Goal: Task Accomplishment & Management: Manage account settings

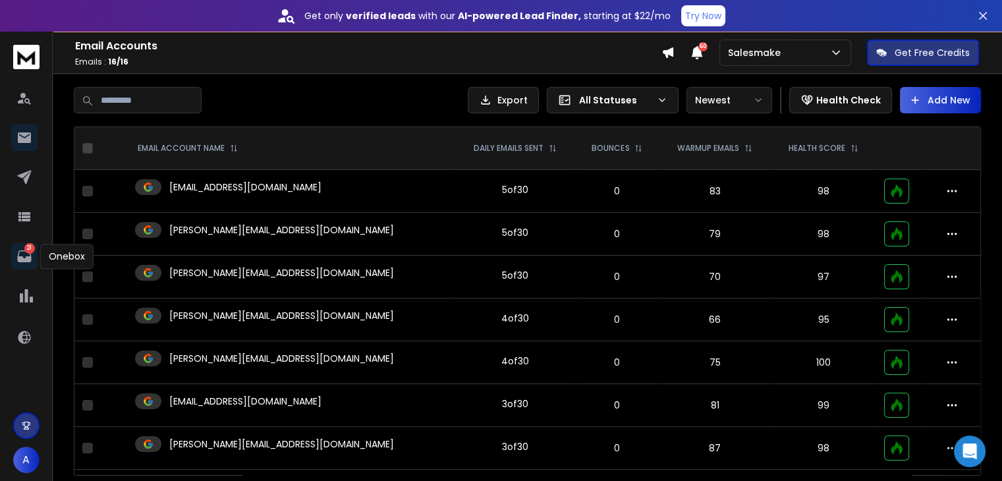
click at [25, 259] on icon at bounding box center [24, 256] width 14 height 12
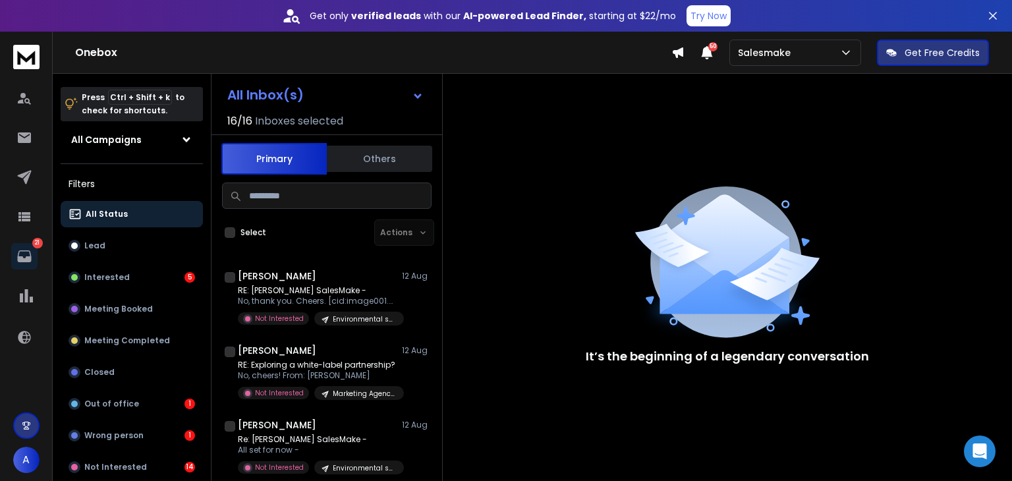
click at [772, 36] on div "Onebox 50 Salesmake Get Free Credits" at bounding box center [506, 53] width 1012 height 42
click at [767, 49] on p "Salesmake" at bounding box center [767, 52] width 58 height 13
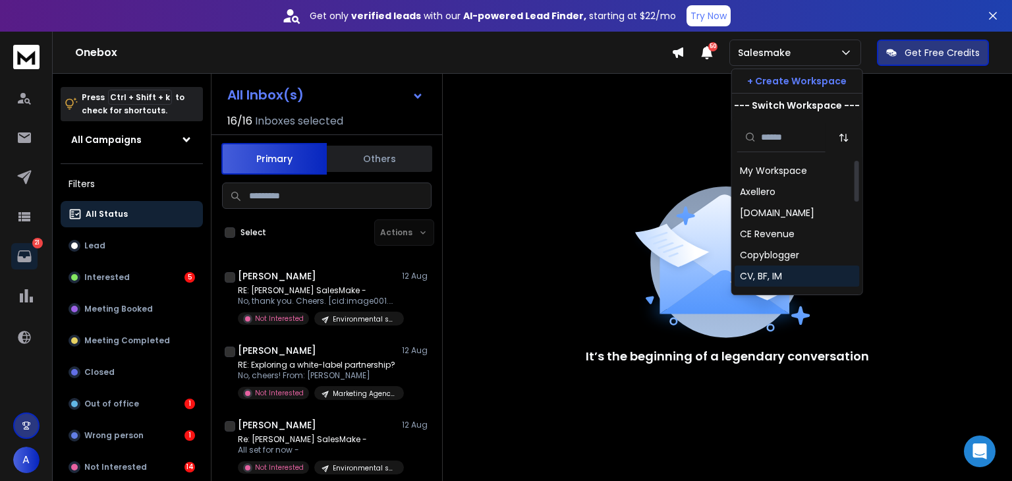
click at [791, 280] on div "CV, BF, IM" at bounding box center [796, 275] width 125 height 21
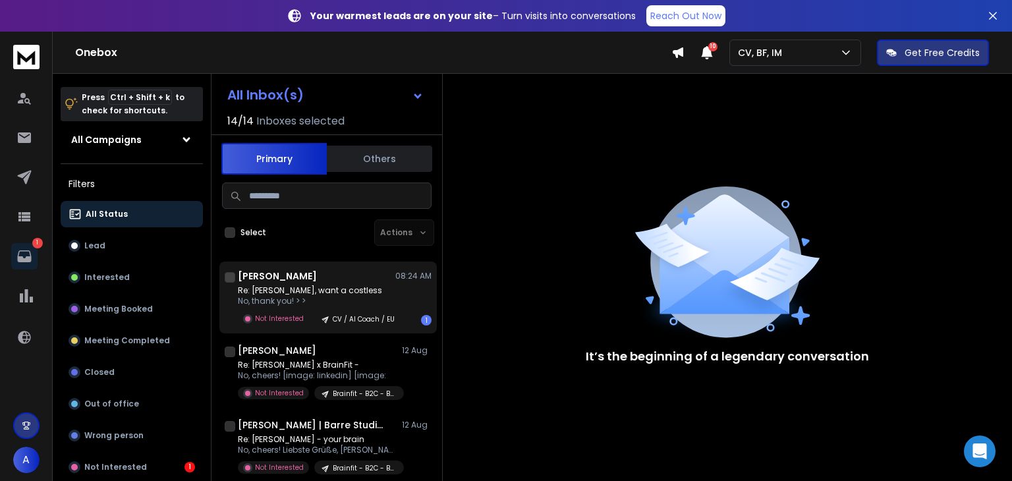
click at [373, 275] on div "[PERSON_NAME] 08:24 AM" at bounding box center [335, 275] width 194 height 13
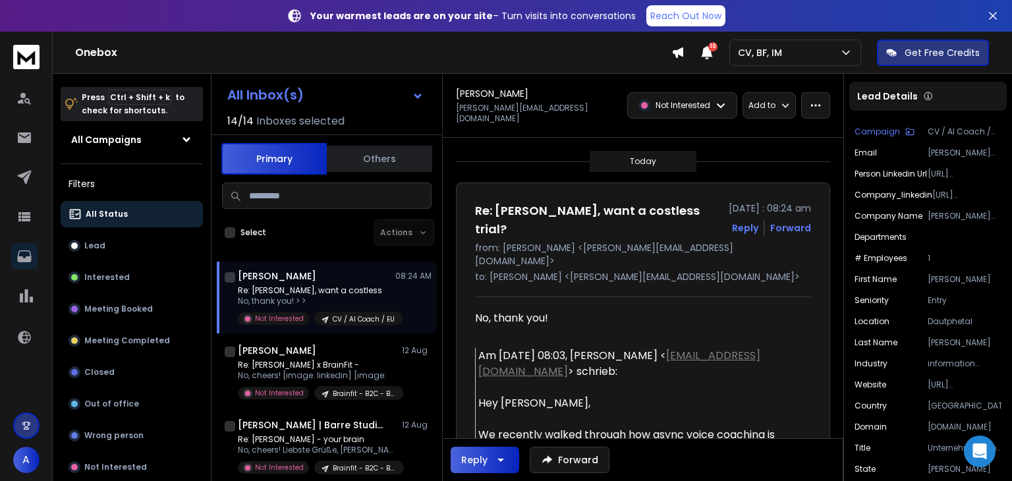
click at [760, 69] on div "Onebox 10 CV, BF, IM Get Free Credits" at bounding box center [506, 53] width 1012 height 42
click at [765, 59] on button "CV, BF, IM" at bounding box center [795, 53] width 132 height 26
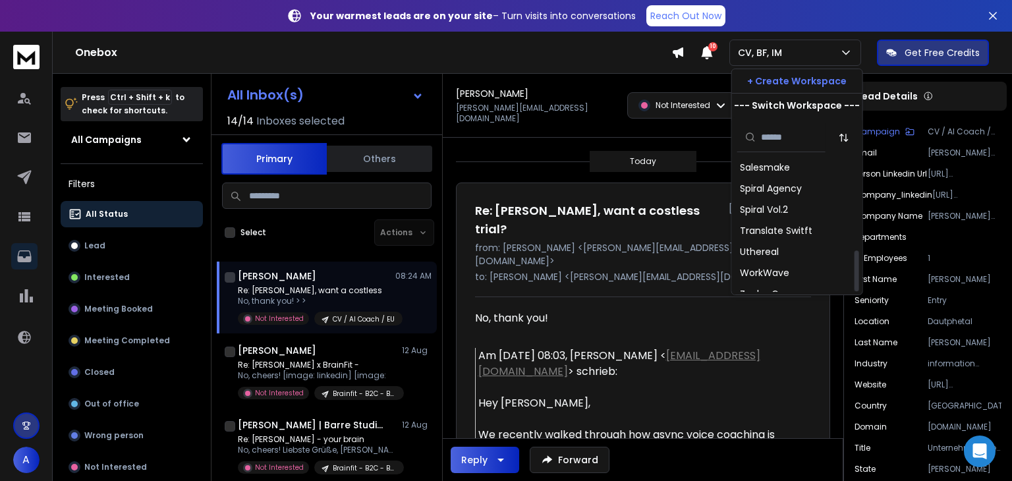
scroll to position [290, 0]
drag, startPoint x: 856, startPoint y: 190, endPoint x: 856, endPoint y: 269, distance: 78.4
click at [856, 269] on div at bounding box center [856, 270] width 5 height 41
click at [781, 254] on div "WorkWave" at bounding box center [764, 260] width 49 height 13
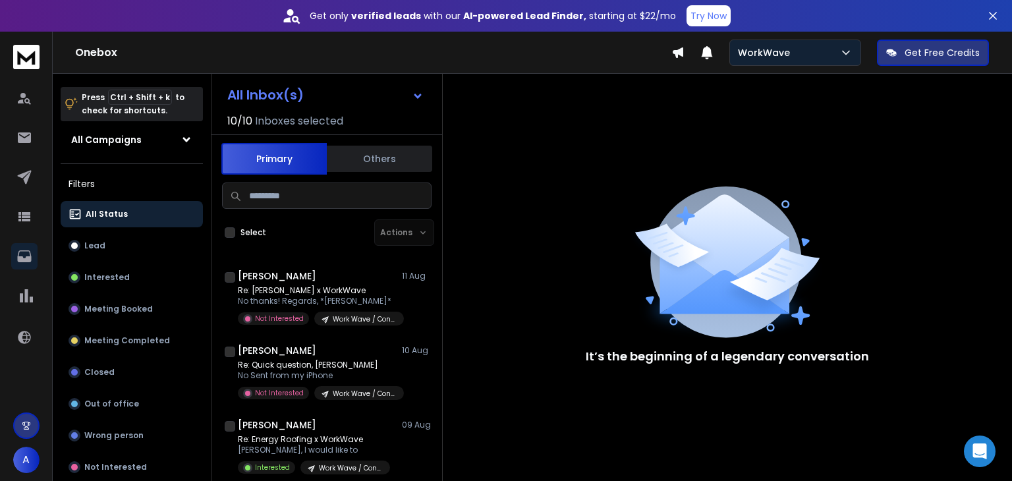
click at [759, 43] on button "WorkWave" at bounding box center [795, 53] width 132 height 26
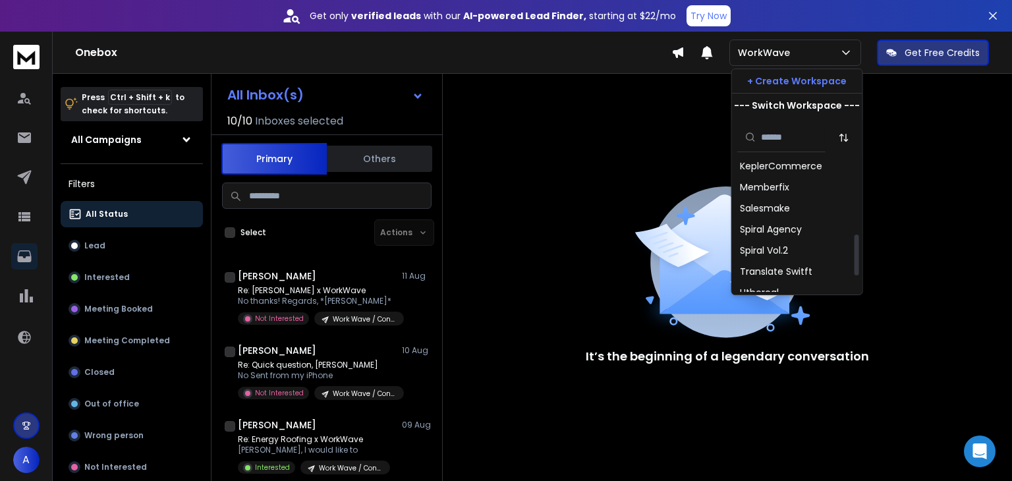
scroll to position [233, 0]
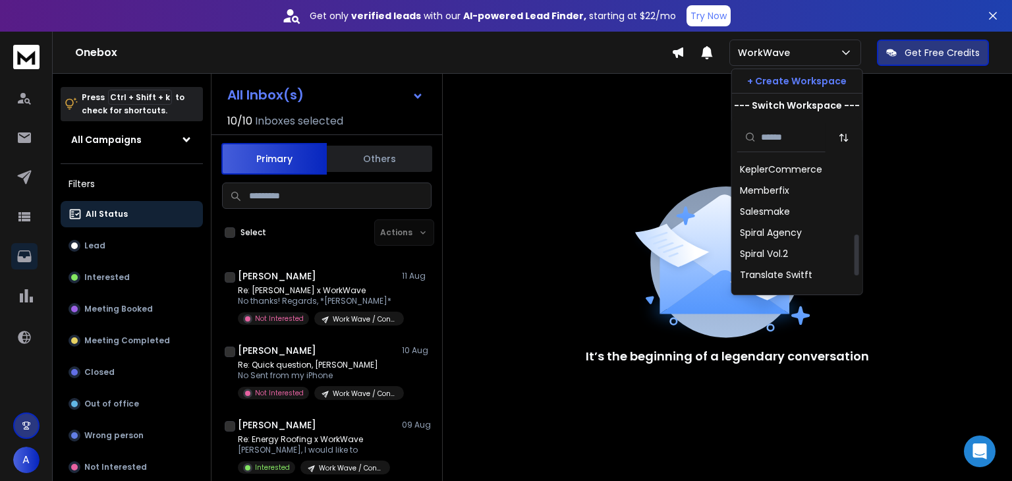
drag, startPoint x: 858, startPoint y: 170, endPoint x: 863, endPoint y: 242, distance: 72.6
click at [859, 242] on div at bounding box center [856, 254] width 5 height 41
click at [801, 204] on div "Salesmake" at bounding box center [796, 211] width 125 height 21
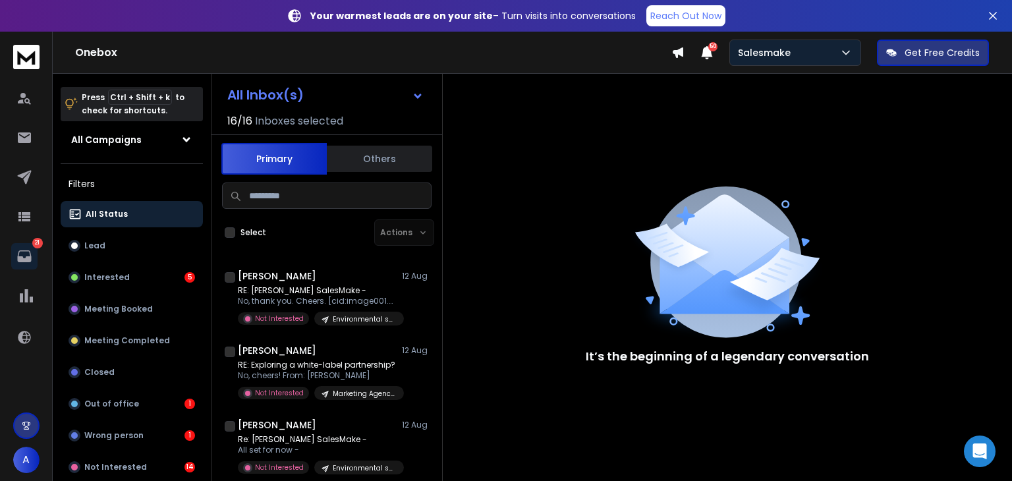
click at [806, 55] on div "Salesmake" at bounding box center [795, 52] width 115 height 13
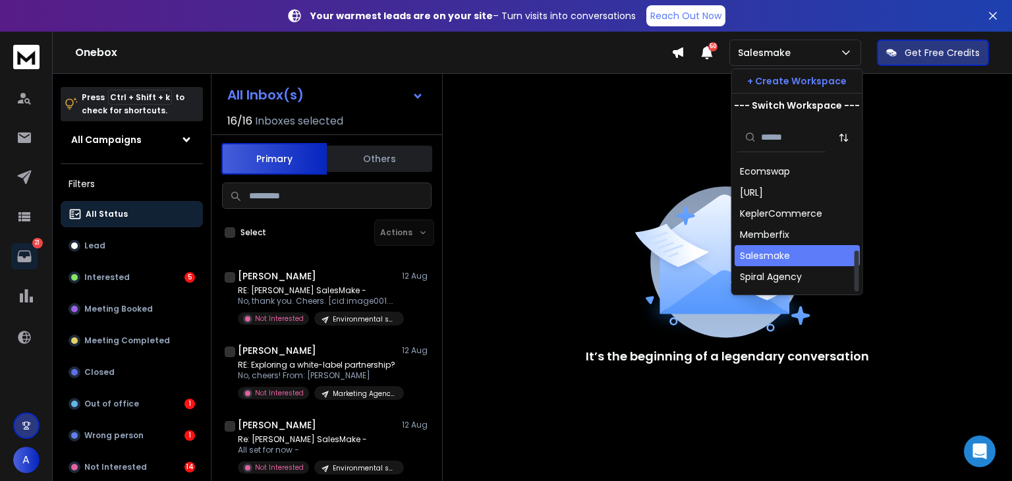
scroll to position [290, 0]
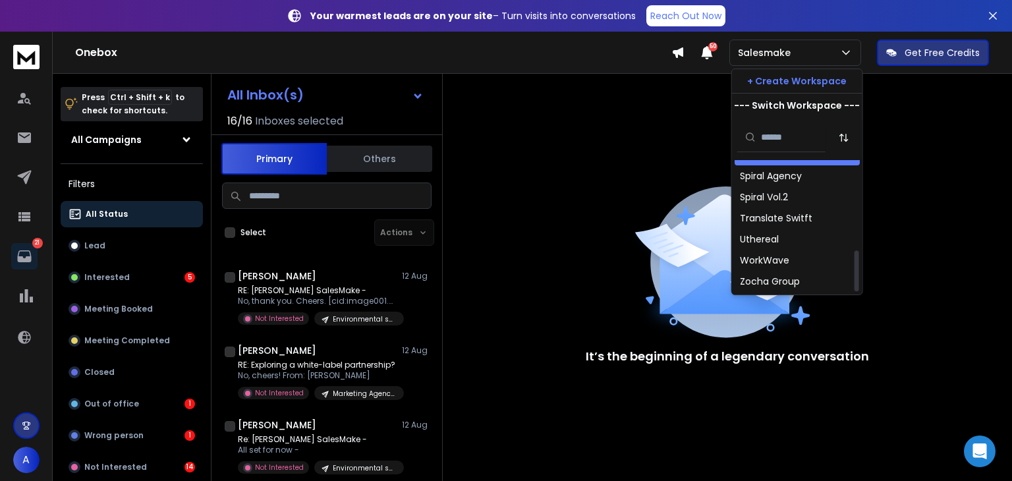
drag, startPoint x: 858, startPoint y: 188, endPoint x: 866, endPoint y: 287, distance: 99.2
click at [859, 287] on div at bounding box center [856, 270] width 5 height 41
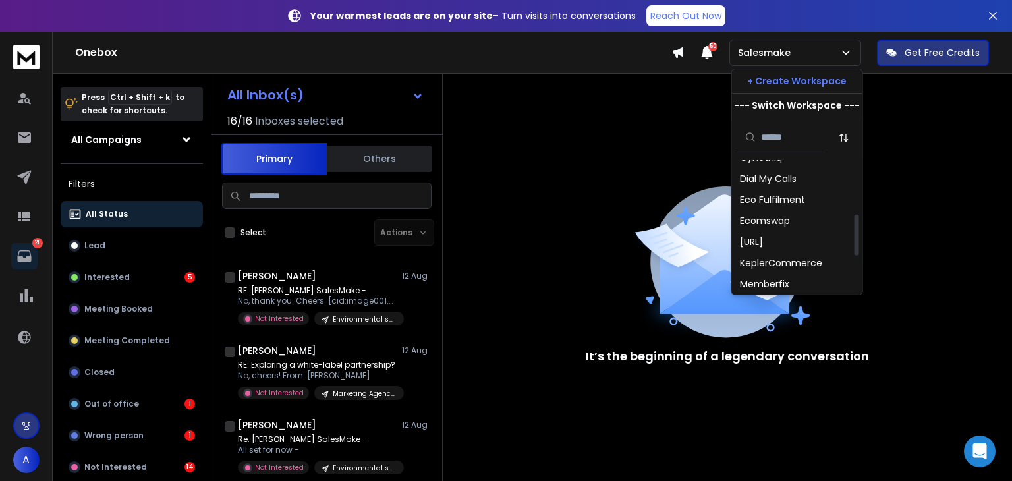
scroll to position [126, 0]
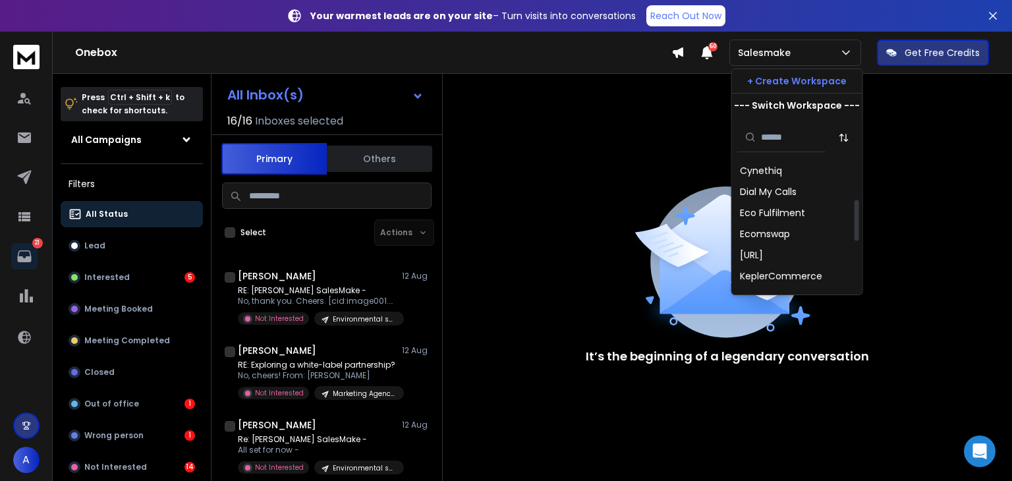
drag, startPoint x: 857, startPoint y: 264, endPoint x: 864, endPoint y: 214, distance: 50.6
click at [859, 214] on div at bounding box center [856, 220] width 5 height 41
click at [812, 213] on div "Eco Fulfilment" at bounding box center [796, 212] width 125 height 21
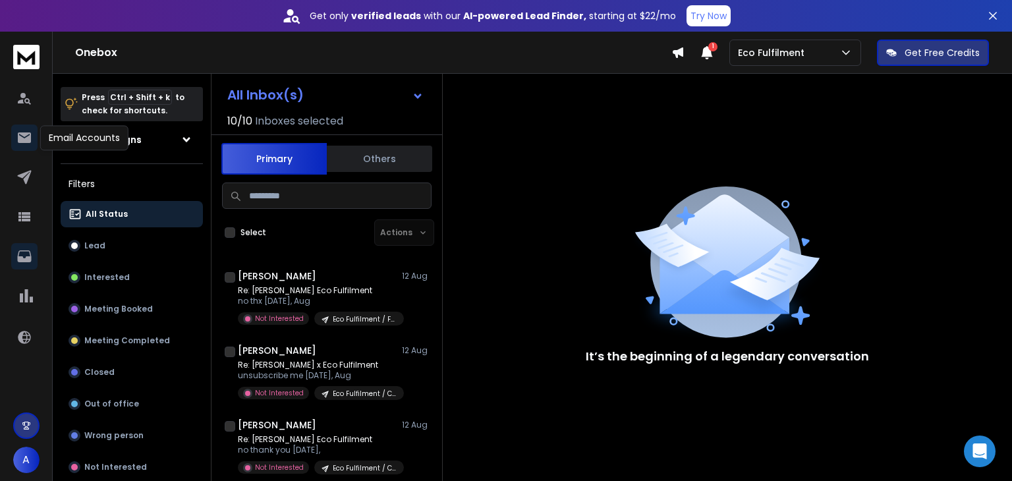
click at [27, 148] on link at bounding box center [24, 137] width 26 height 26
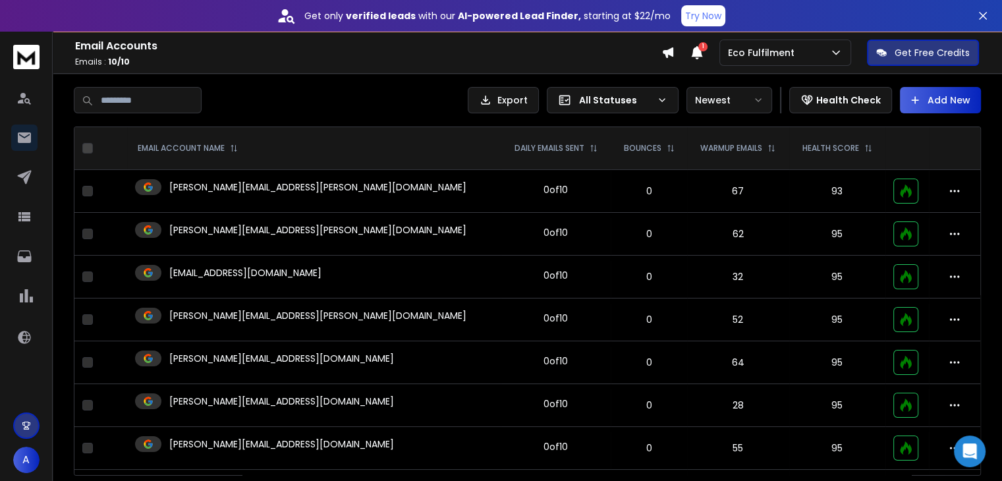
click at [343, 196] on td "viltz.christopher@tryecofulfil.com" at bounding box center [313, 191] width 373 height 43
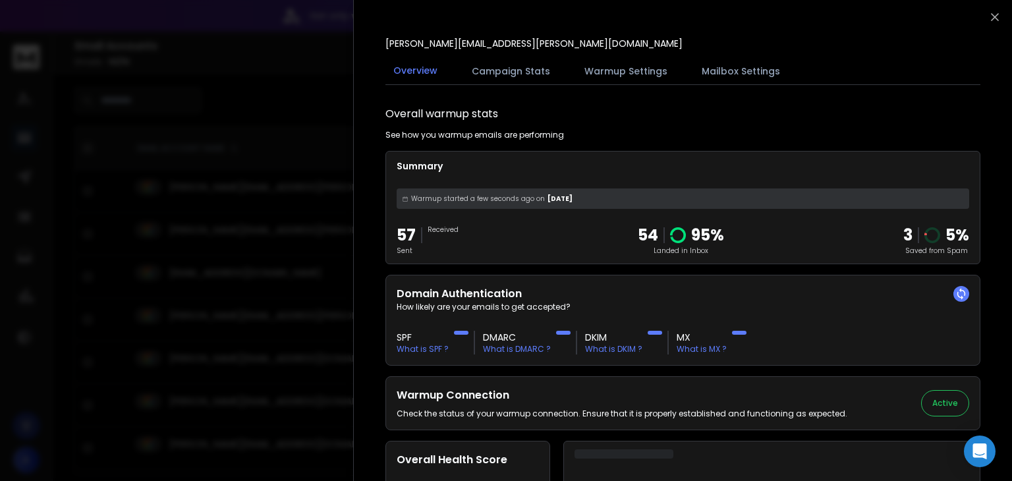
click at [765, 65] on button "Mailbox Settings" at bounding box center [741, 71] width 94 height 29
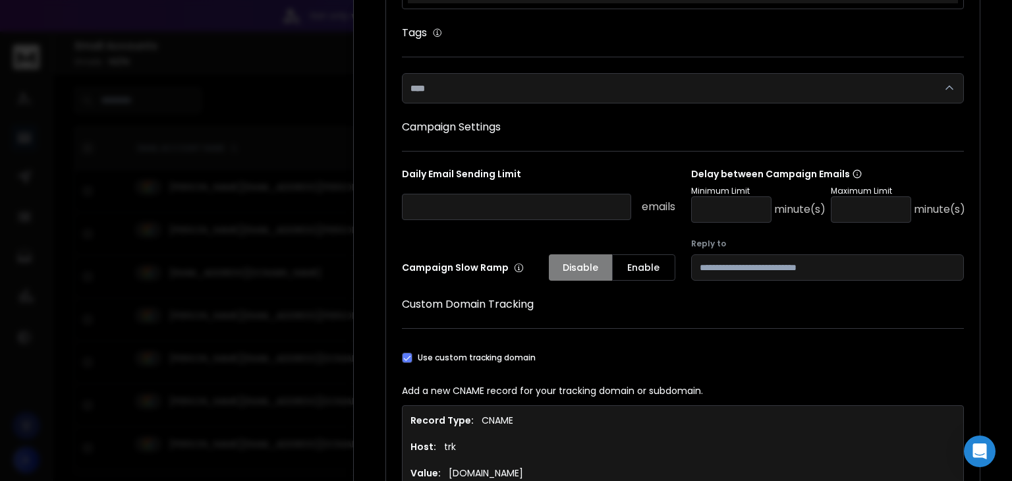
scroll to position [337, 0]
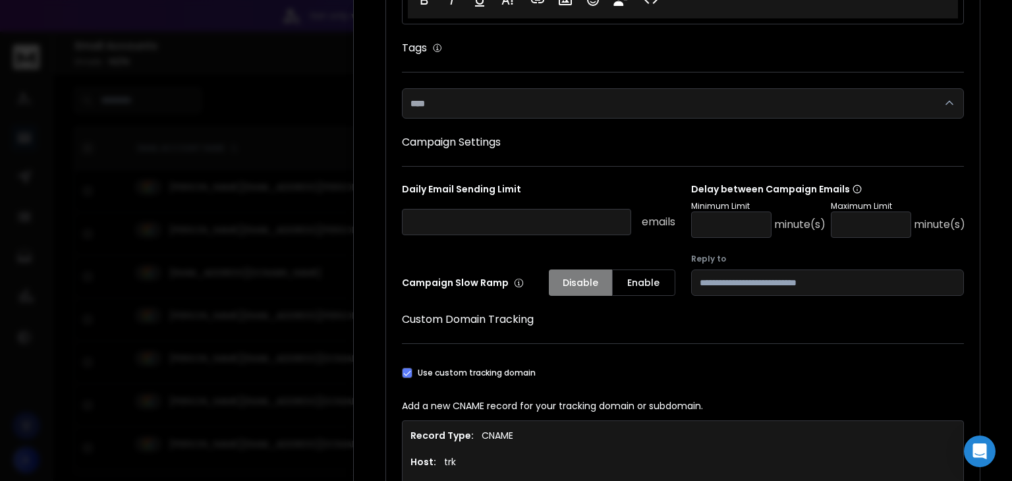
click at [466, 223] on input "**" at bounding box center [516, 222] width 229 height 26
type input "**"
click at [466, 256] on div "Campaign Slow Ramp Disable Enable" at bounding box center [538, 275] width 273 height 42
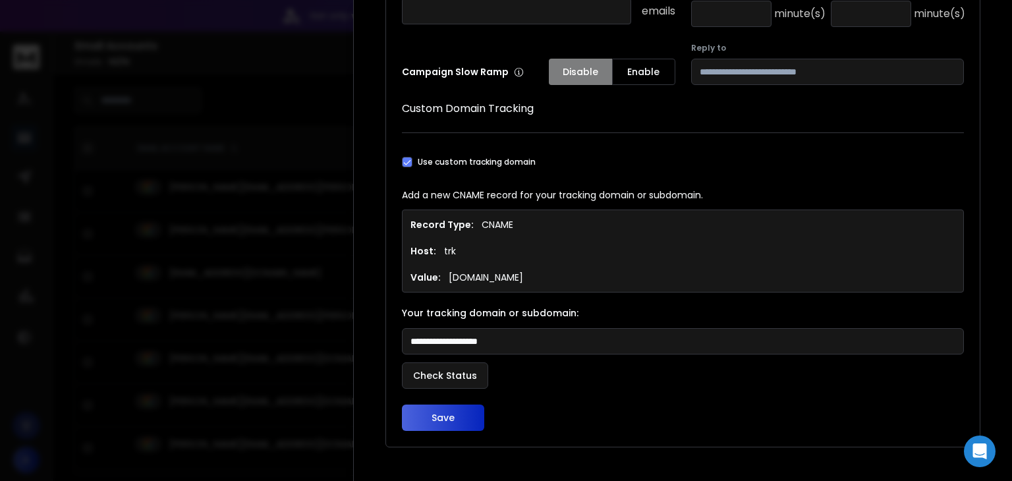
scroll to position [551, 0]
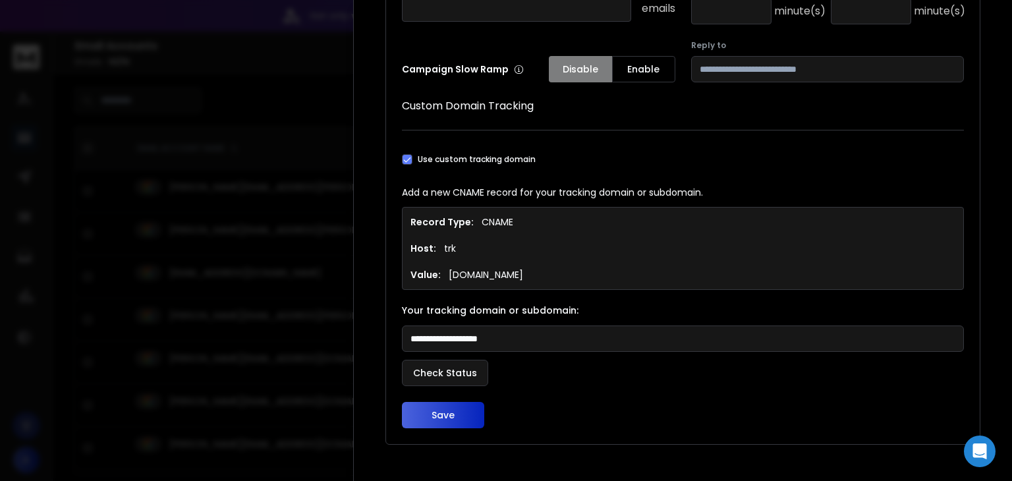
click at [453, 400] on form "**********" at bounding box center [683, 18] width 562 height 819
click at [453, 403] on button "Save" at bounding box center [443, 415] width 82 height 26
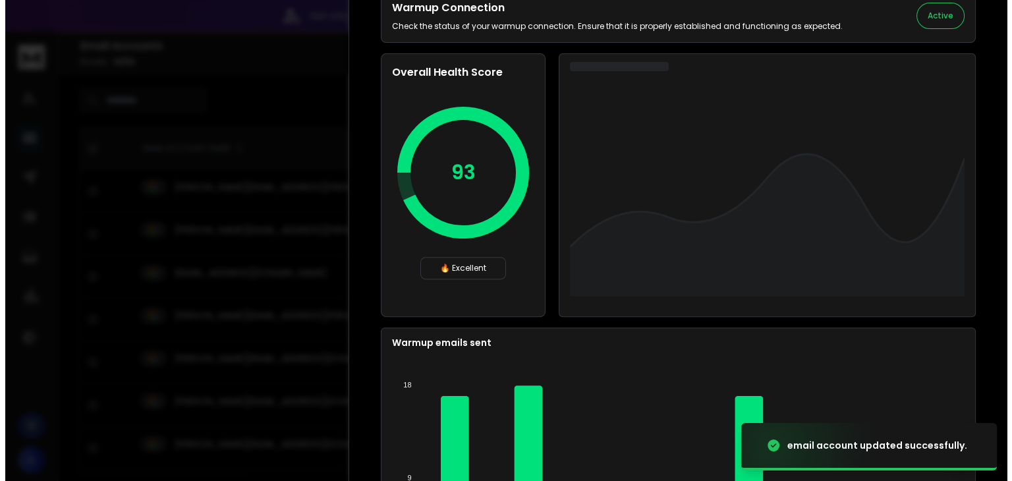
scroll to position [0, 0]
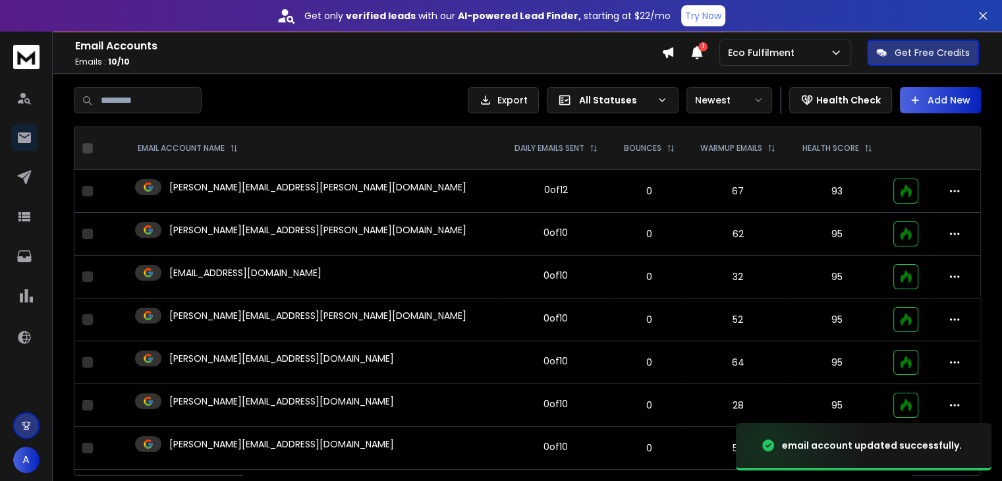
click at [383, 227] on td "christopher.viltz@ecofulfil.com" at bounding box center [313, 234] width 373 height 43
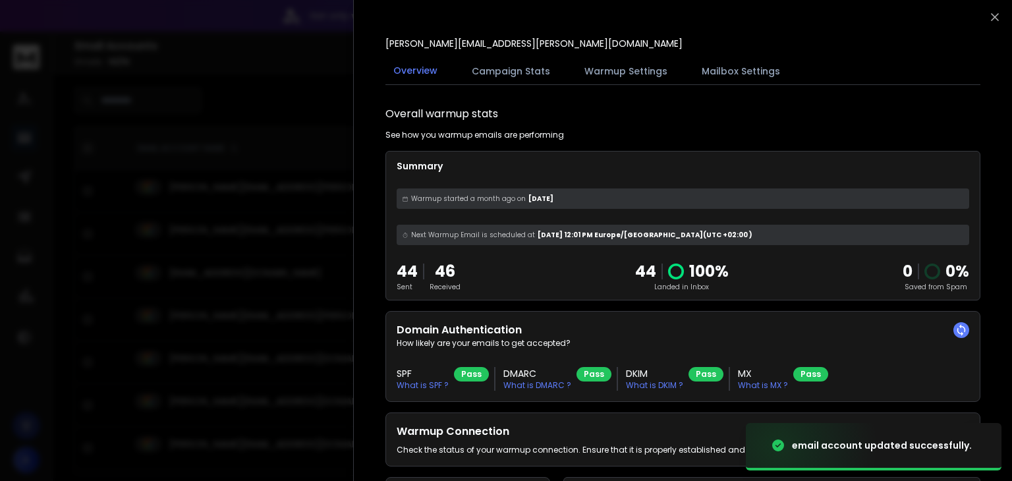
click at [720, 69] on button "Mailbox Settings" at bounding box center [741, 71] width 94 height 29
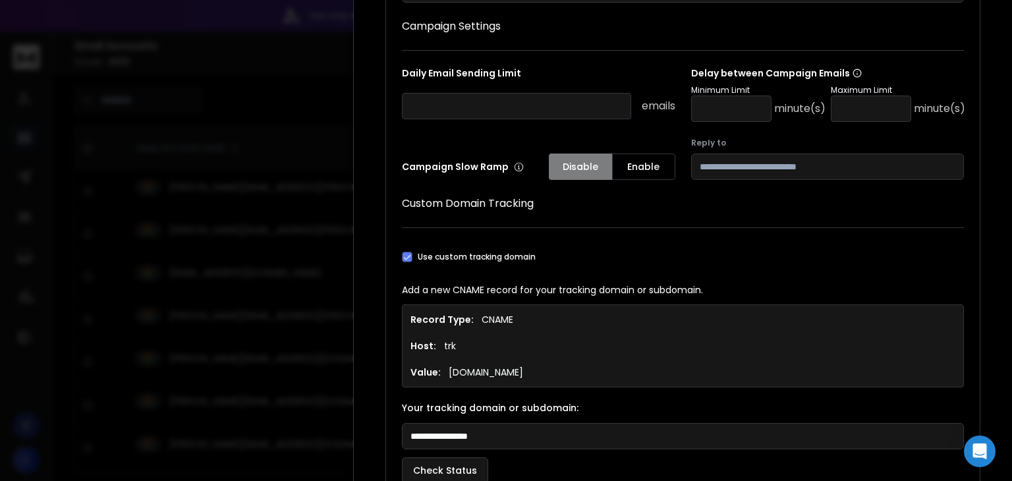
scroll to position [452, 0]
click at [448, 112] on input "**" at bounding box center [516, 107] width 229 height 26
type input "**"
click at [469, 161] on p "Campaign Slow Ramp" at bounding box center [463, 167] width 122 height 13
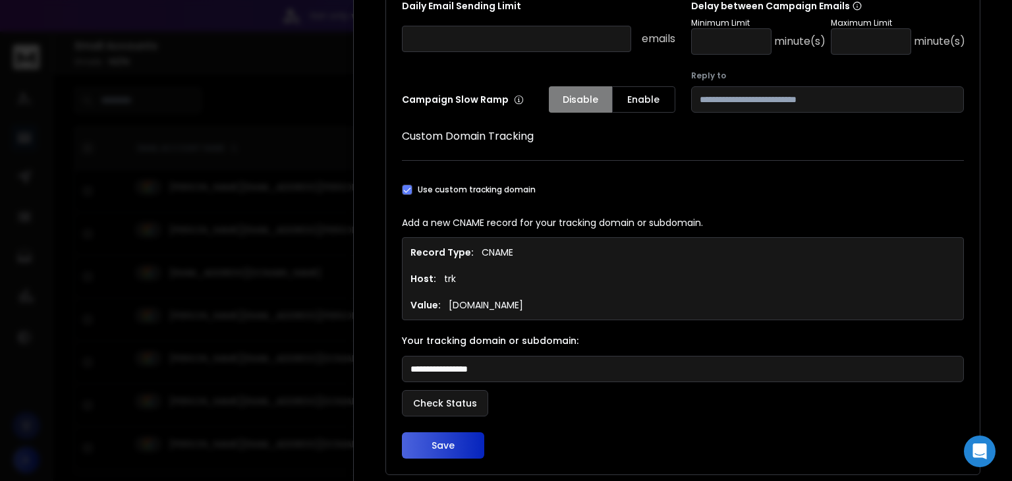
scroll to position [551, 0]
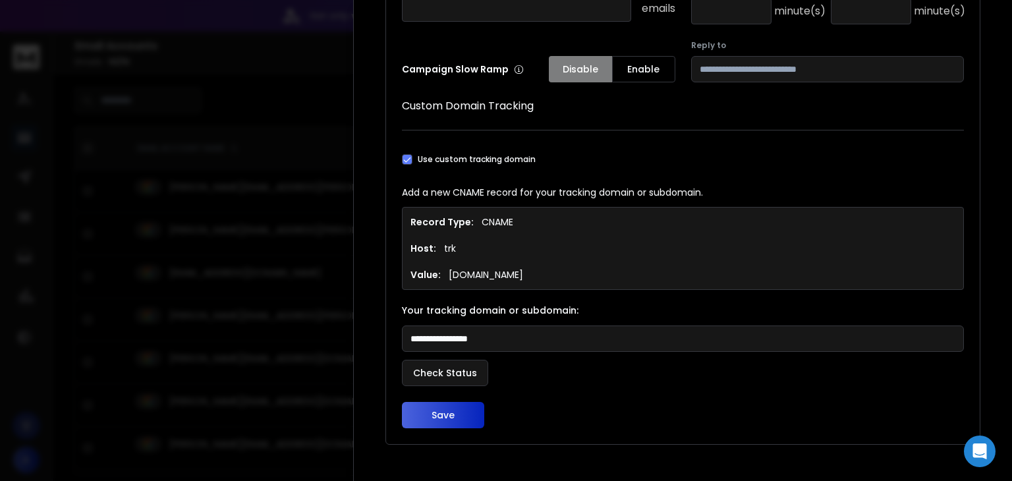
click at [451, 418] on button "Save" at bounding box center [443, 415] width 82 height 26
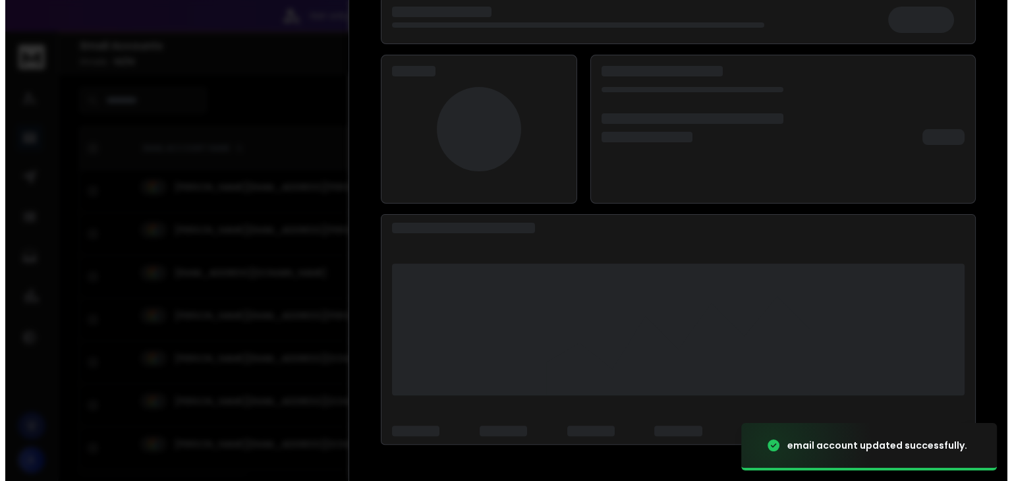
scroll to position [0, 0]
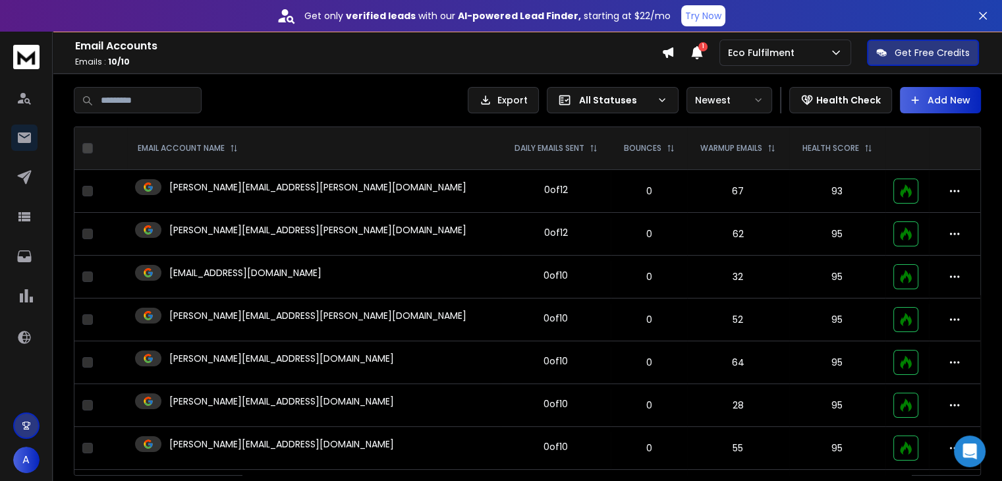
click at [501, 273] on td "0 of 10" at bounding box center [556, 273] width 110 height 34
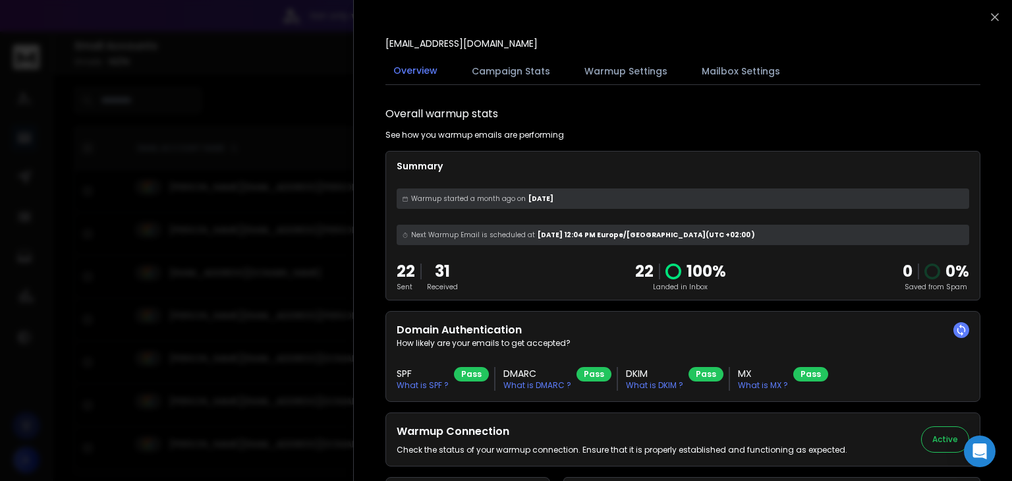
click at [737, 69] on button "Mailbox Settings" at bounding box center [741, 71] width 94 height 29
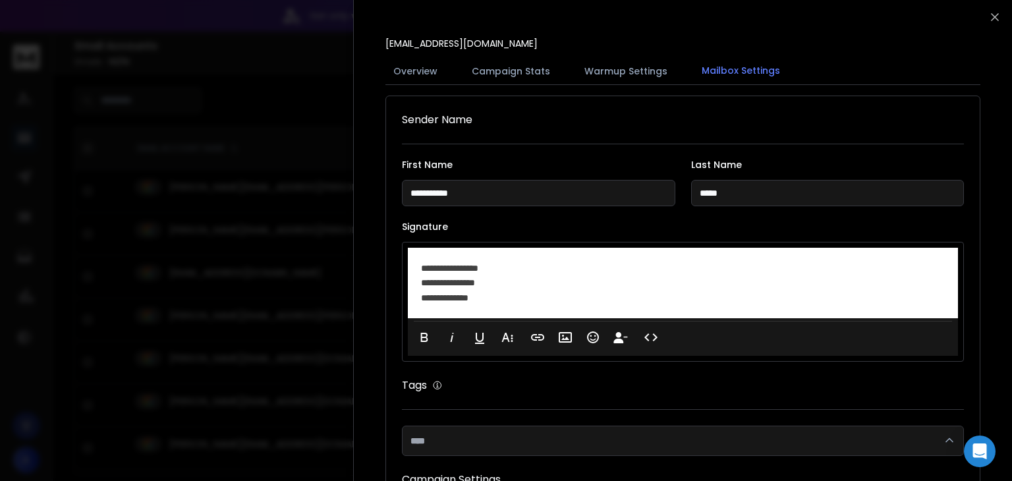
scroll to position [551, 0]
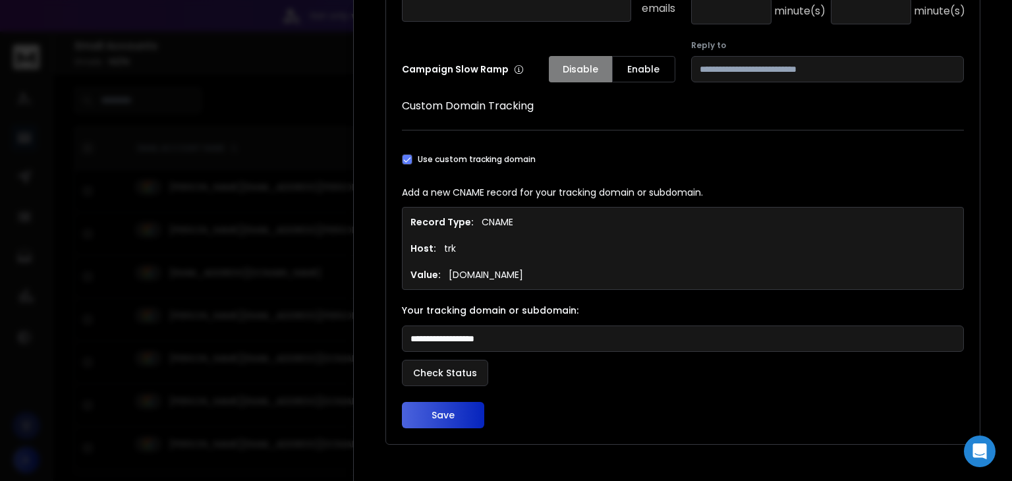
click at [451, 16] on input "**" at bounding box center [516, 8] width 229 height 26
type input "**"
click at [449, 407] on button "Save" at bounding box center [443, 415] width 82 height 26
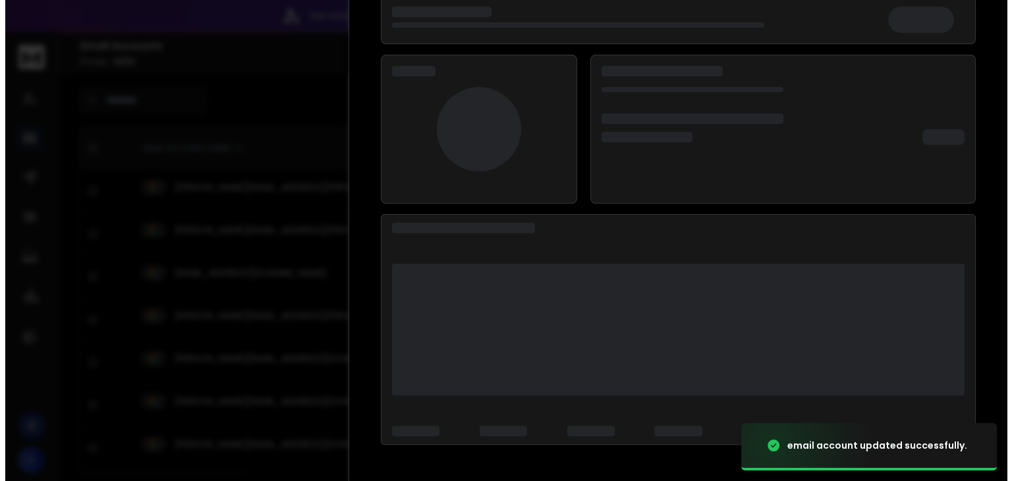
scroll to position [0, 0]
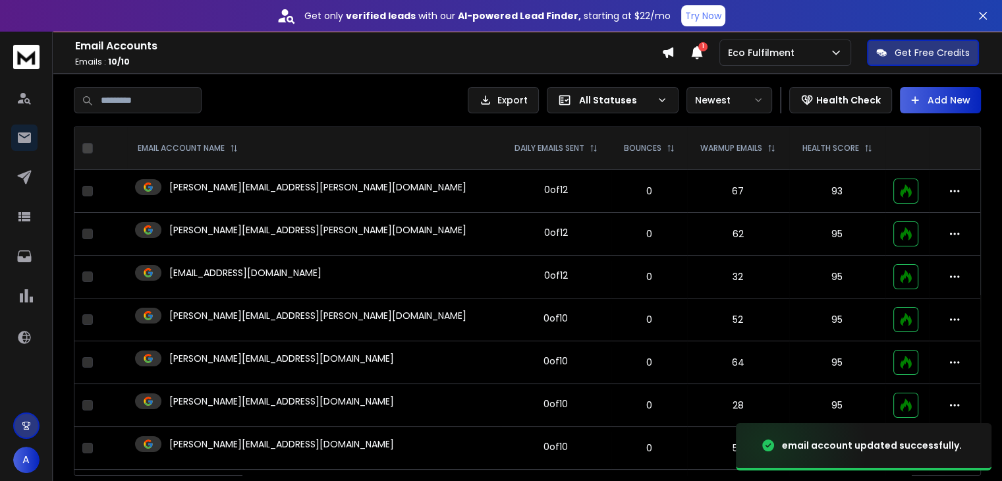
click at [501, 323] on td "0 of 10" at bounding box center [556, 315] width 110 height 34
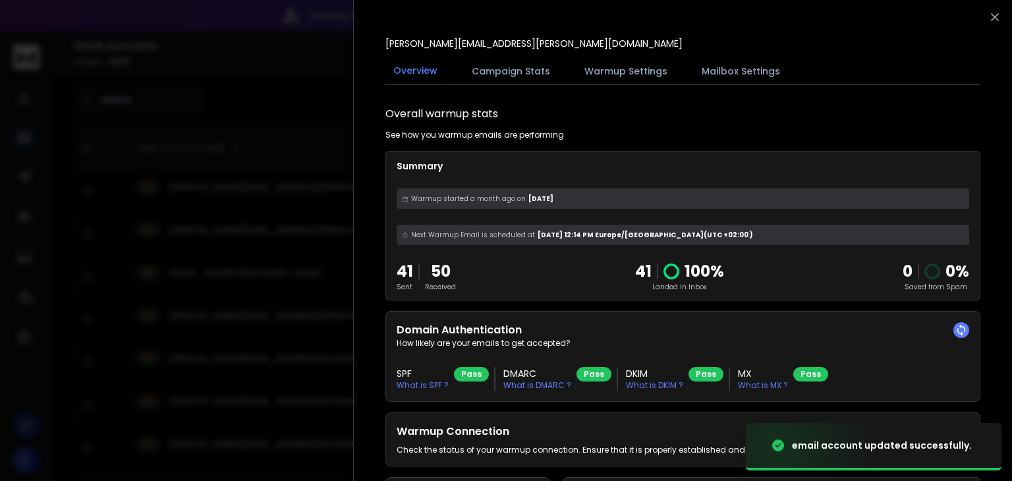
click at [738, 61] on button "Mailbox Settings" at bounding box center [741, 71] width 94 height 29
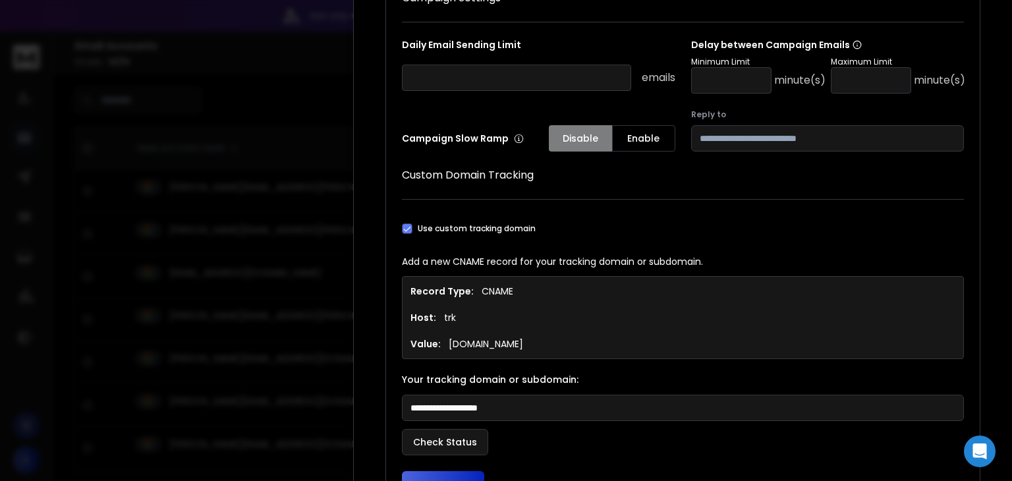
scroll to position [412, 0]
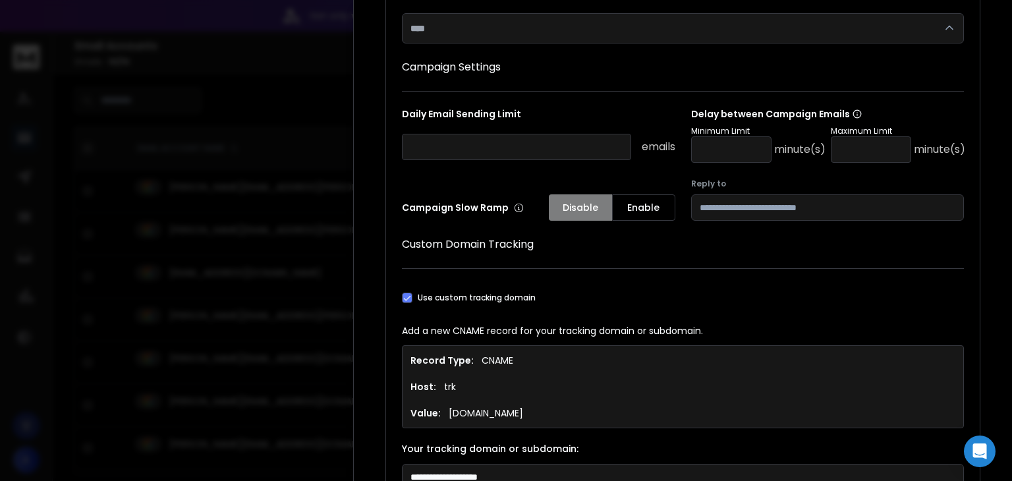
click at [481, 156] on input "**" at bounding box center [516, 147] width 229 height 26
type input "**"
click at [472, 219] on div "Campaign Slow Ramp Disable Enable" at bounding box center [538, 207] width 273 height 26
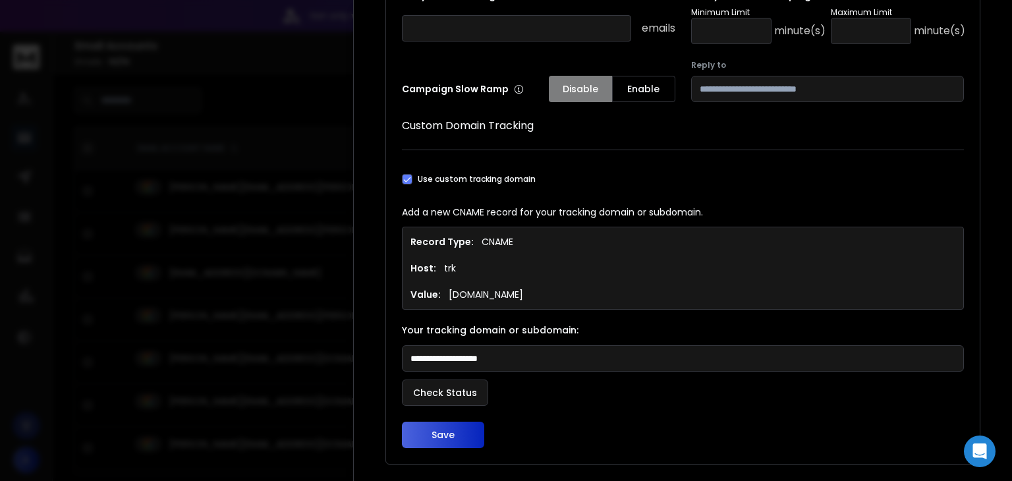
scroll to position [551, 0]
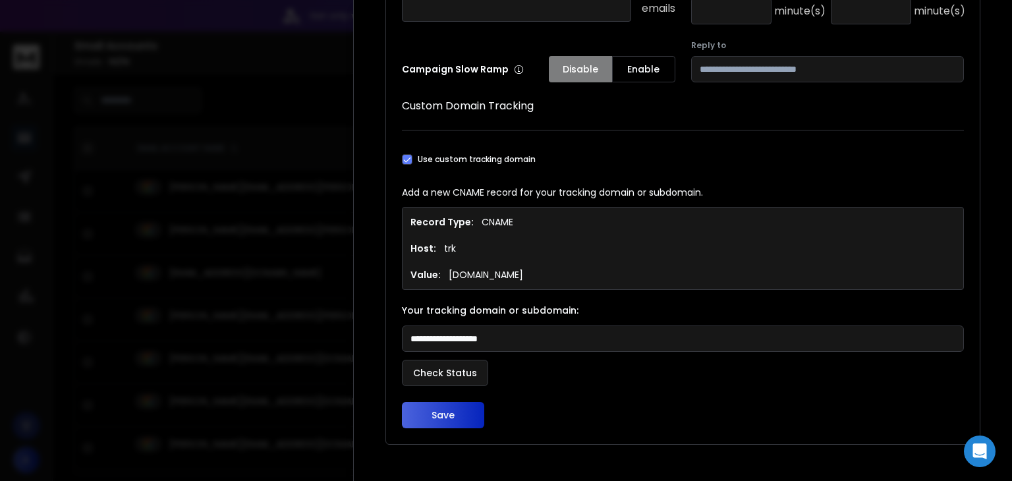
click at [466, 422] on button "Save" at bounding box center [443, 415] width 82 height 26
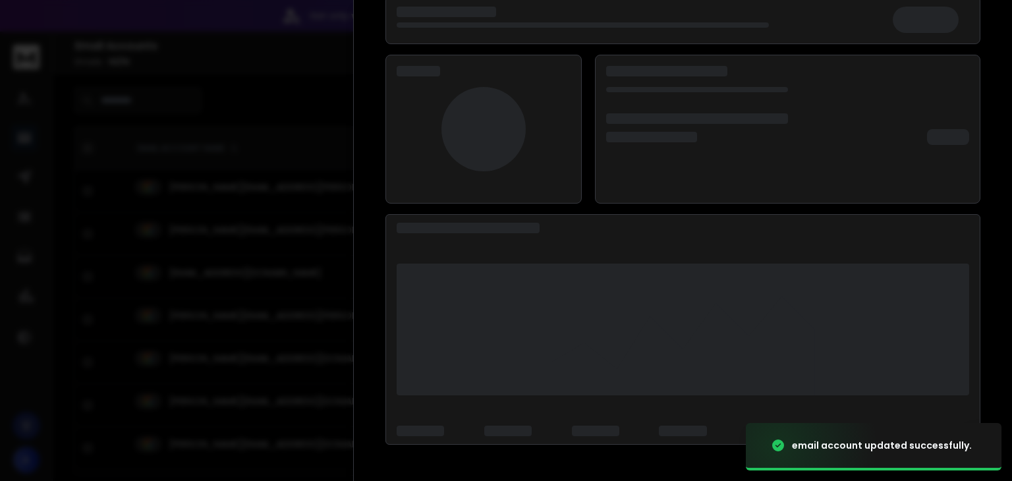
scroll to position [0, 0]
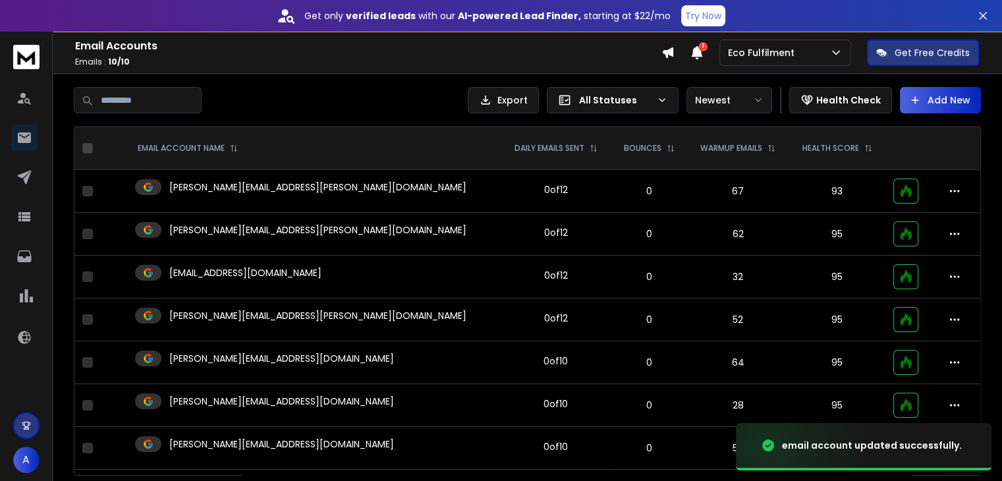
click at [379, 358] on div "christopher.v@useecofulfil.com" at bounding box center [314, 358] width 358 height 16
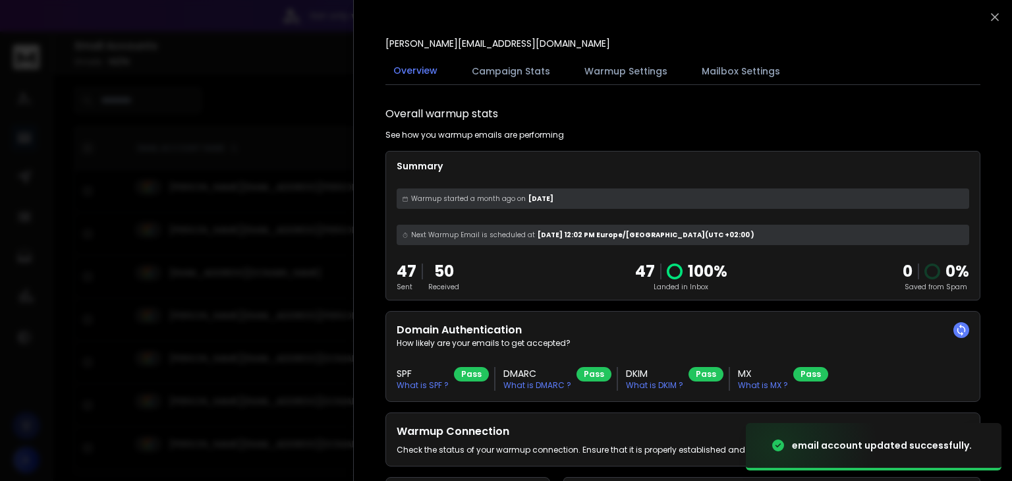
click at [703, 67] on button "Mailbox Settings" at bounding box center [741, 71] width 94 height 29
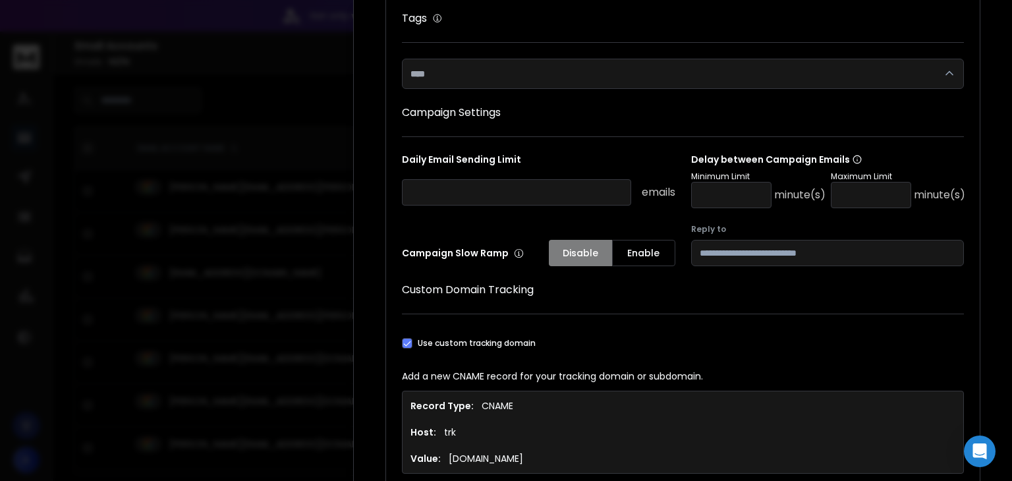
scroll to position [353, 0]
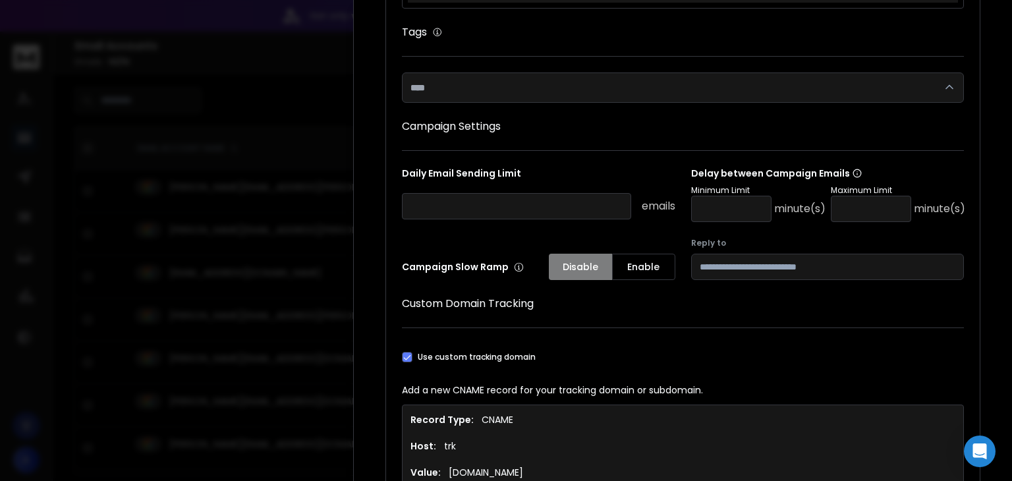
click at [461, 198] on input "**" at bounding box center [516, 206] width 229 height 26
type input "**"
click at [461, 231] on div "Daily Email Sending Limit ** emails Delay between Campaign Emails Minimum Limit…" at bounding box center [683, 223] width 562 height 113
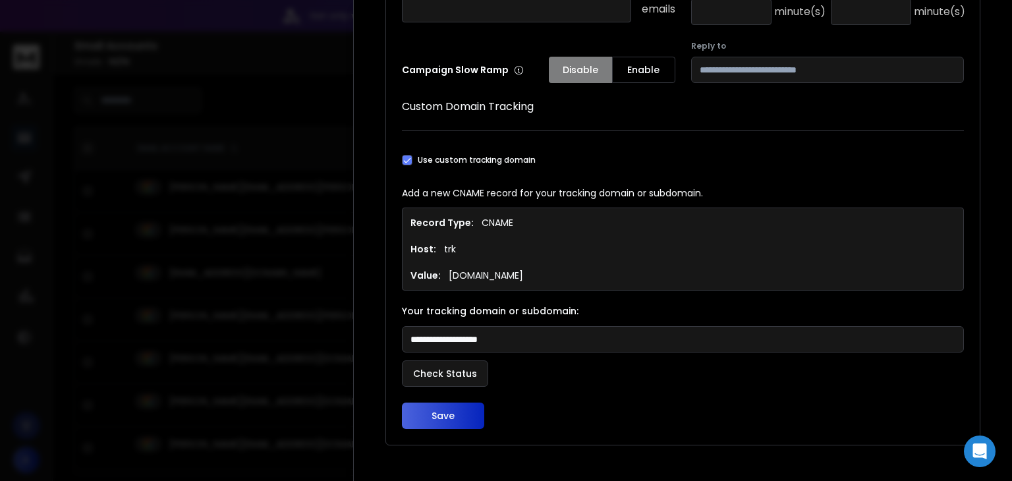
scroll to position [551, 0]
click at [448, 412] on button "Save" at bounding box center [443, 415] width 82 height 26
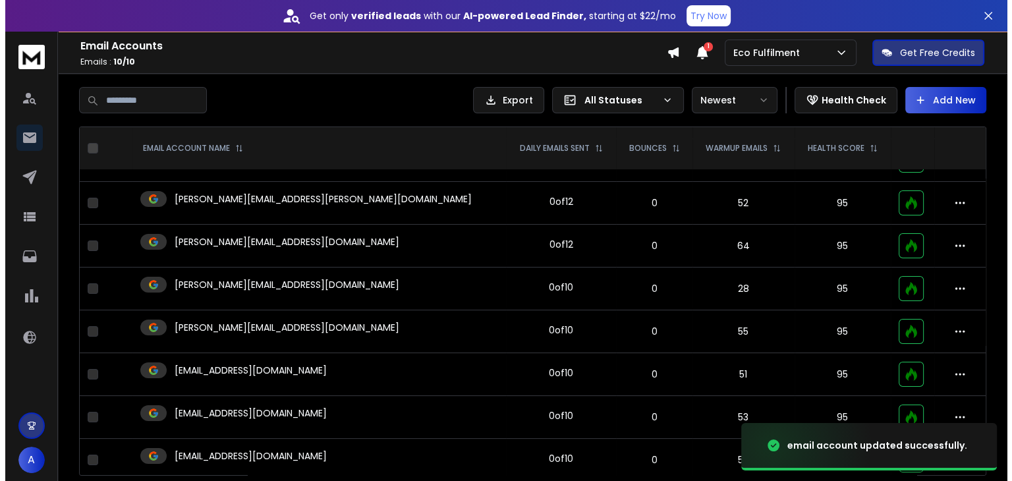
scroll to position [132, 0]
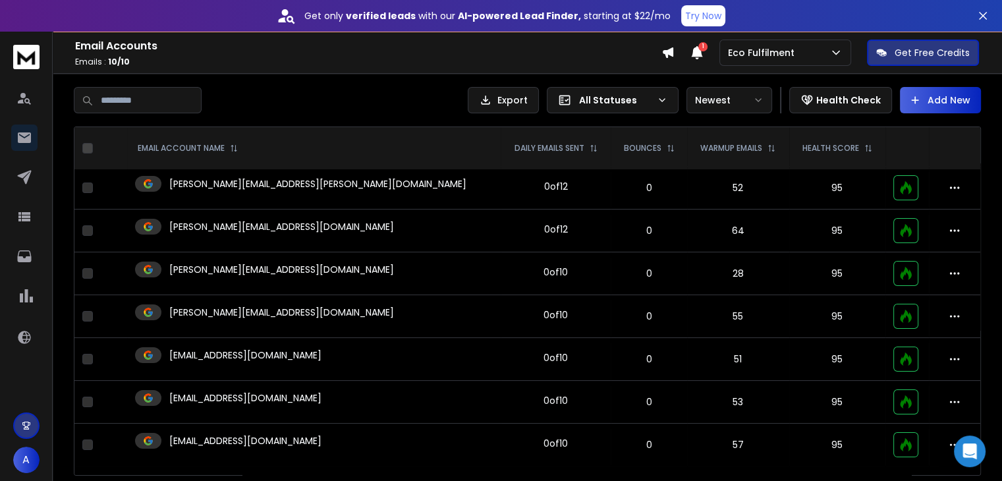
click at [501, 285] on td "0 of 10" at bounding box center [556, 269] width 110 height 34
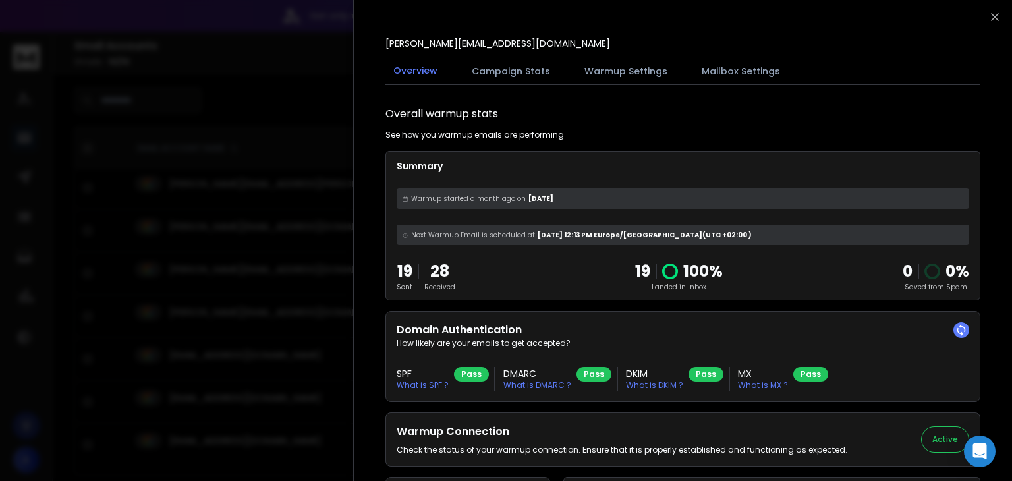
click at [740, 71] on button "Mailbox Settings" at bounding box center [741, 71] width 94 height 29
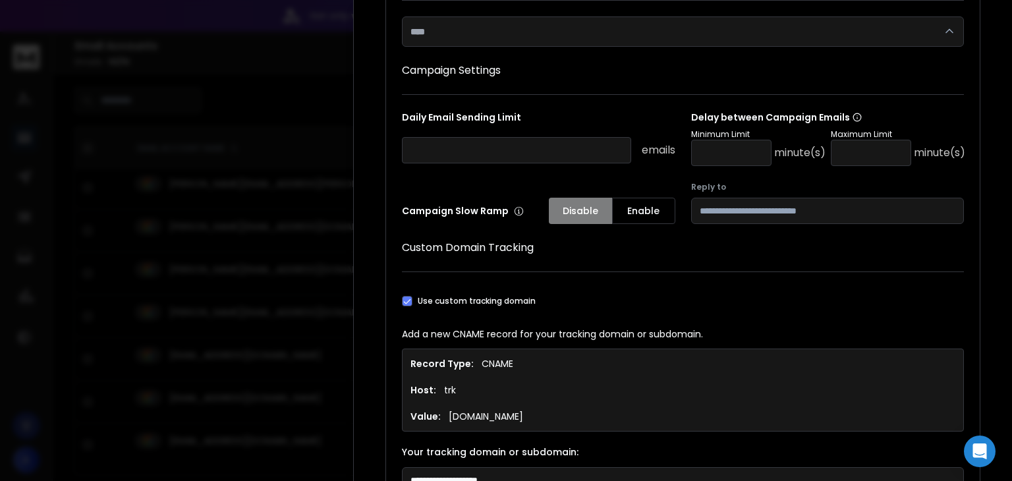
scroll to position [414, 0]
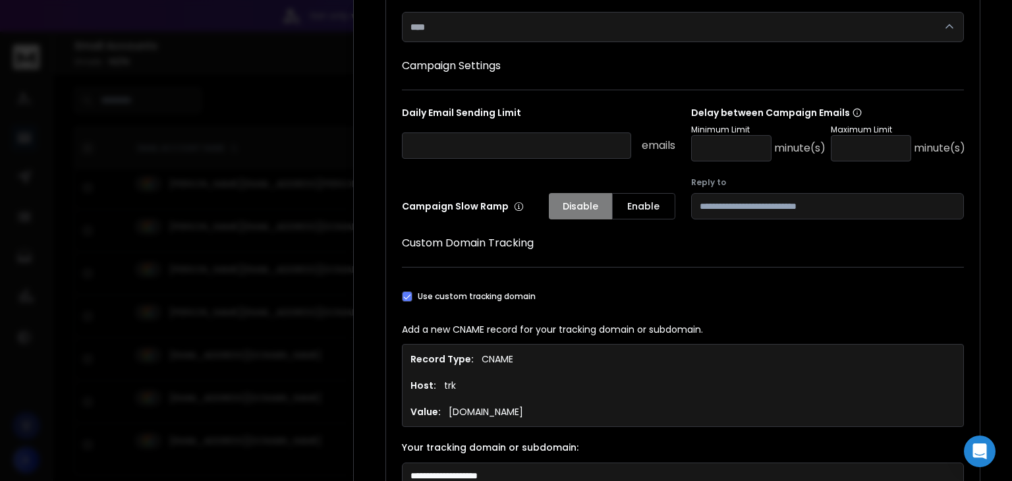
click at [511, 132] on input "**" at bounding box center [516, 145] width 229 height 26
type input "**"
click at [504, 171] on div "Daily Email Sending Limit ** emails Delay between Campaign Emails Minimum Limit…" at bounding box center [683, 162] width 562 height 113
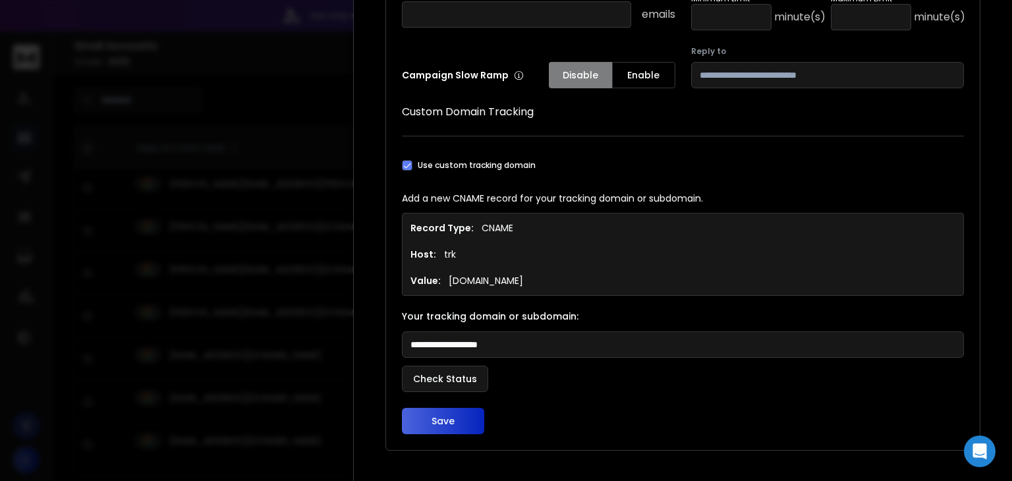
scroll to position [551, 0]
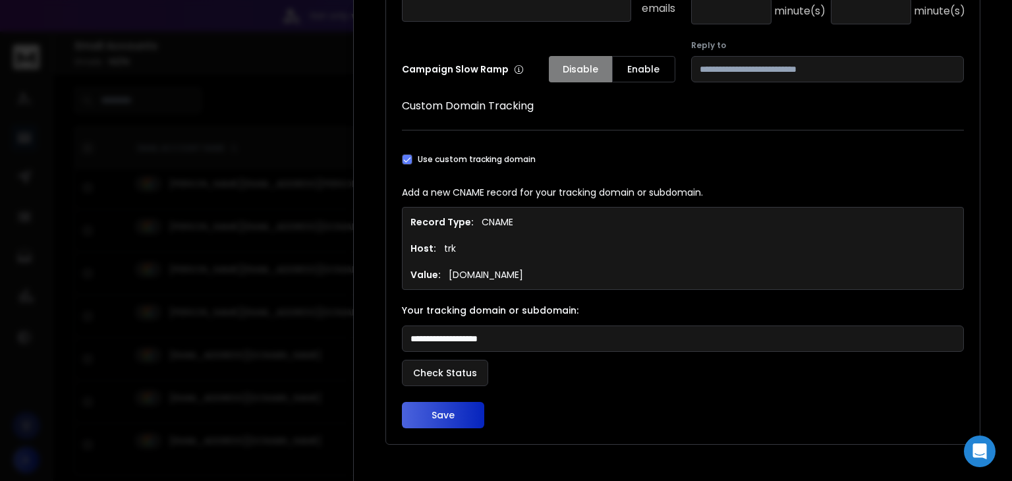
click at [449, 420] on button "Save" at bounding box center [443, 415] width 82 height 26
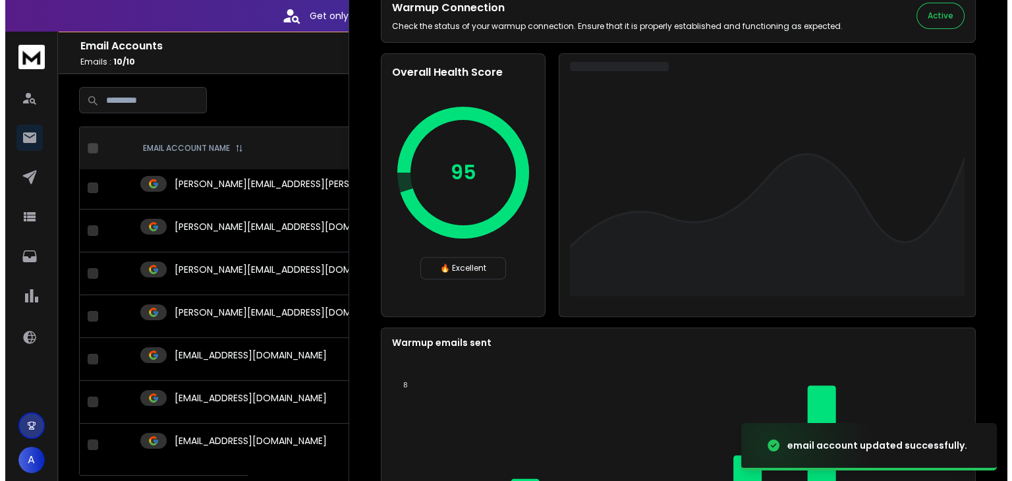
scroll to position [0, 0]
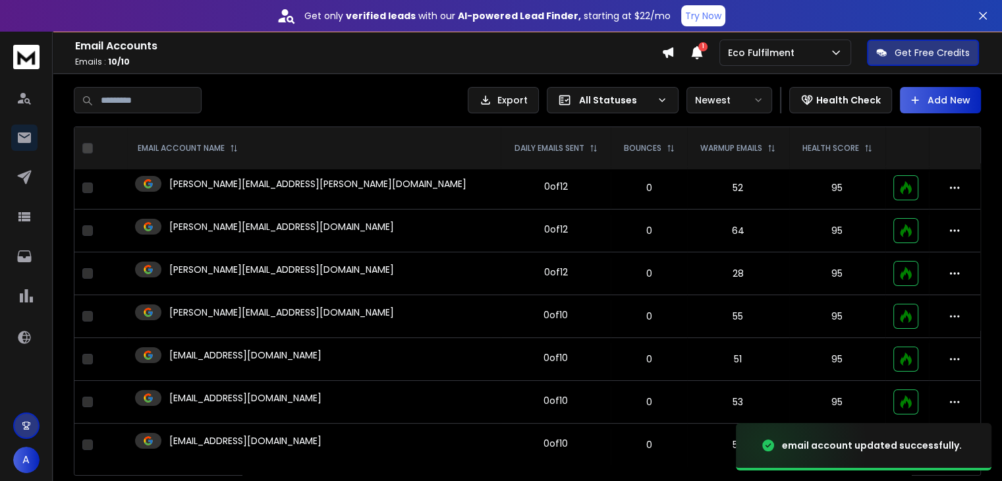
click at [374, 317] on div "viltz@ecofulfil.com" at bounding box center [314, 312] width 358 height 16
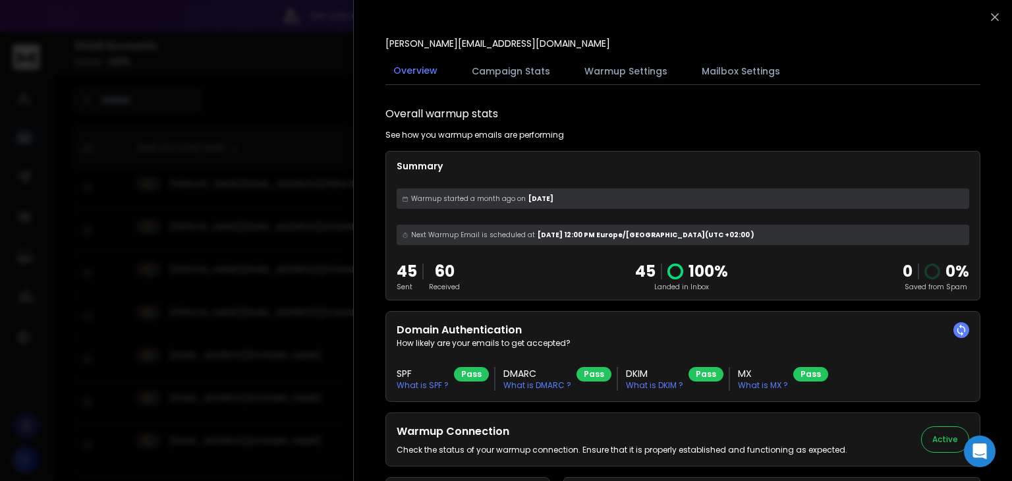
click at [735, 68] on button "Mailbox Settings" at bounding box center [741, 71] width 94 height 29
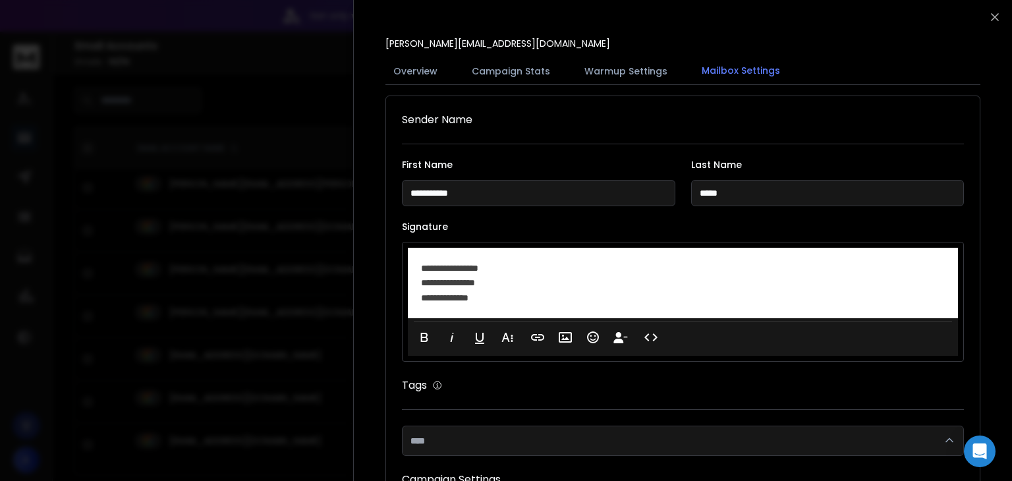
drag, startPoint x: 920, startPoint y: 113, endPoint x: 1011, endPoint y: 162, distance: 103.7
click at [996, 127] on div "**********" at bounding box center [682, 240] width 659 height 481
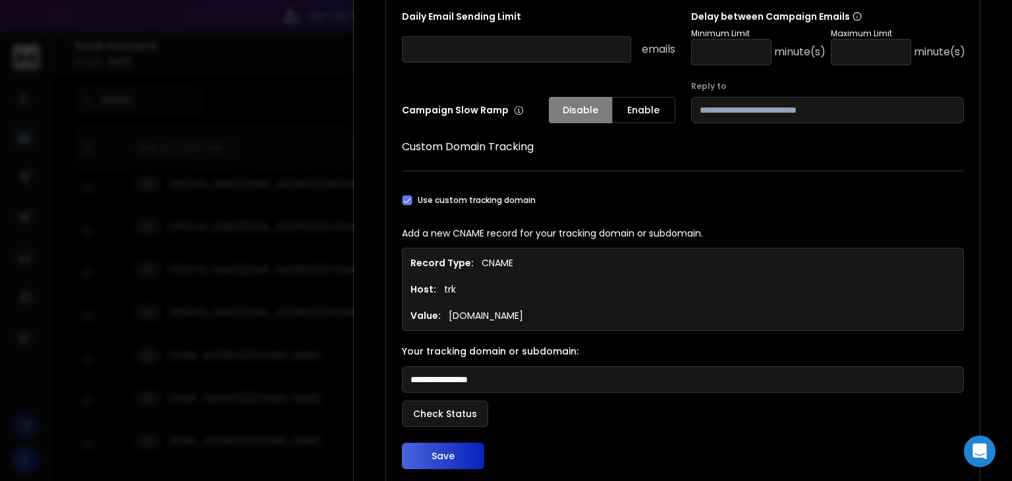
scroll to position [551, 0]
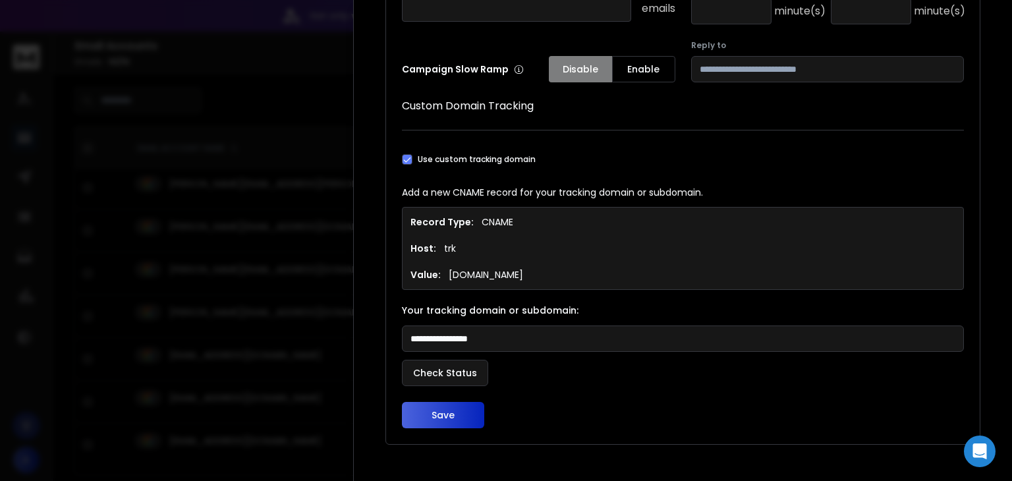
click at [466, 19] on input "**" at bounding box center [516, 8] width 229 height 26
type input "**"
click at [460, 424] on button "Save" at bounding box center [443, 415] width 82 height 26
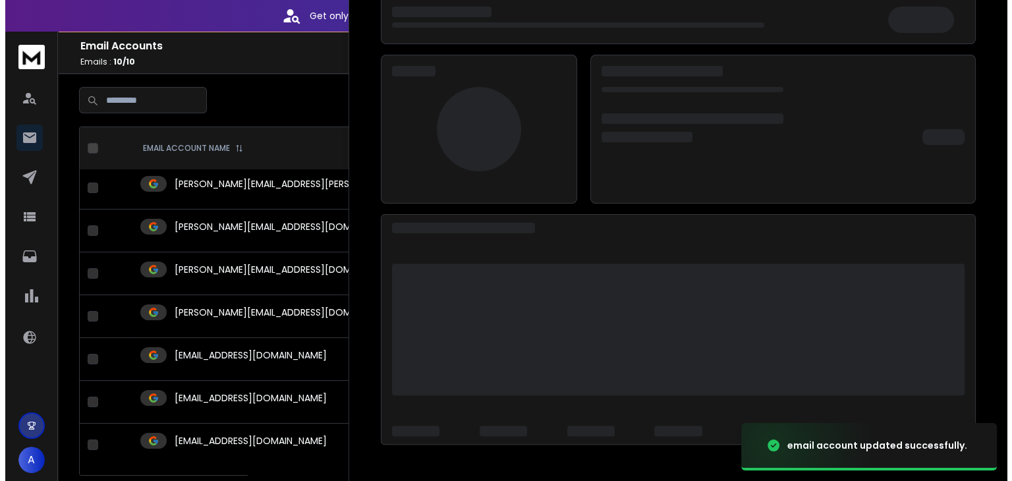
scroll to position [0, 0]
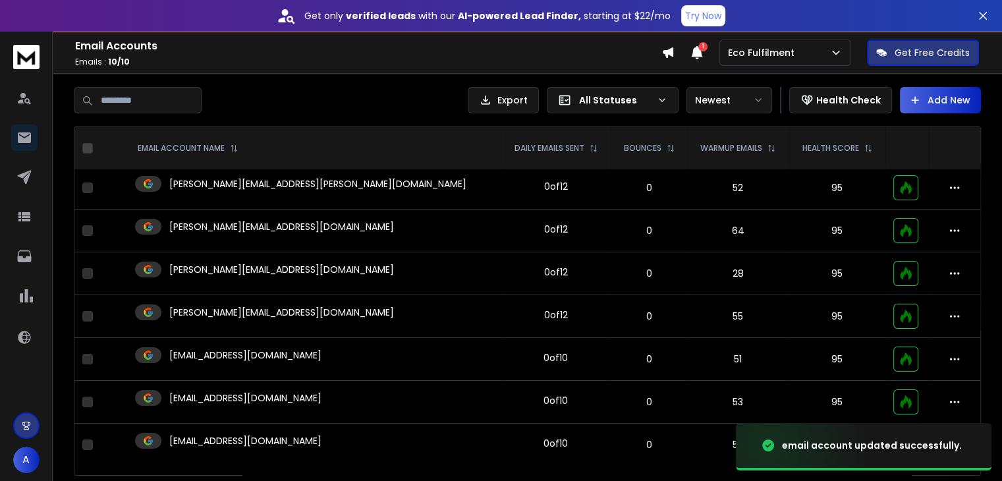
click at [501, 364] on td "0 of 10" at bounding box center [556, 355] width 110 height 34
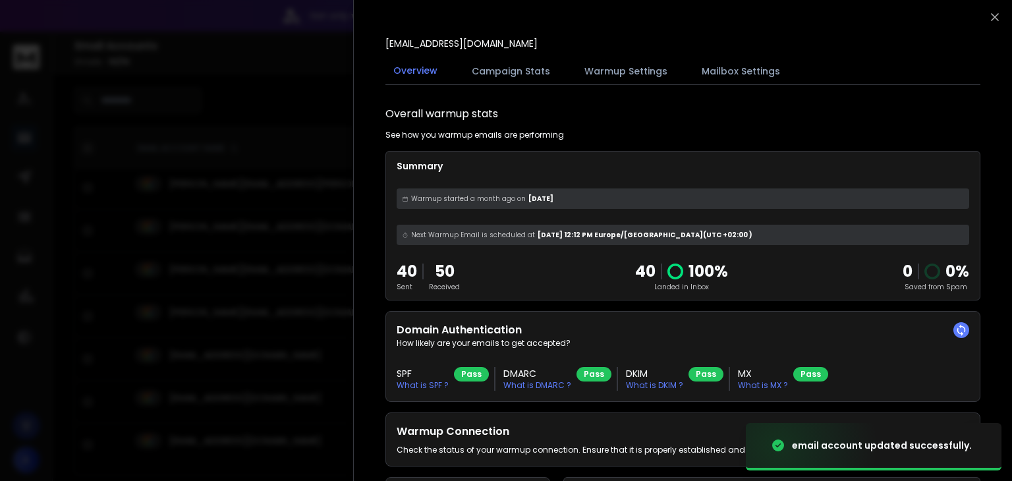
click at [696, 61] on button "Mailbox Settings" at bounding box center [741, 71] width 94 height 29
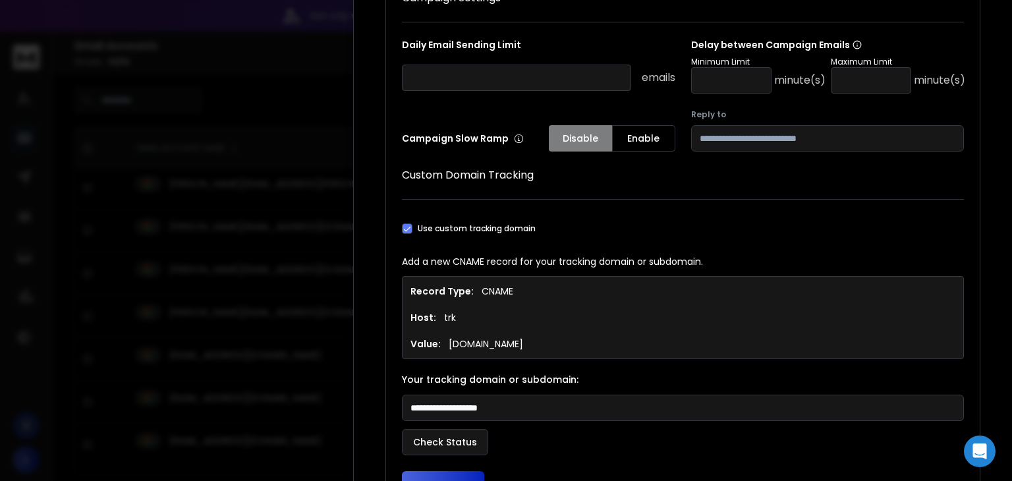
scroll to position [479, 0]
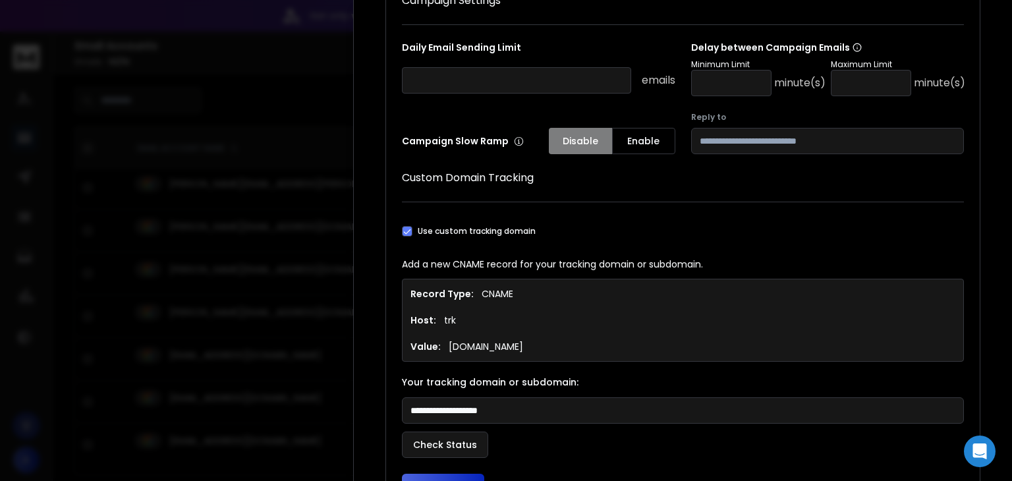
click at [435, 80] on input "**" at bounding box center [516, 80] width 229 height 26
type input "**"
click at [453, 123] on div "Campaign Slow Ramp Disable Enable" at bounding box center [538, 133] width 273 height 42
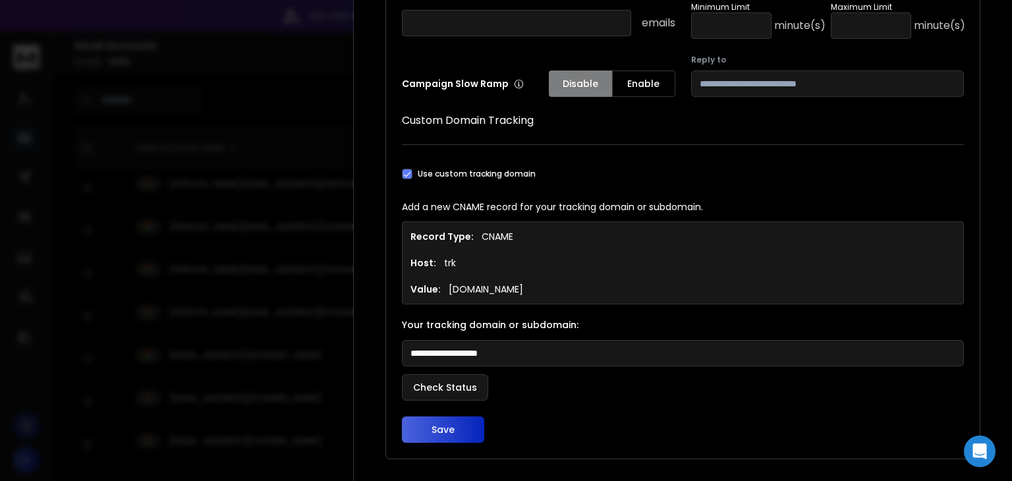
scroll to position [551, 0]
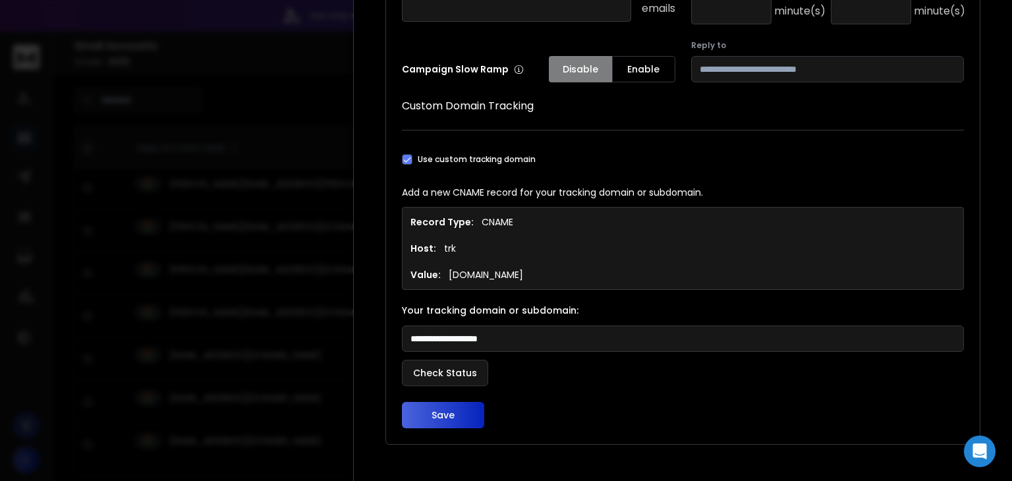
click at [444, 422] on button "Save" at bounding box center [443, 415] width 82 height 26
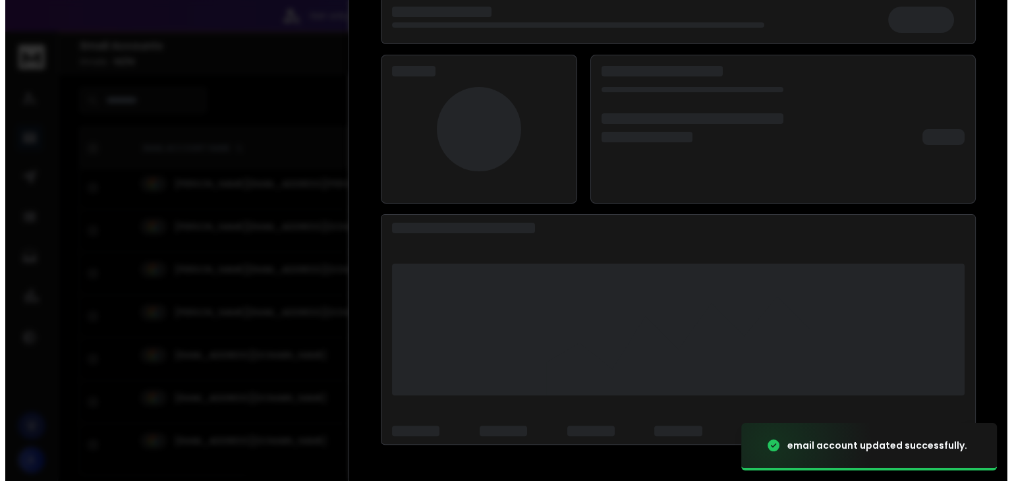
scroll to position [0, 0]
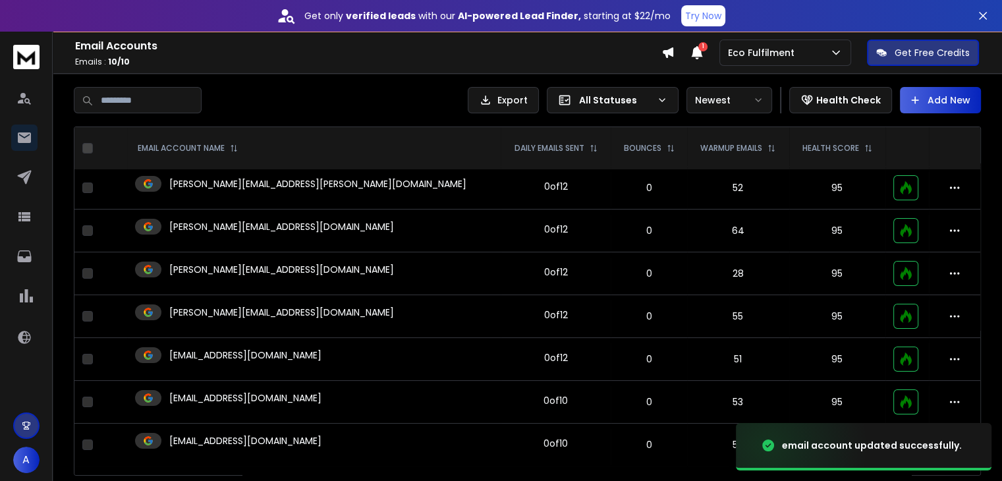
click at [501, 408] on td "0 of 10" at bounding box center [556, 398] width 110 height 34
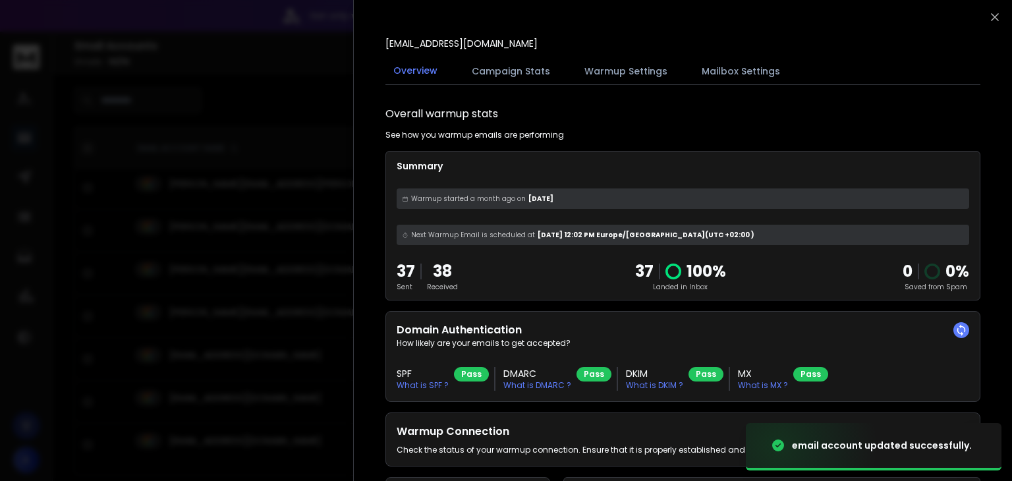
click at [723, 70] on button "Mailbox Settings" at bounding box center [741, 71] width 94 height 29
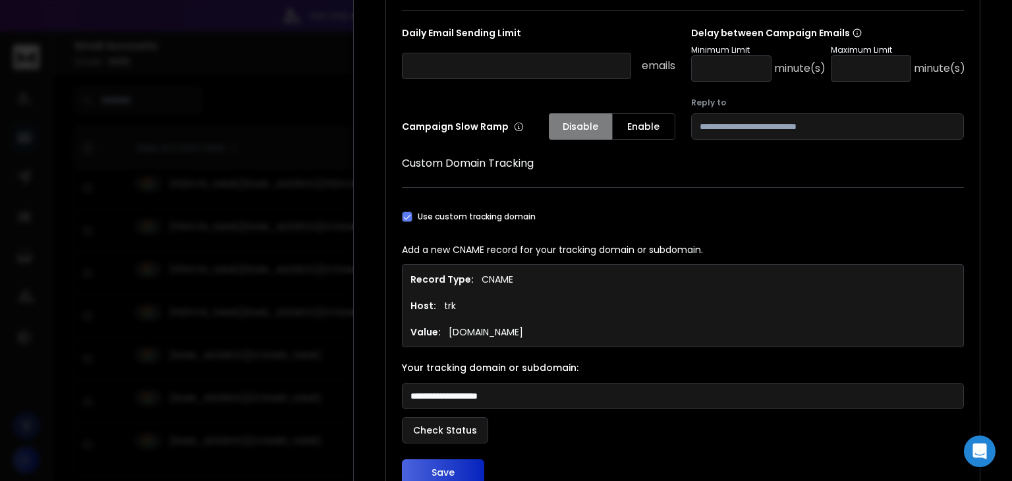
scroll to position [543, 0]
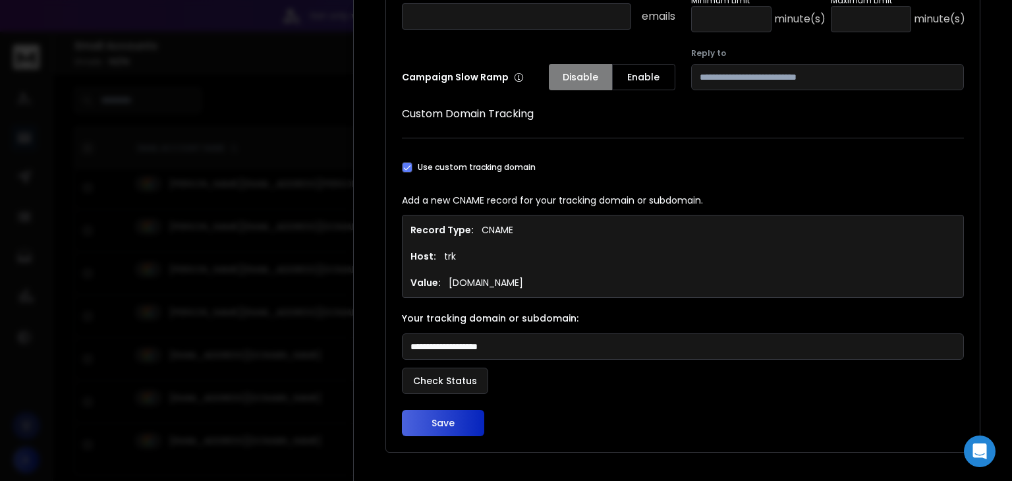
click at [474, 21] on input "**" at bounding box center [516, 16] width 229 height 26
type input "**"
click at [443, 418] on button "Save" at bounding box center [443, 423] width 82 height 26
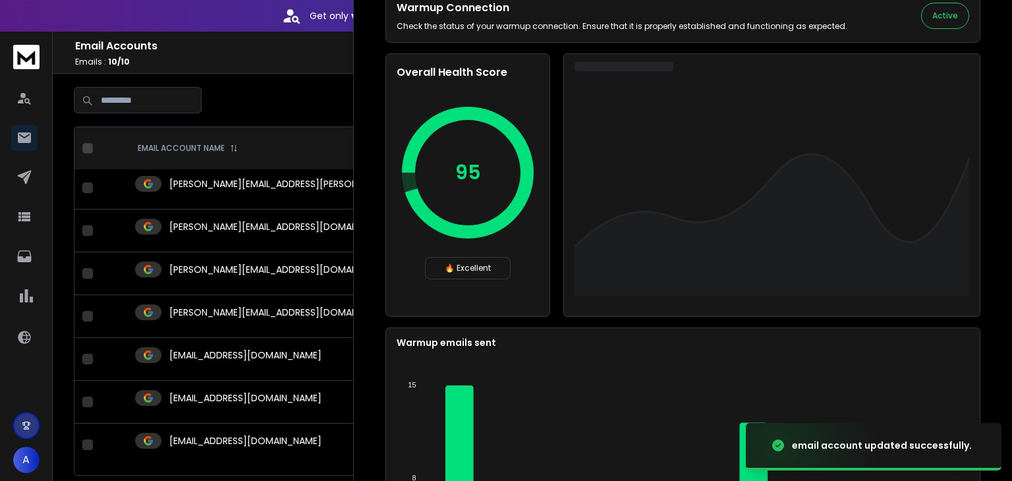
scroll to position [0, 0]
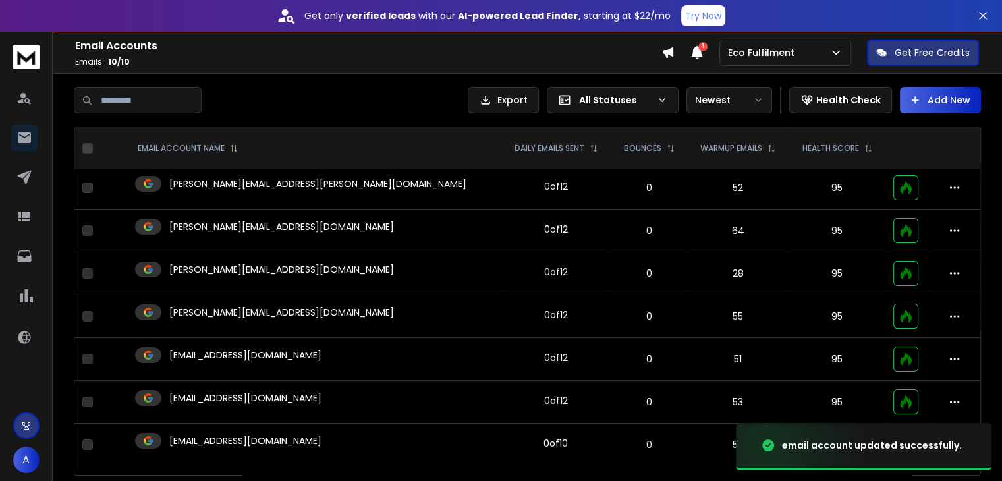
click at [501, 444] on td "0 of 10" at bounding box center [556, 441] width 110 height 34
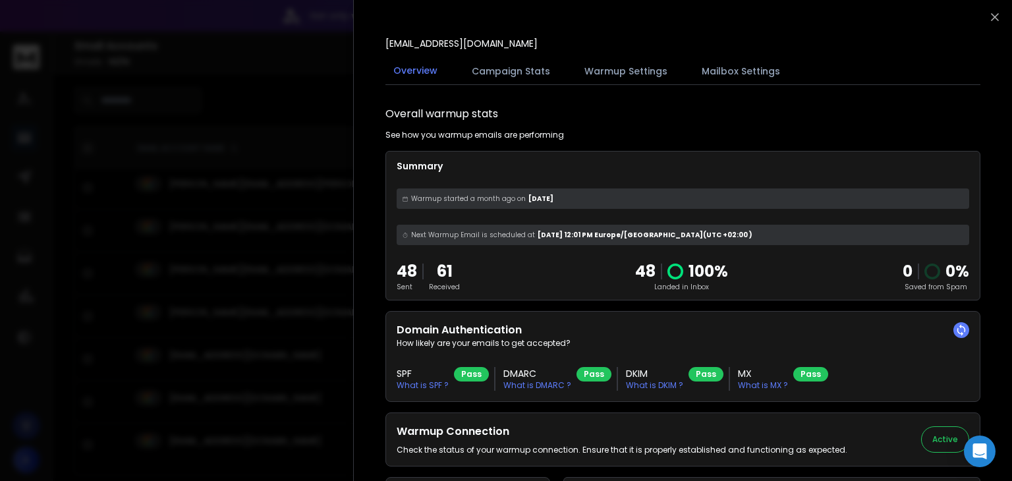
click at [751, 69] on button "Mailbox Settings" at bounding box center [741, 71] width 94 height 29
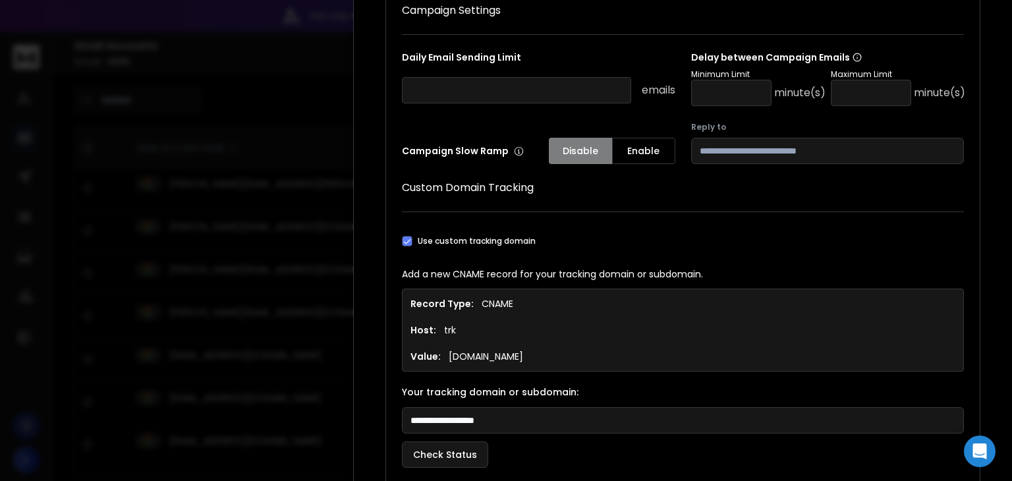
scroll to position [466, 0]
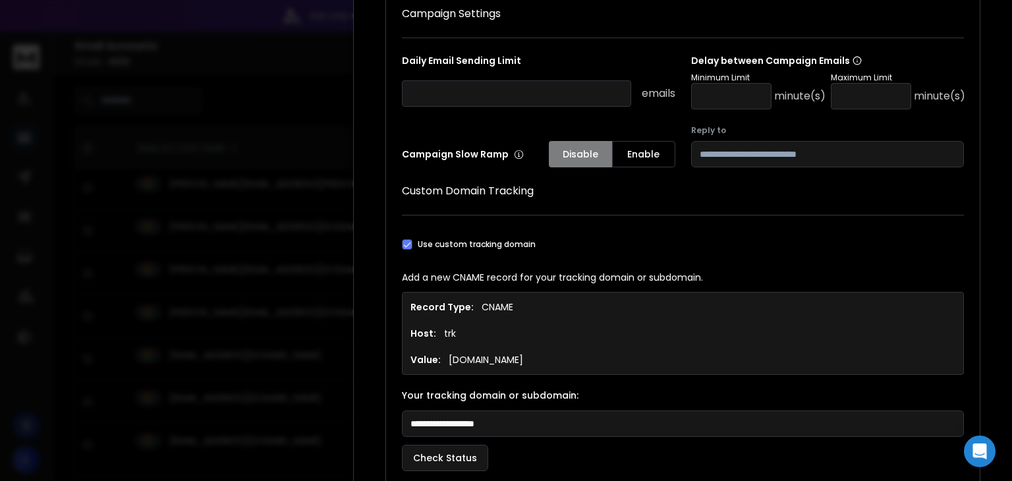
click at [455, 93] on input "**" at bounding box center [516, 93] width 229 height 26
type input "**"
click at [450, 138] on div "Campaign Slow Ramp Disable Enable" at bounding box center [538, 146] width 273 height 42
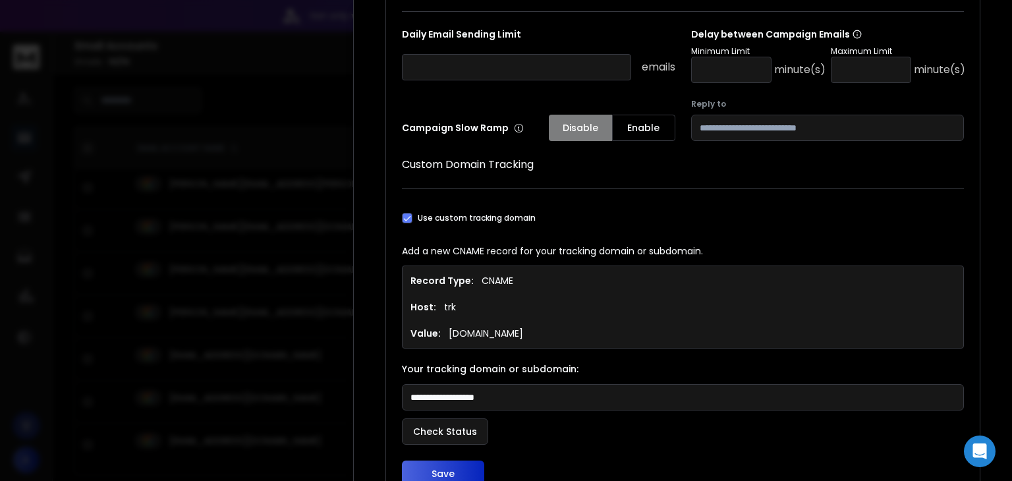
scroll to position [551, 0]
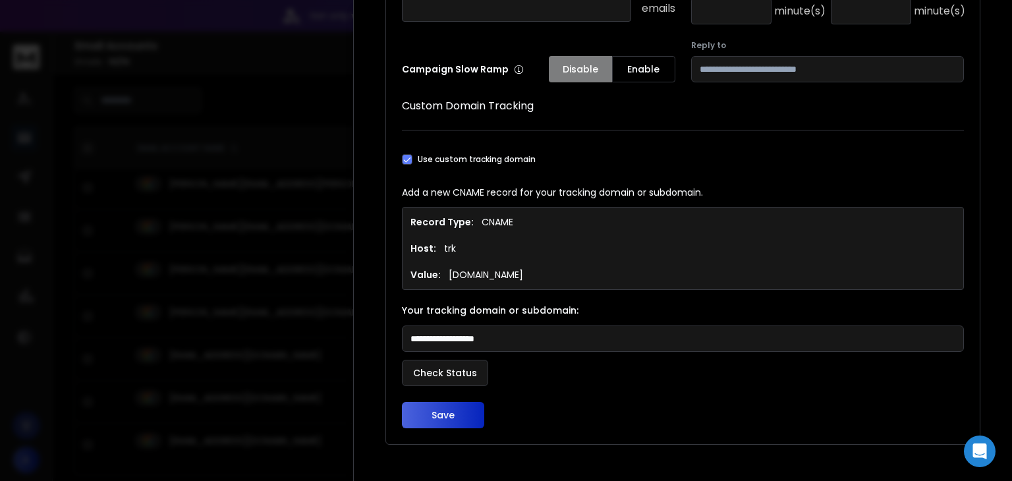
click at [450, 417] on button "Save" at bounding box center [443, 415] width 82 height 26
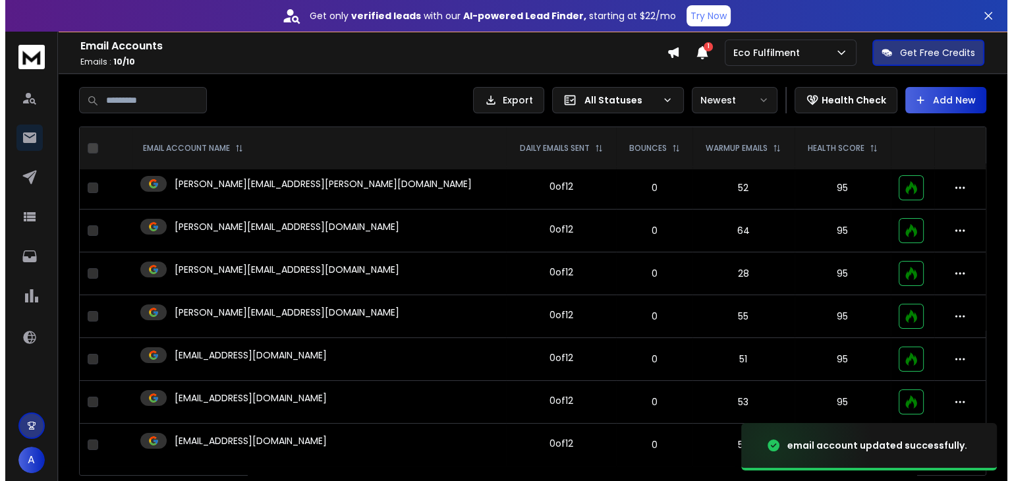
scroll to position [0, 0]
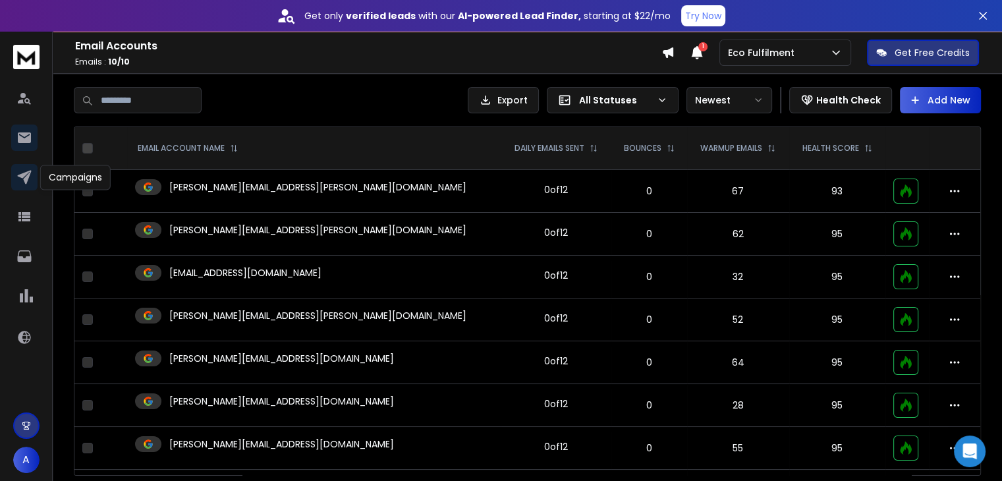
click at [13, 175] on link at bounding box center [24, 177] width 26 height 26
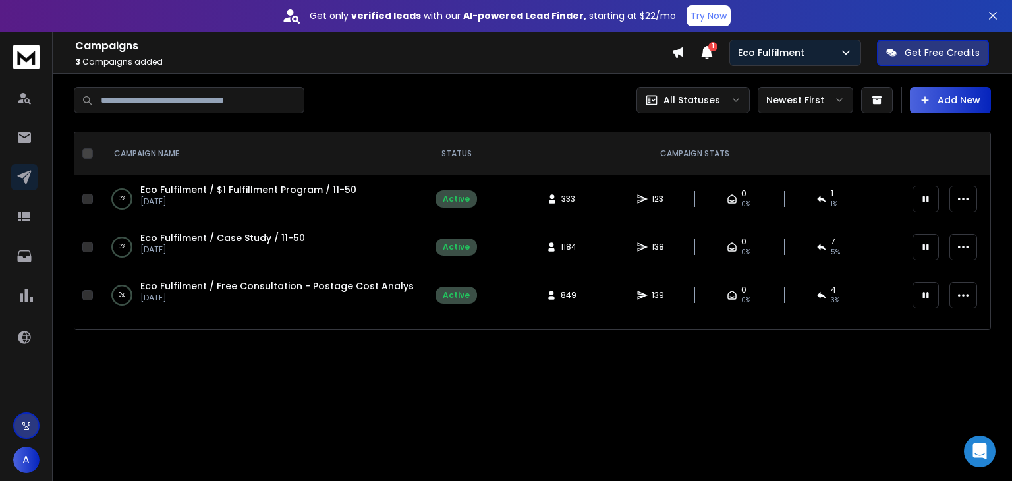
click at [785, 58] on p "Eco Fulfilment" at bounding box center [774, 52] width 72 height 13
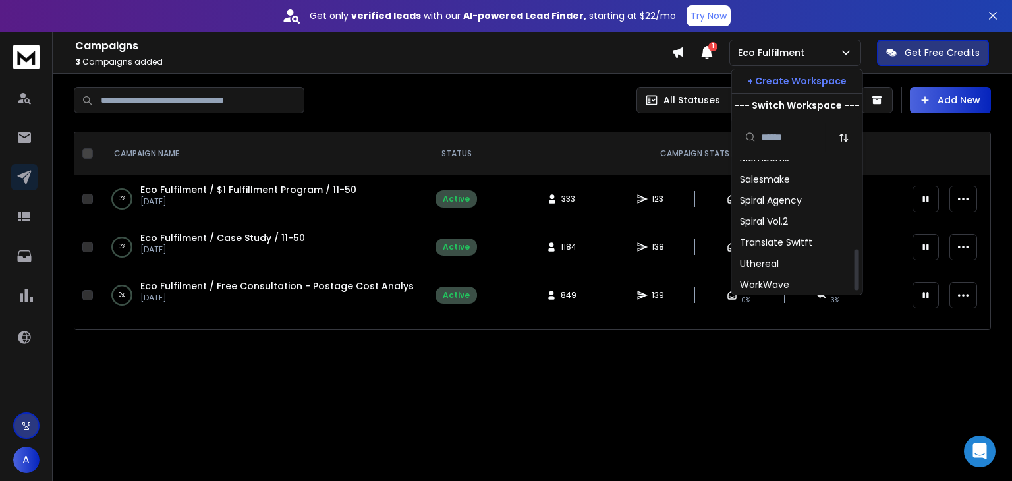
scroll to position [290, 0]
drag, startPoint x: 856, startPoint y: 182, endPoint x: 860, endPoint y: 275, distance: 92.3
click at [859, 275] on div at bounding box center [856, 270] width 5 height 41
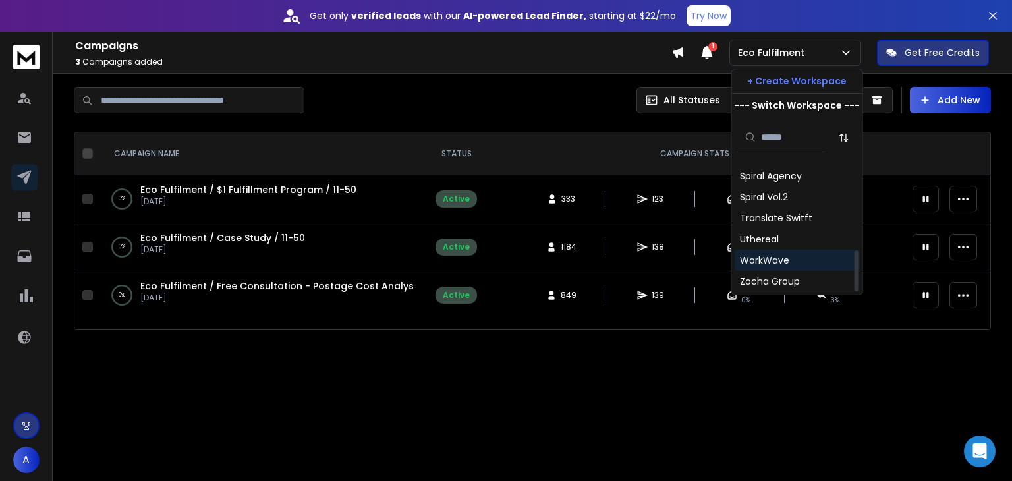
click at [801, 265] on div "WorkWave" at bounding box center [796, 260] width 125 height 21
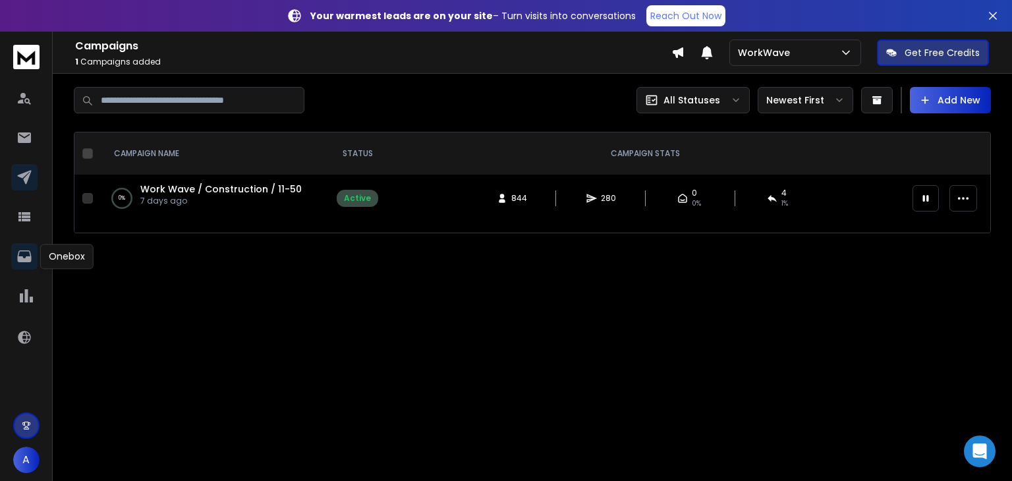
click at [27, 262] on icon at bounding box center [24, 256] width 14 height 12
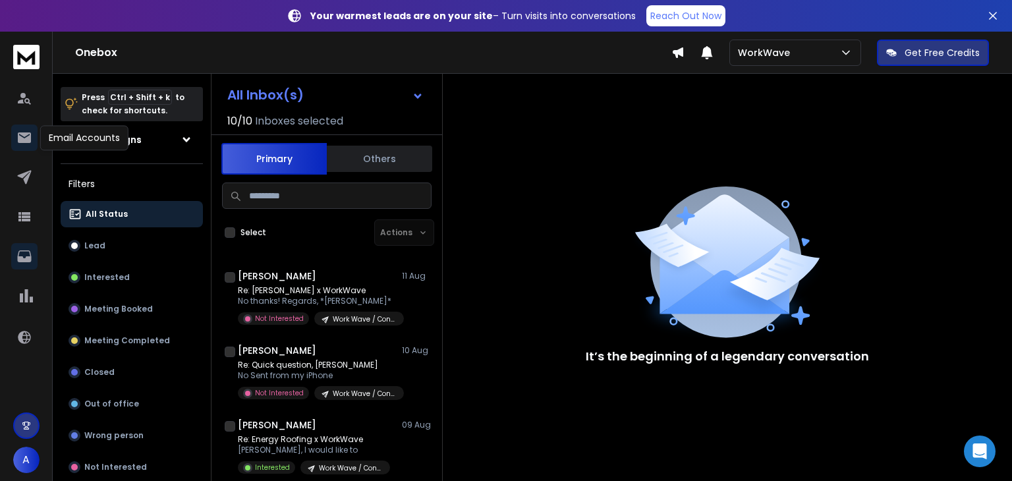
click at [22, 141] on icon at bounding box center [24, 137] width 13 height 11
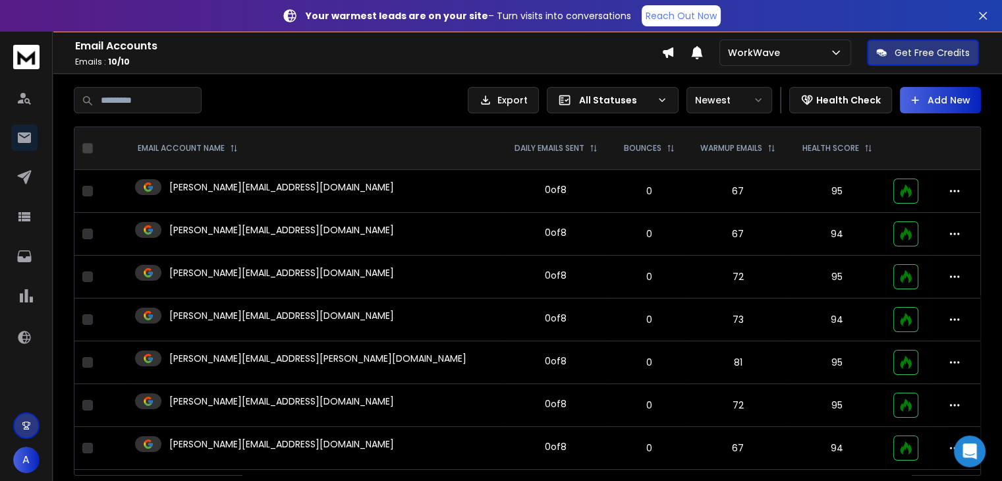
click at [398, 193] on div "[PERSON_NAME][EMAIL_ADDRESS][DOMAIN_NAME]" at bounding box center [314, 187] width 358 height 16
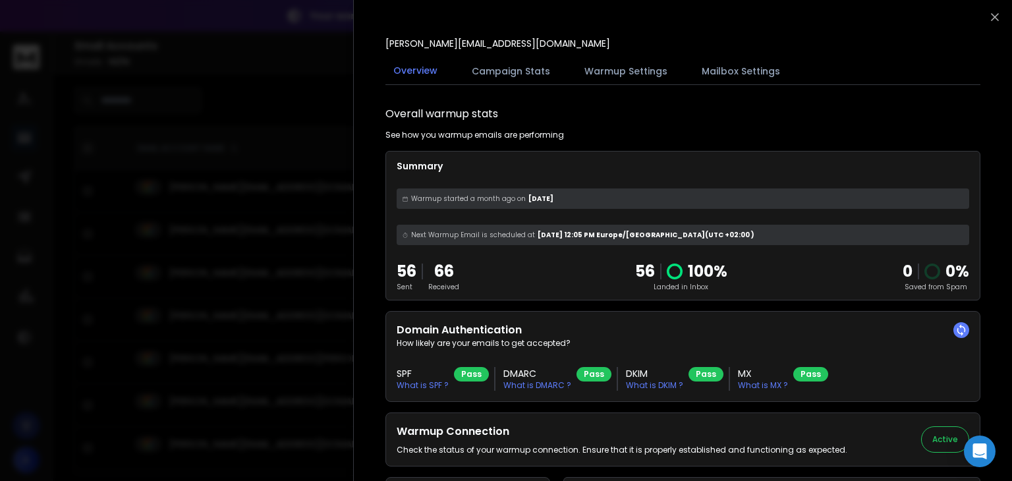
click at [722, 66] on button "Mailbox Settings" at bounding box center [741, 71] width 94 height 29
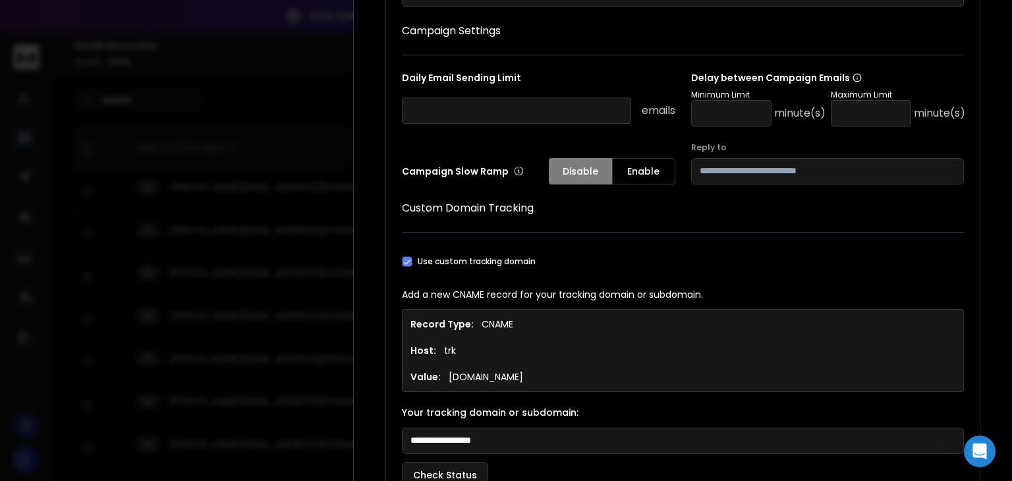
scroll to position [420, 0]
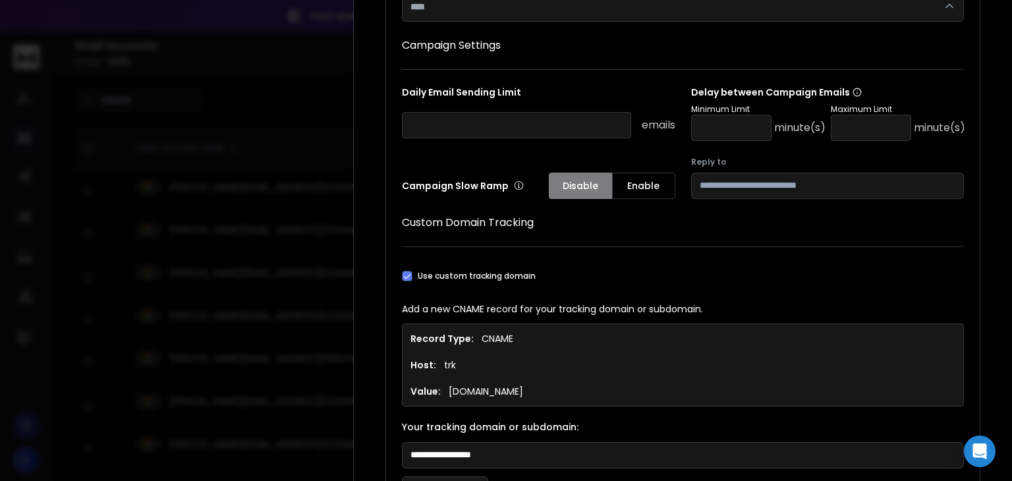
click at [483, 124] on input "*" at bounding box center [516, 125] width 229 height 26
type input "**"
click at [483, 164] on div "Campaign Slow Ramp Disable Enable" at bounding box center [538, 178] width 273 height 42
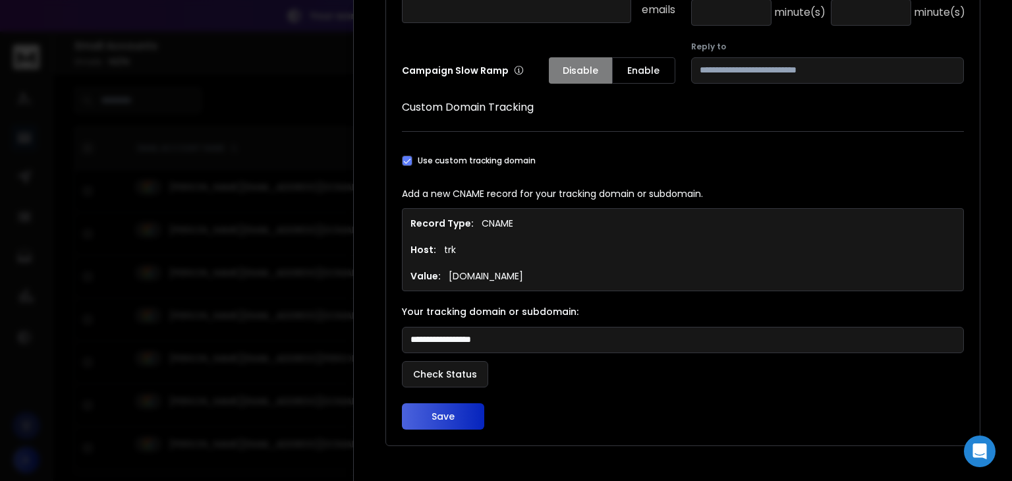
scroll to position [536, 0]
click at [443, 410] on button "Save" at bounding box center [443, 415] width 82 height 26
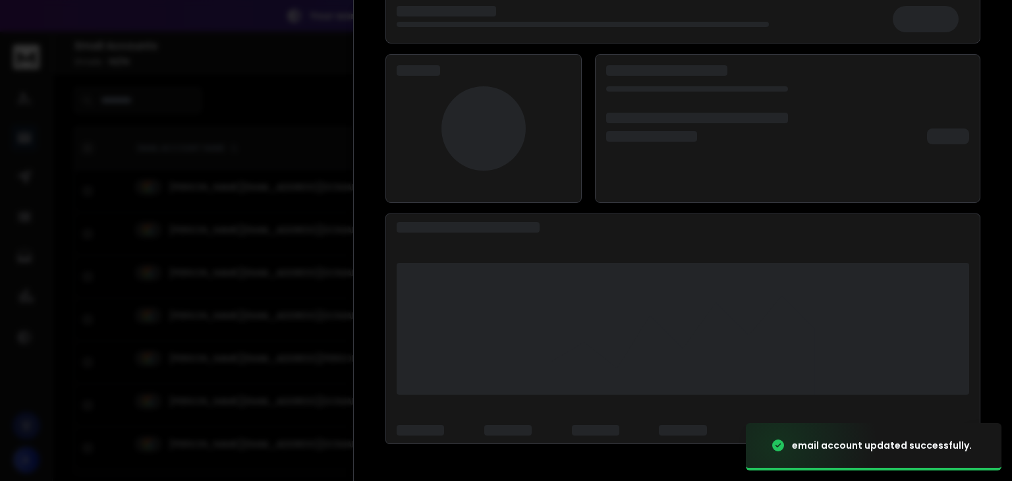
scroll to position [387, 0]
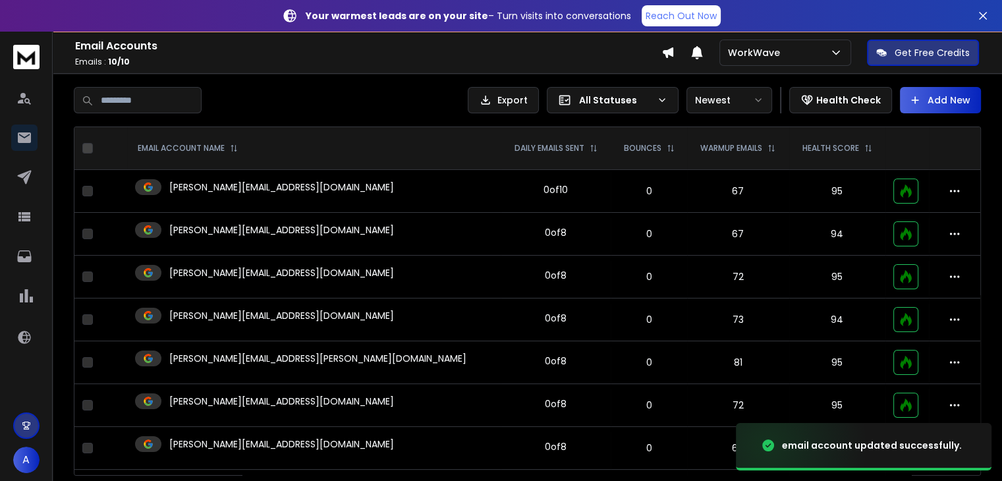
click at [411, 222] on div "t.morgan@workwaveteam.com" at bounding box center [314, 230] width 358 height 16
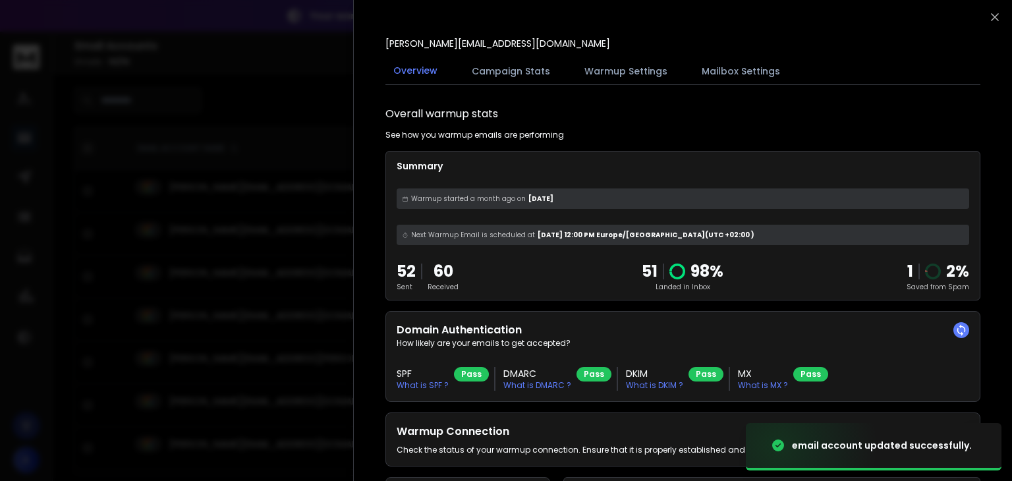
click at [761, 72] on button "Mailbox Settings" at bounding box center [741, 71] width 94 height 29
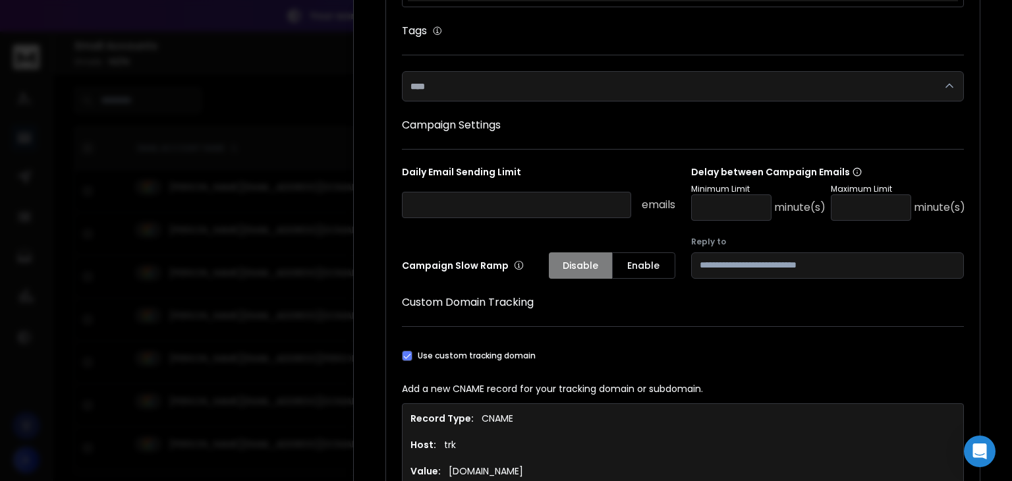
scroll to position [334, 0]
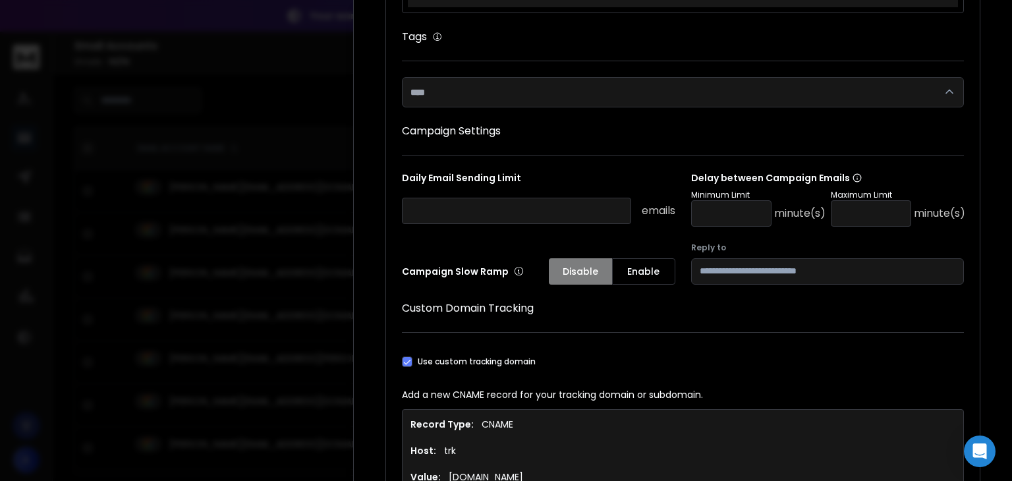
click at [450, 200] on input "*" at bounding box center [516, 211] width 229 height 26
type input "**"
click at [454, 238] on div "Daily Email Sending Limit ** emails Delay between Campaign Emails Minimum Limit…" at bounding box center [683, 227] width 562 height 113
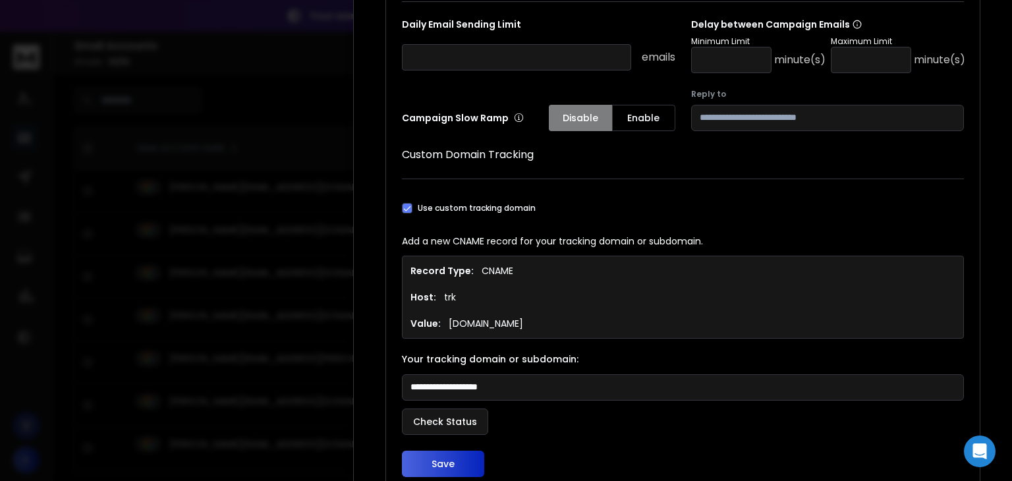
scroll to position [536, 0]
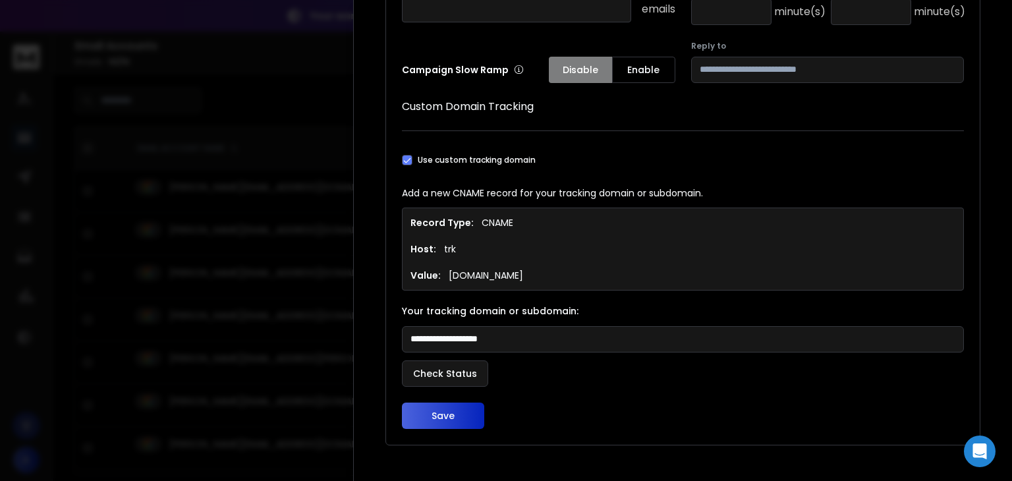
click at [446, 420] on button "Save" at bounding box center [443, 415] width 82 height 26
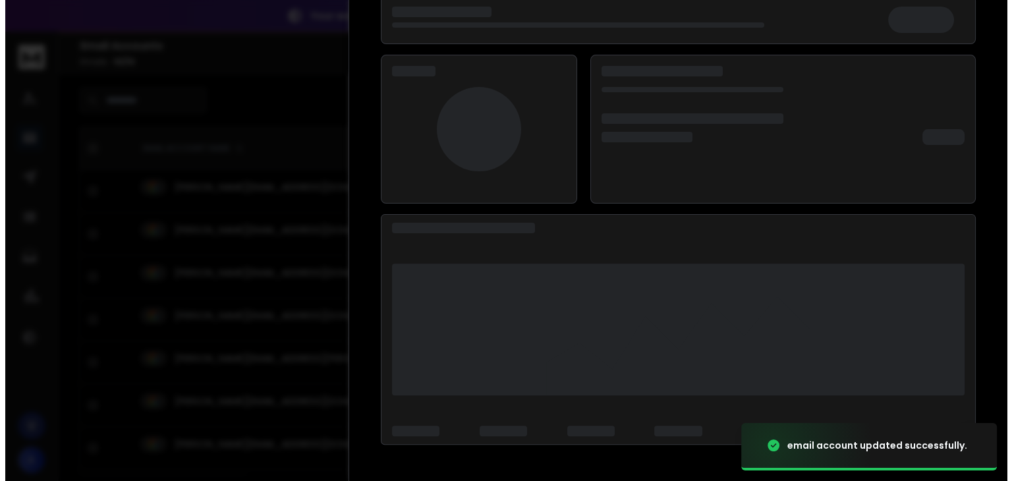
scroll to position [0, 0]
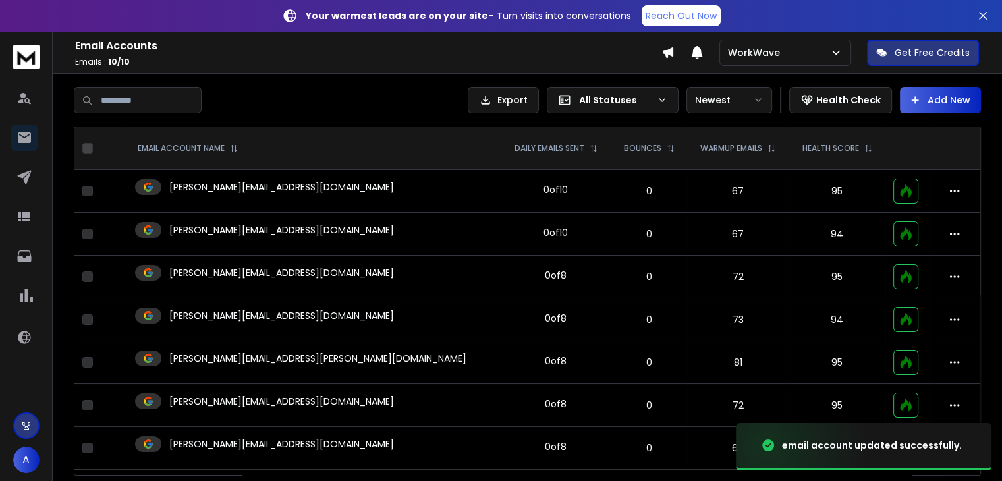
click at [501, 277] on td "0 of 8" at bounding box center [556, 273] width 110 height 34
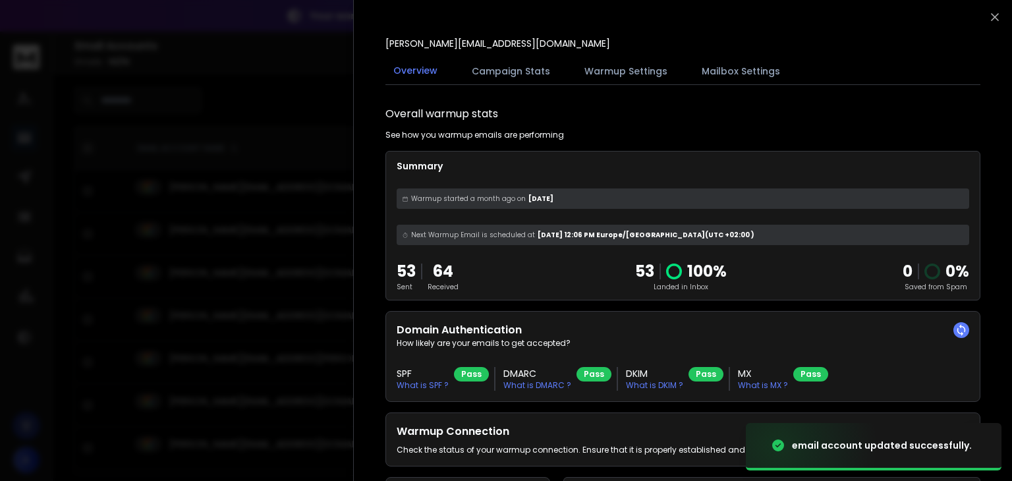
click at [735, 72] on button "Mailbox Settings" at bounding box center [741, 71] width 94 height 29
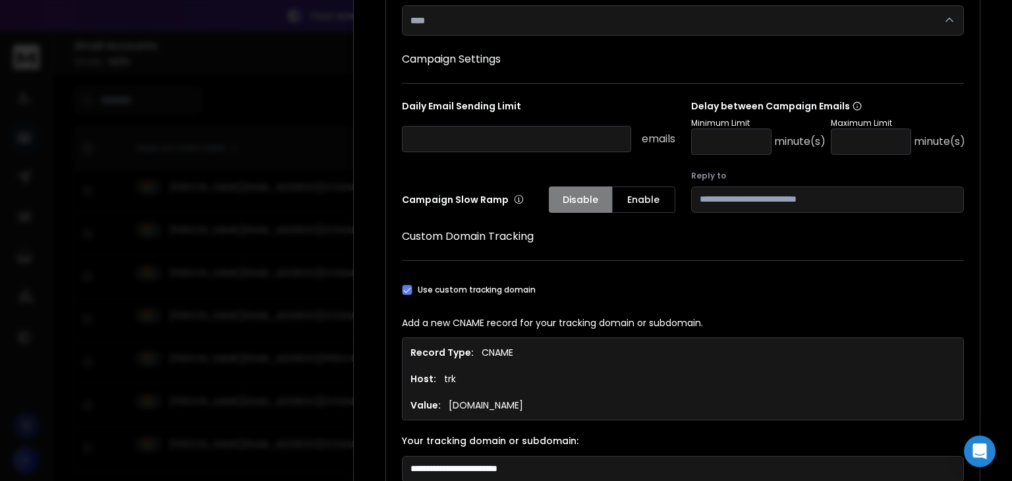
scroll to position [392, 0]
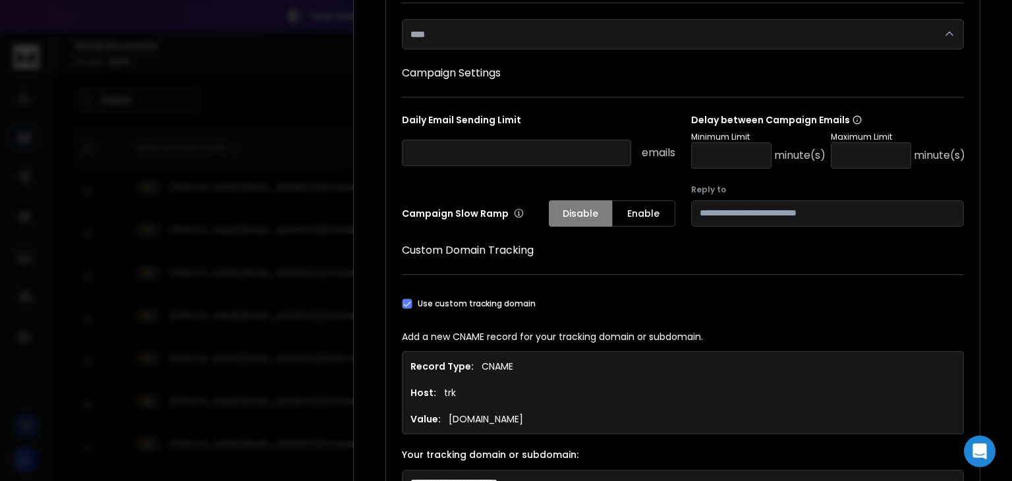
click at [476, 151] on input "*" at bounding box center [516, 153] width 229 height 26
type input "**"
click at [476, 217] on p "Campaign Slow Ramp" at bounding box center [463, 213] width 122 height 13
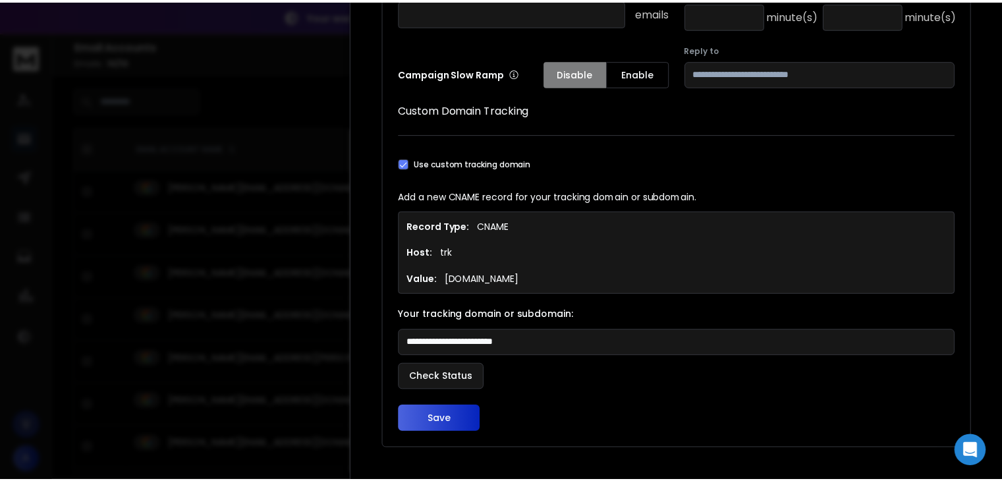
scroll to position [536, 0]
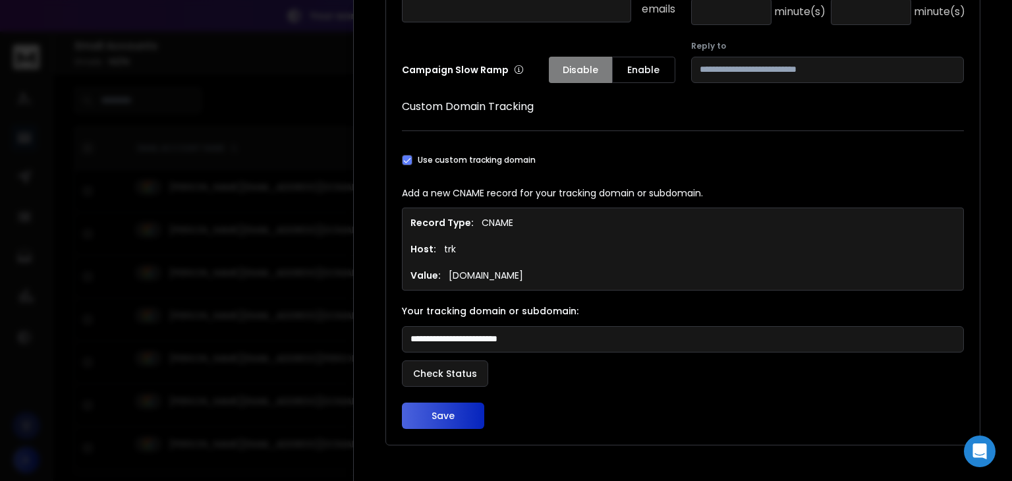
click at [425, 410] on button "Save" at bounding box center [443, 415] width 82 height 26
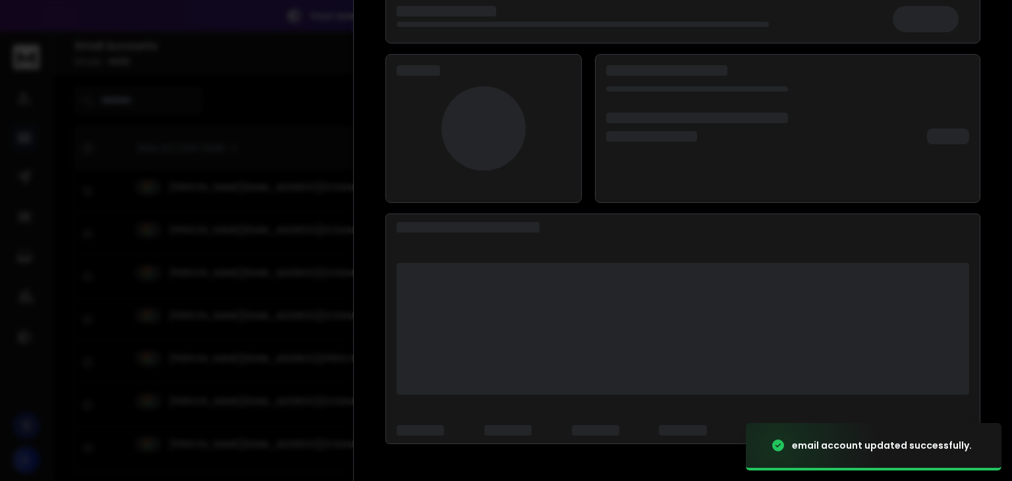
scroll to position [316, 0]
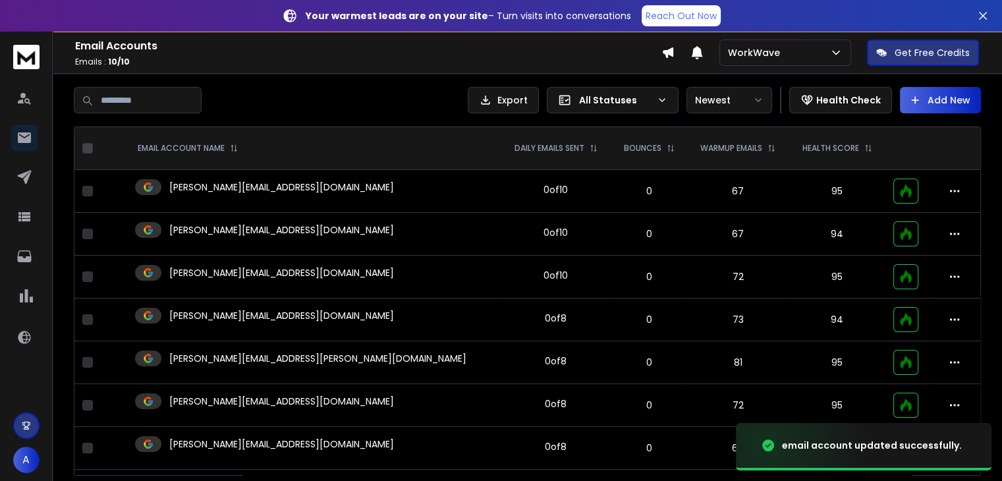
click at [397, 311] on div "ryan.b@workwaveco.com" at bounding box center [314, 316] width 358 height 16
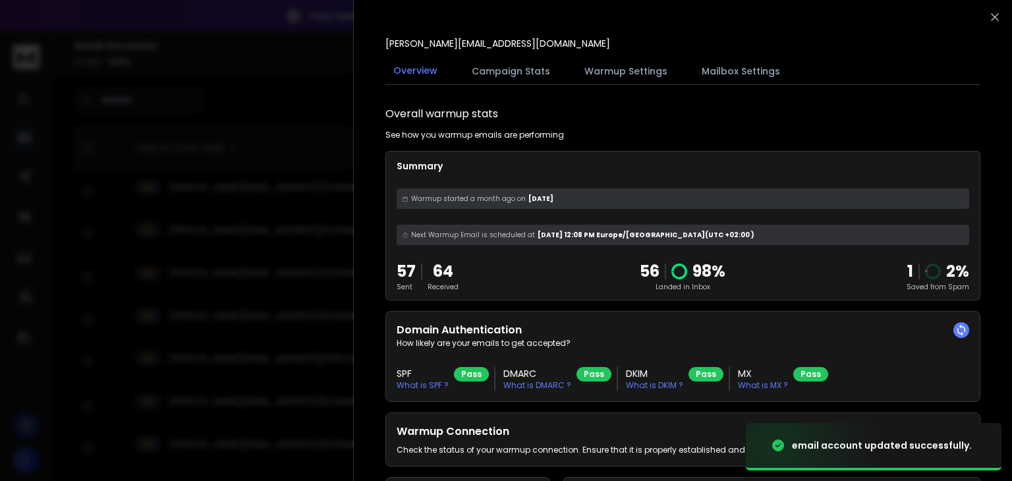
click at [746, 72] on button "Mailbox Settings" at bounding box center [741, 71] width 94 height 29
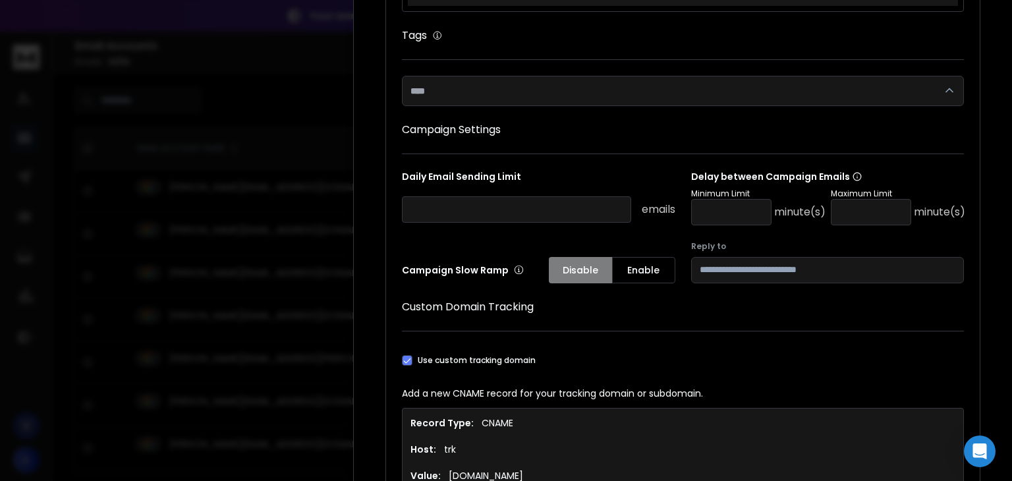
scroll to position [336, 0]
click at [458, 210] on input "*" at bounding box center [516, 209] width 229 height 26
type input "**"
click at [464, 259] on div "Campaign Slow Ramp Disable Enable" at bounding box center [538, 269] width 273 height 26
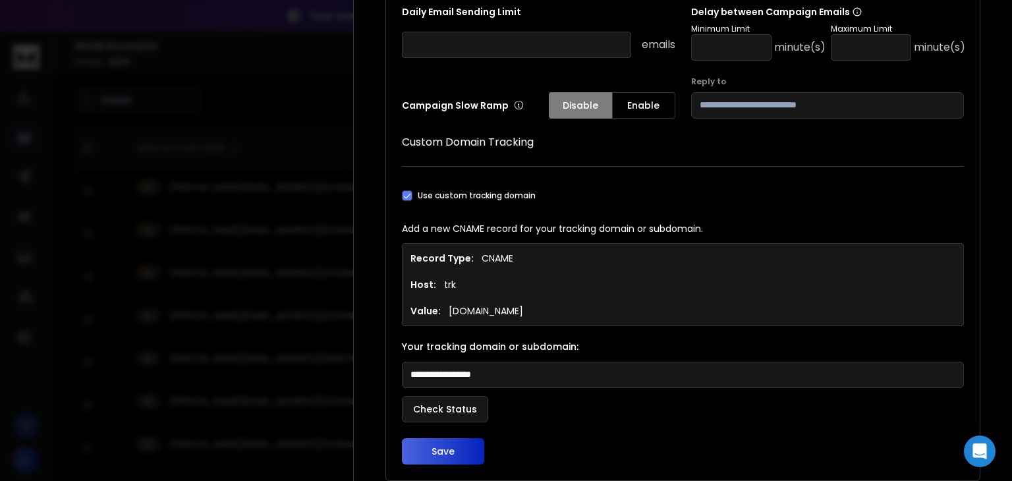
scroll to position [536, 0]
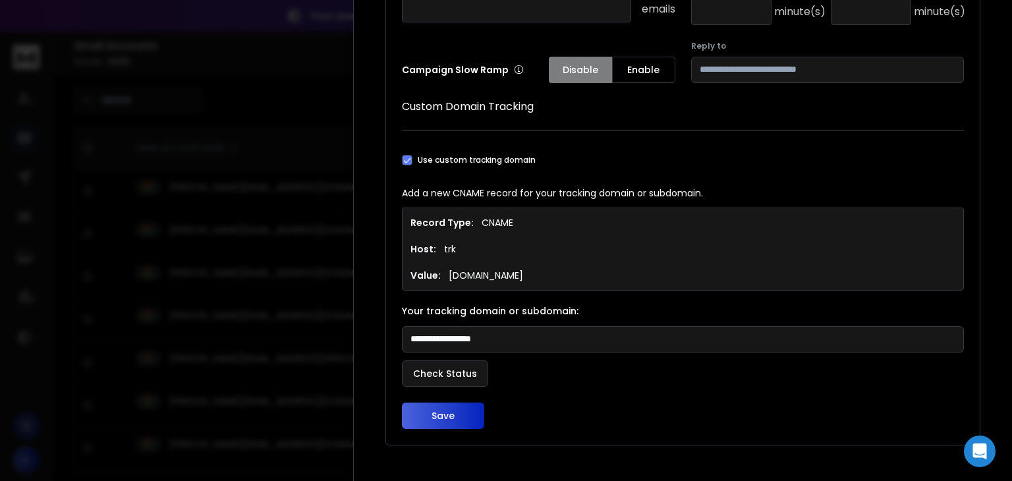
click at [437, 420] on button "Save" at bounding box center [443, 415] width 82 height 26
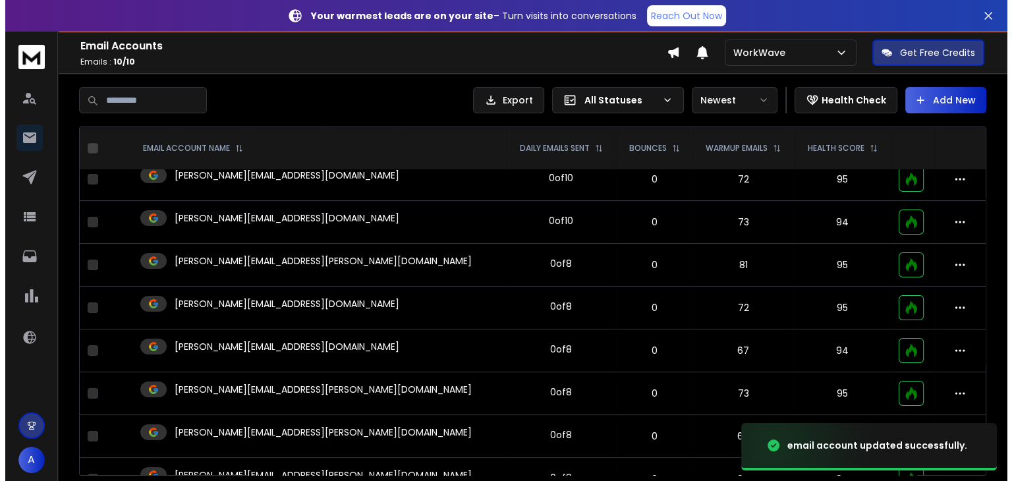
scroll to position [132, 0]
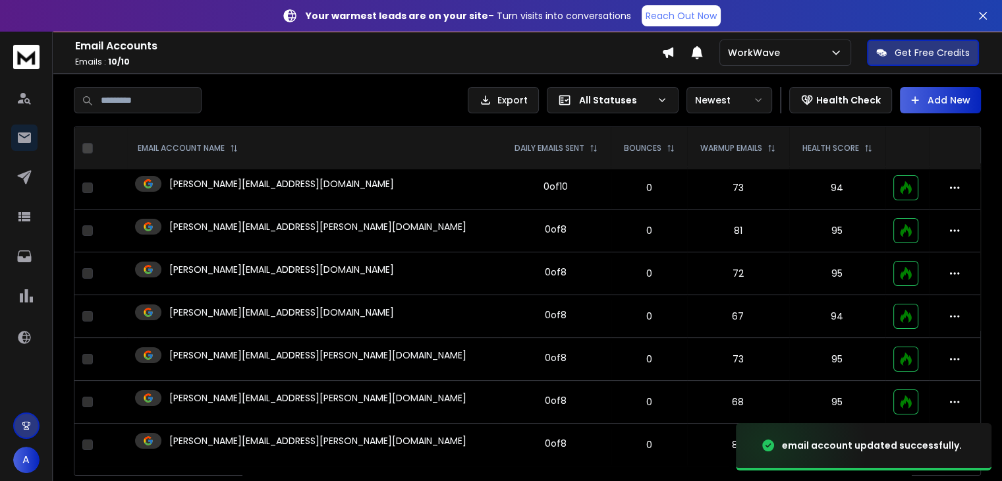
click at [408, 219] on div "tyler.morgan@workwavesolutionsco.com" at bounding box center [314, 227] width 358 height 16
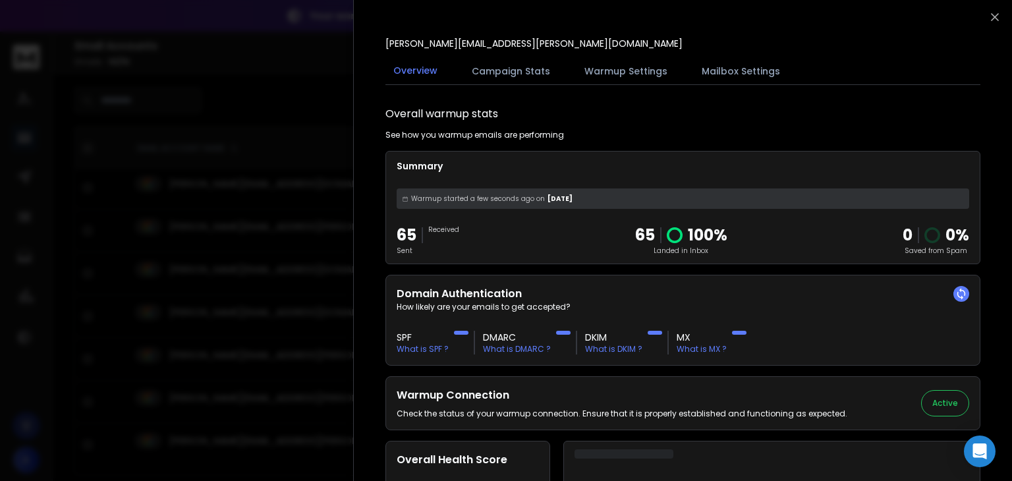
click at [749, 59] on button "Mailbox Settings" at bounding box center [741, 71] width 94 height 29
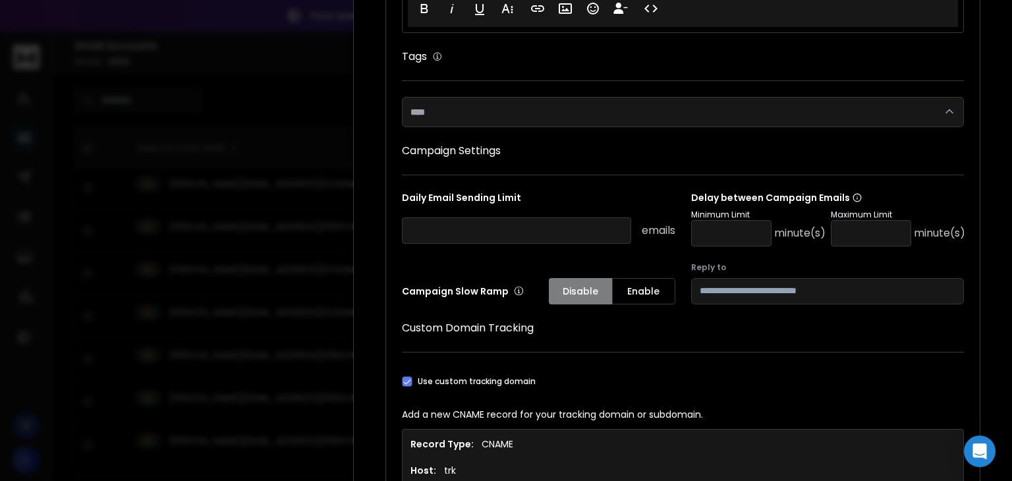
scroll to position [313, 0]
click at [435, 231] on input "*" at bounding box center [516, 232] width 229 height 26
type input "**"
click at [449, 289] on p "Campaign Slow Ramp" at bounding box center [463, 292] width 122 height 13
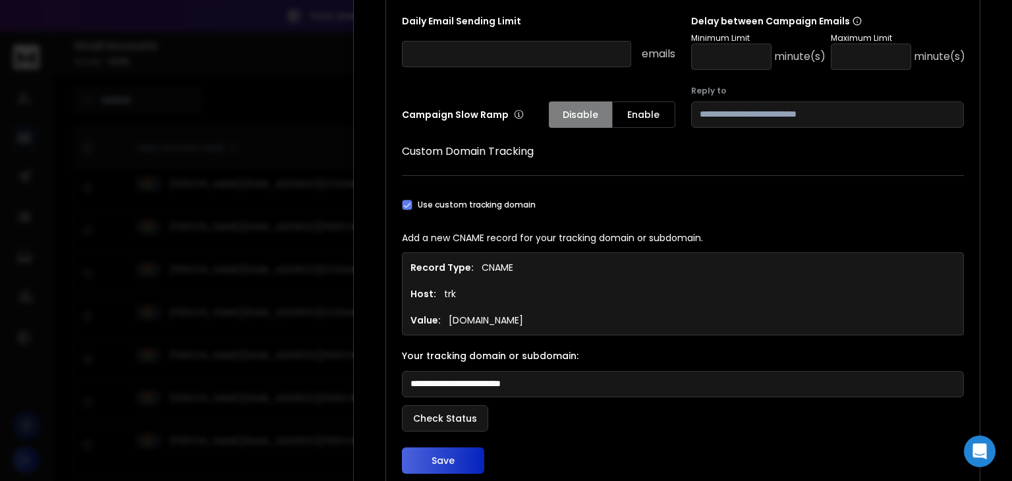
scroll to position [536, 0]
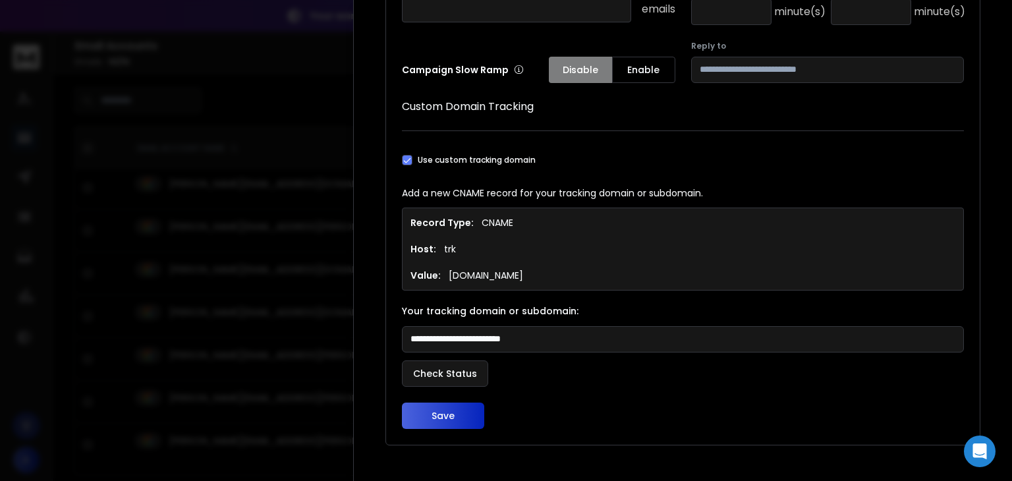
click at [451, 412] on button "Save" at bounding box center [443, 415] width 82 height 26
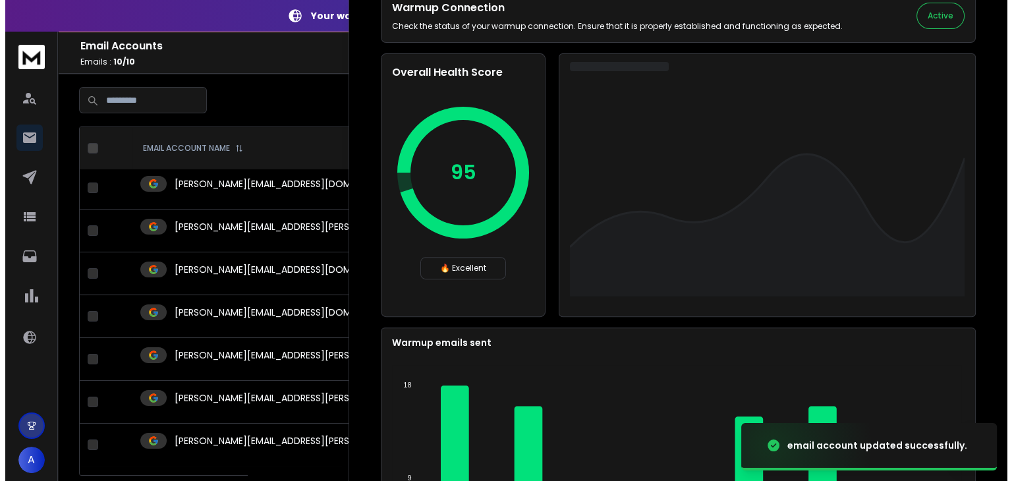
scroll to position [0, 0]
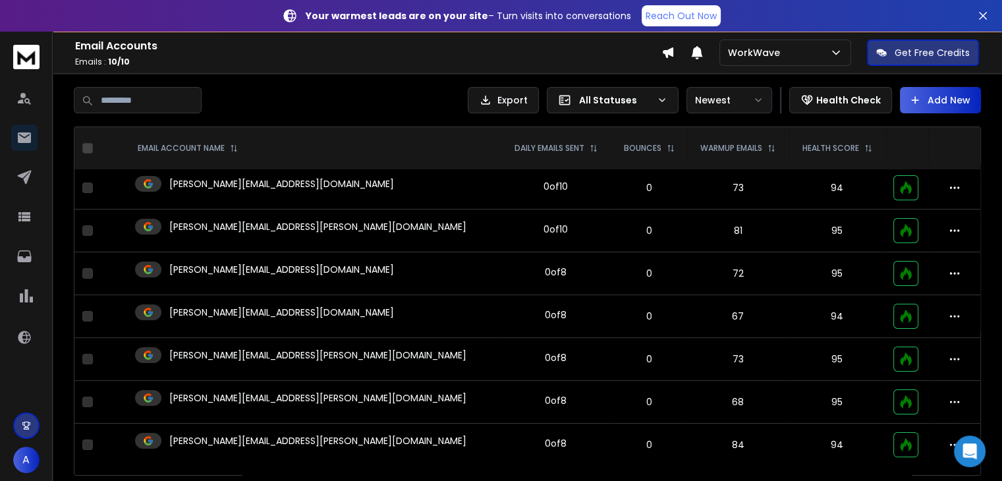
click at [501, 267] on td "0 of 8" at bounding box center [556, 269] width 110 height 34
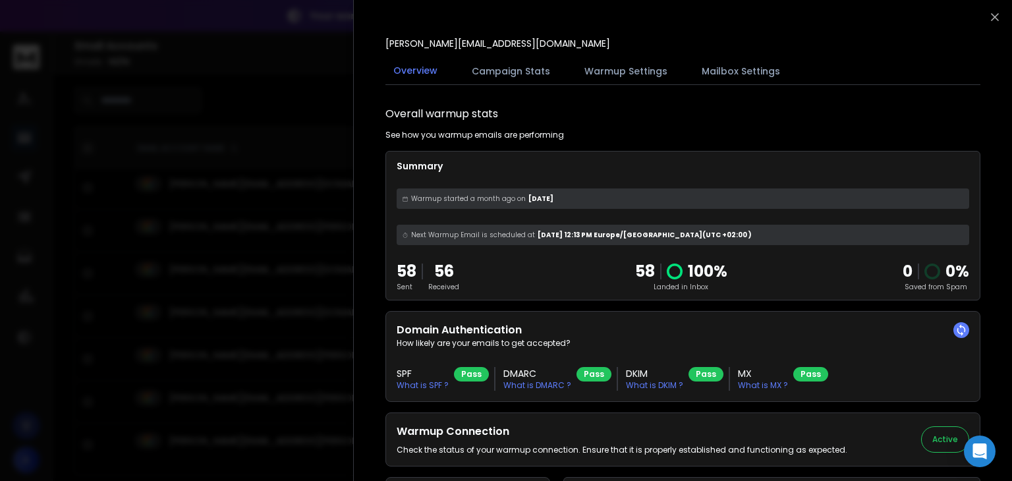
click at [721, 69] on button "Mailbox Settings" at bounding box center [741, 71] width 94 height 29
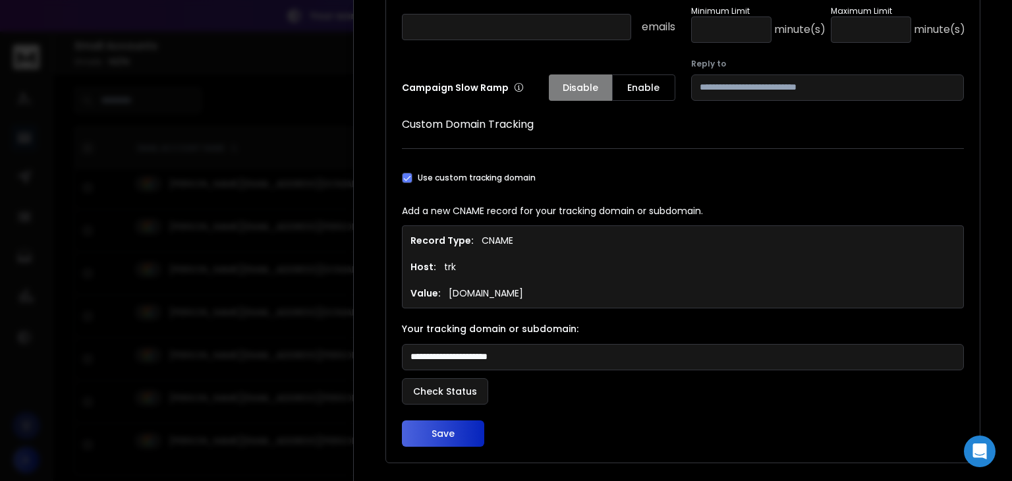
scroll to position [519, 0]
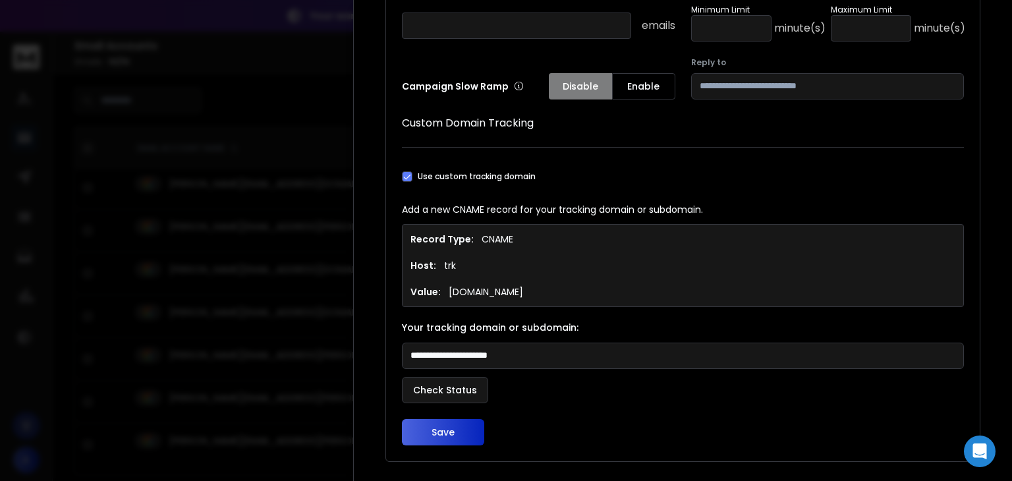
click at [450, 28] on input "*" at bounding box center [516, 26] width 229 height 26
type input "**"
click at [440, 438] on button "Save" at bounding box center [443, 432] width 82 height 26
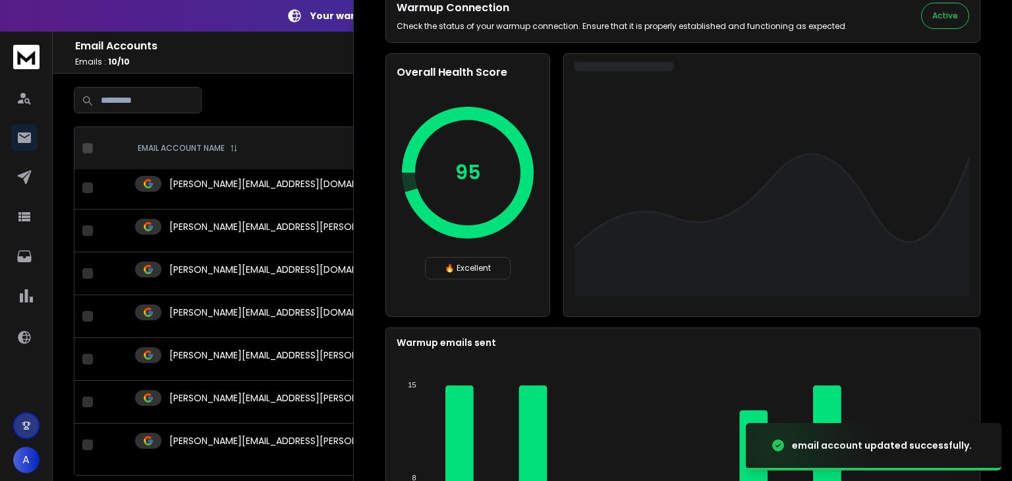
scroll to position [0, 0]
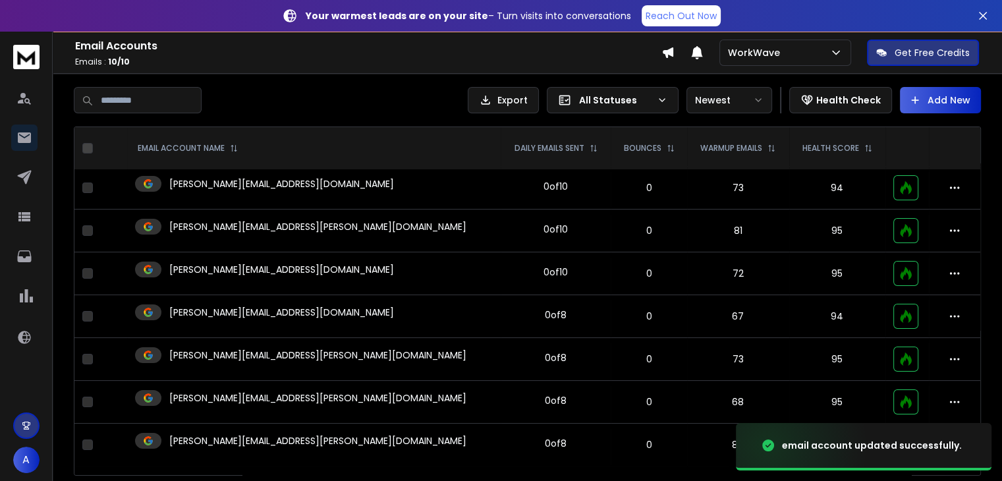
click at [399, 327] on td "tyler@workwavecompany.com" at bounding box center [313, 316] width 373 height 43
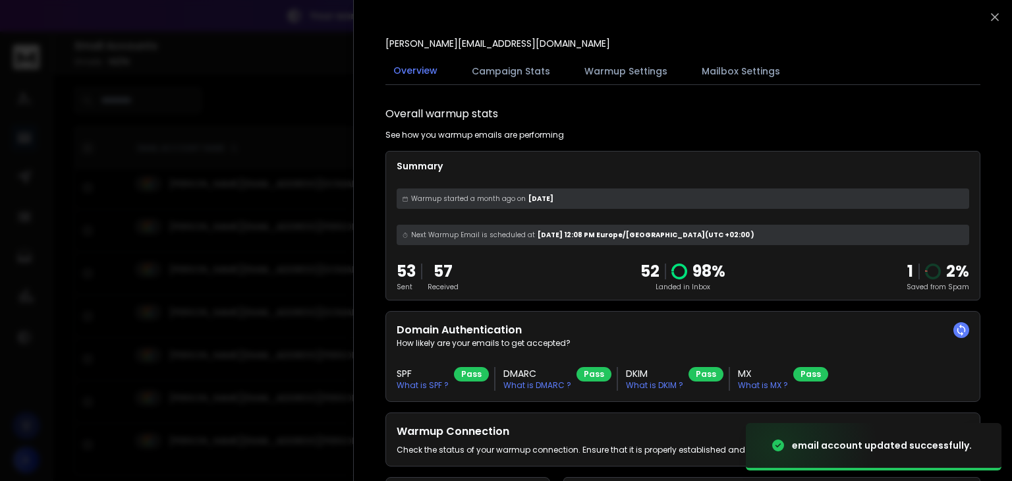
click at [736, 65] on button "Mailbox Settings" at bounding box center [741, 71] width 94 height 29
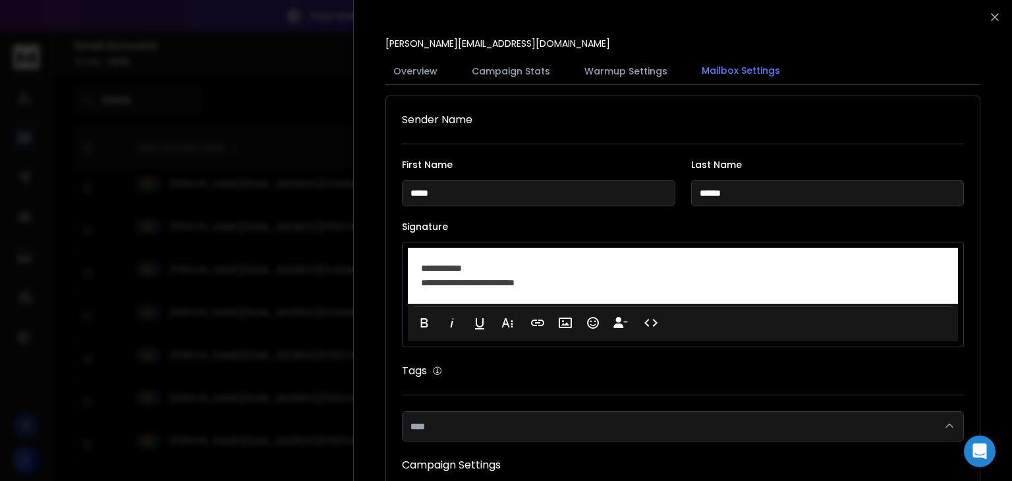
scroll to position [346, 0]
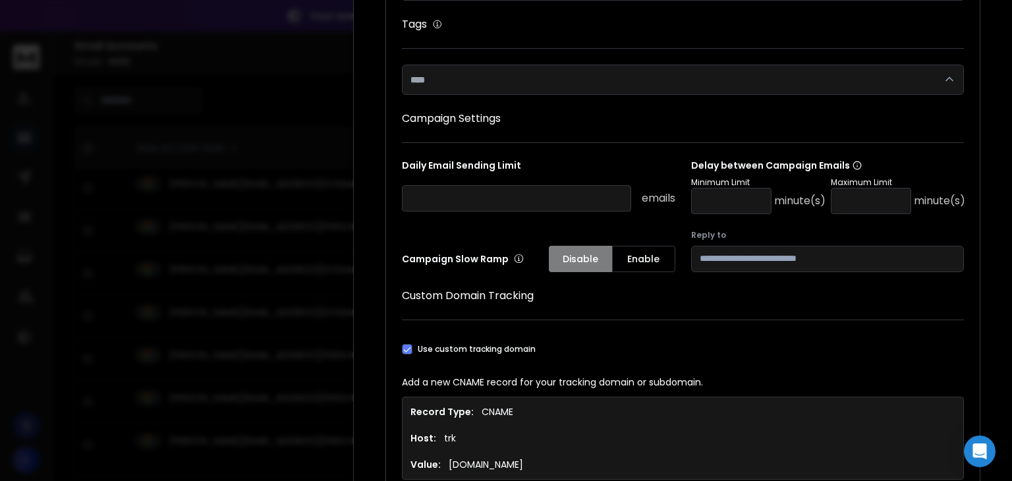
click at [442, 190] on input "*" at bounding box center [516, 198] width 229 height 26
type input "**"
click at [453, 254] on p "Campaign Slow Ramp" at bounding box center [463, 258] width 122 height 13
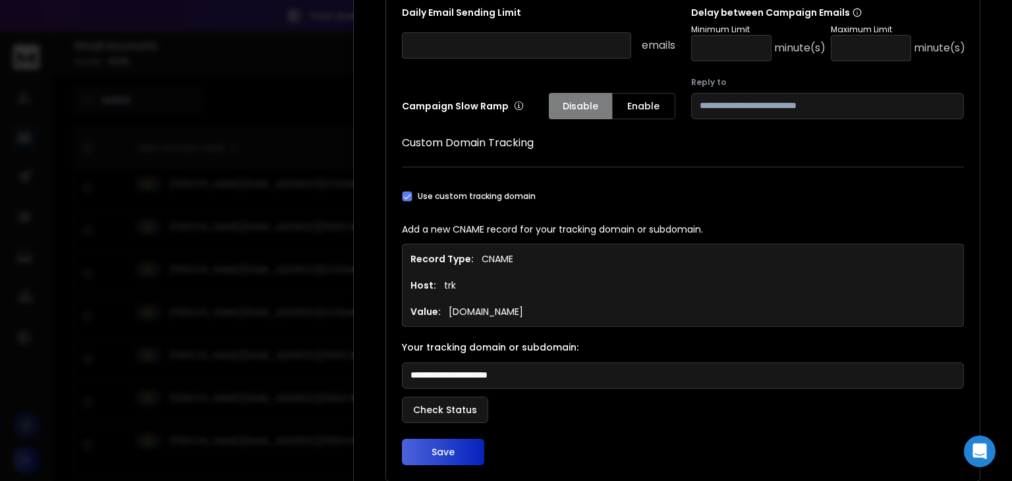
scroll to position [536, 0]
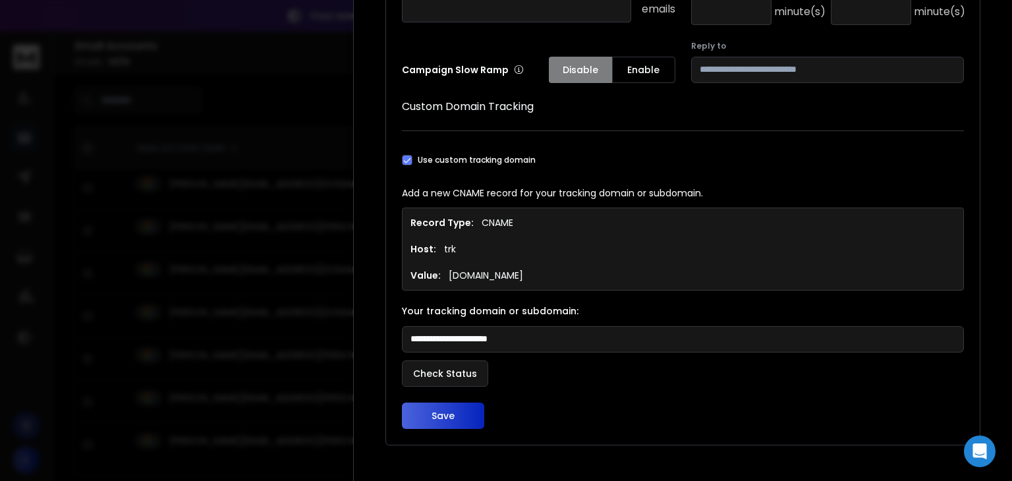
click at [426, 424] on button "Save" at bounding box center [443, 415] width 82 height 26
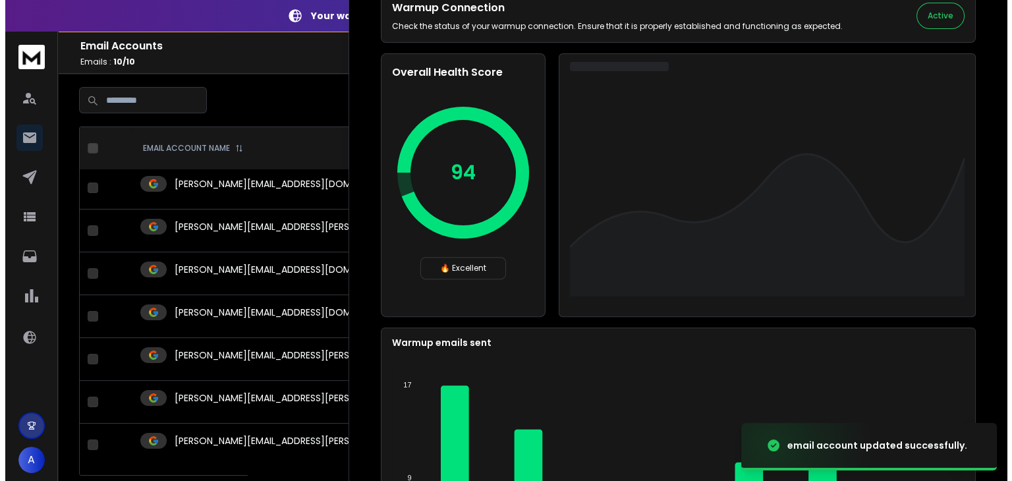
scroll to position [0, 0]
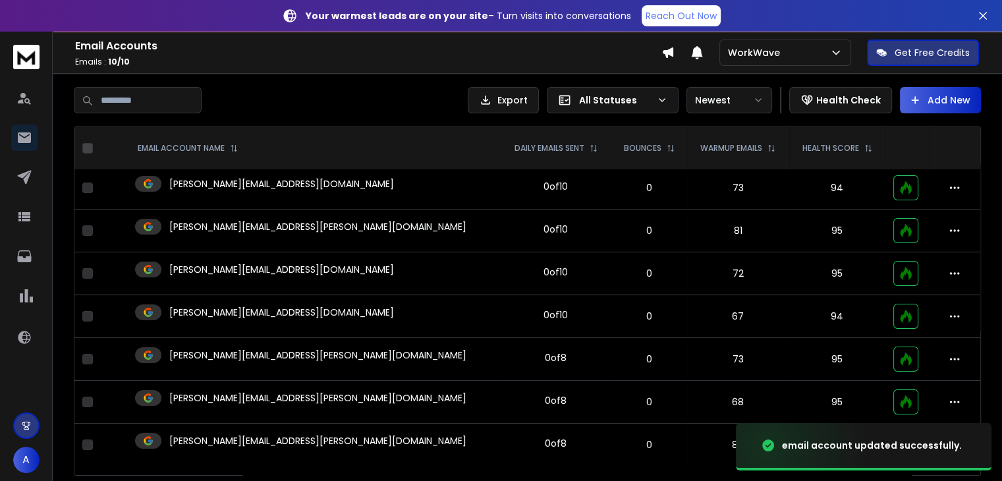
click at [501, 361] on td "0 of 8" at bounding box center [556, 355] width 110 height 34
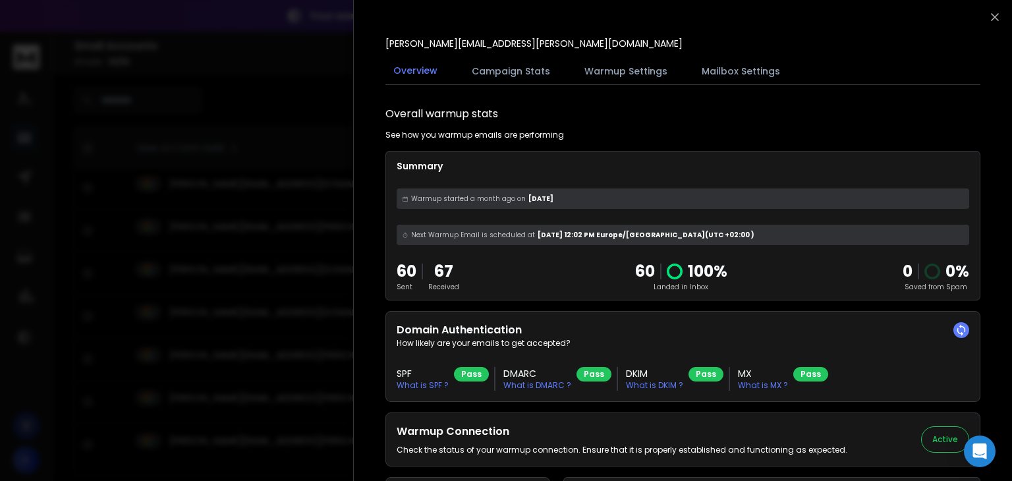
click at [716, 63] on button "Mailbox Settings" at bounding box center [741, 71] width 94 height 29
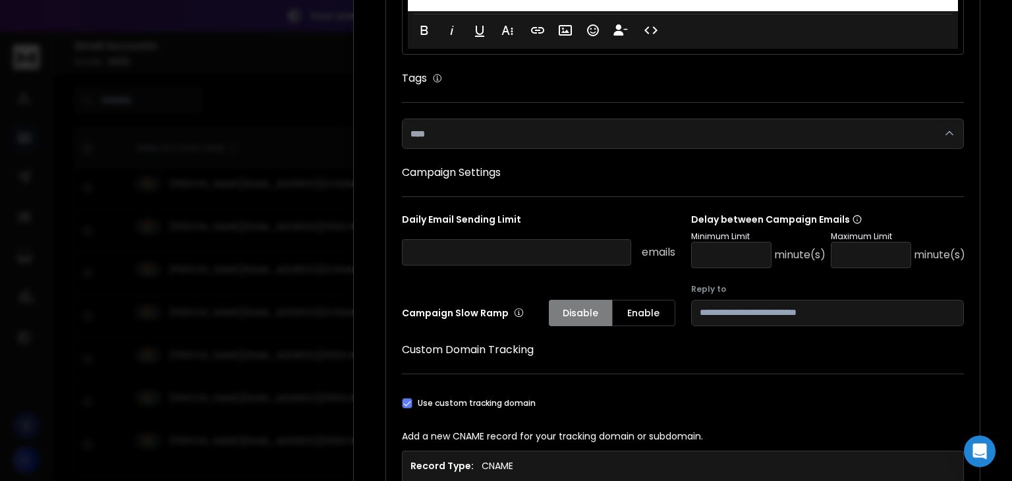
scroll to position [297, 0]
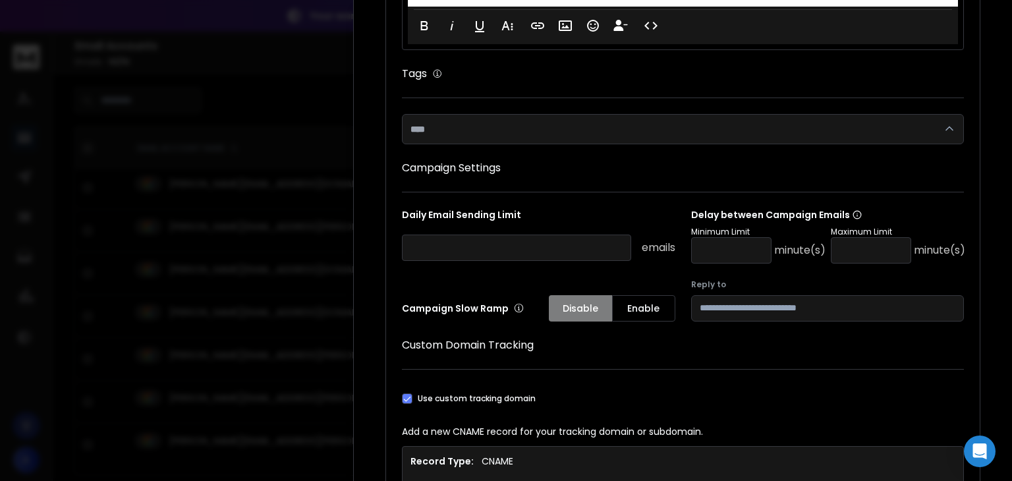
click at [499, 246] on input "*" at bounding box center [516, 247] width 229 height 26
type input "**"
click at [479, 288] on div "Campaign Slow Ramp Disable Enable" at bounding box center [538, 300] width 273 height 42
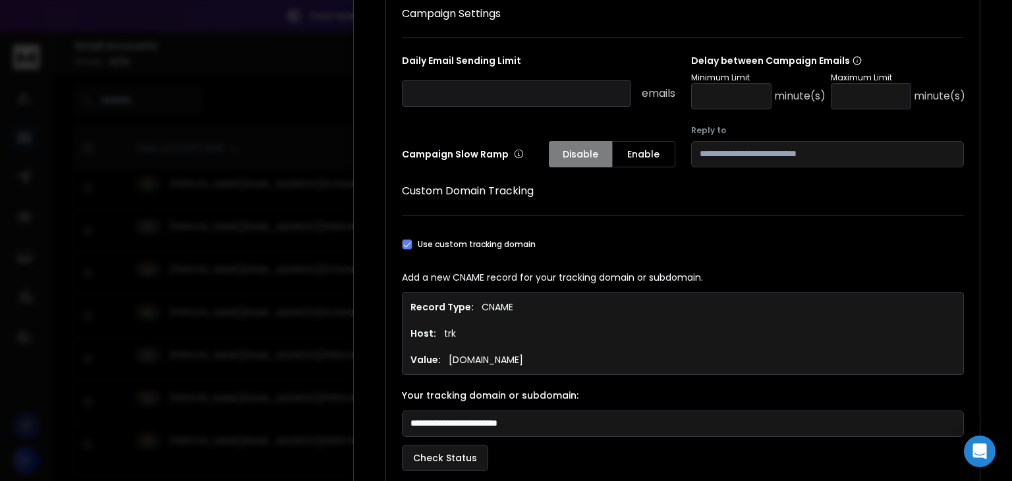
scroll to position [536, 0]
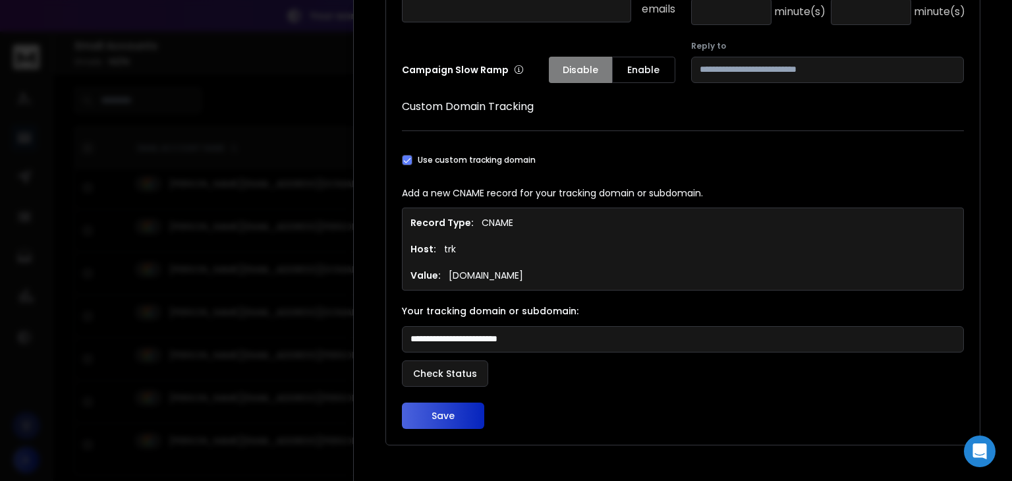
click at [464, 414] on button "Save" at bounding box center [443, 415] width 82 height 26
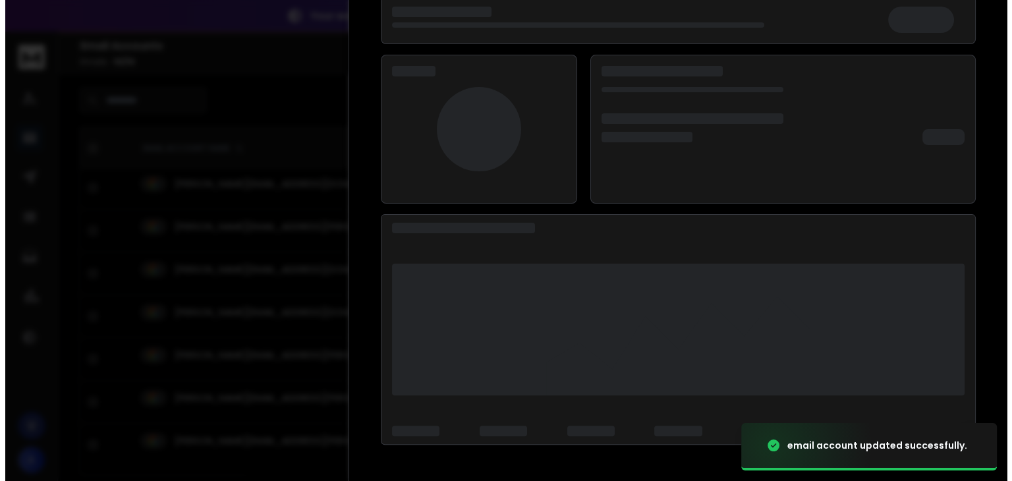
scroll to position [0, 0]
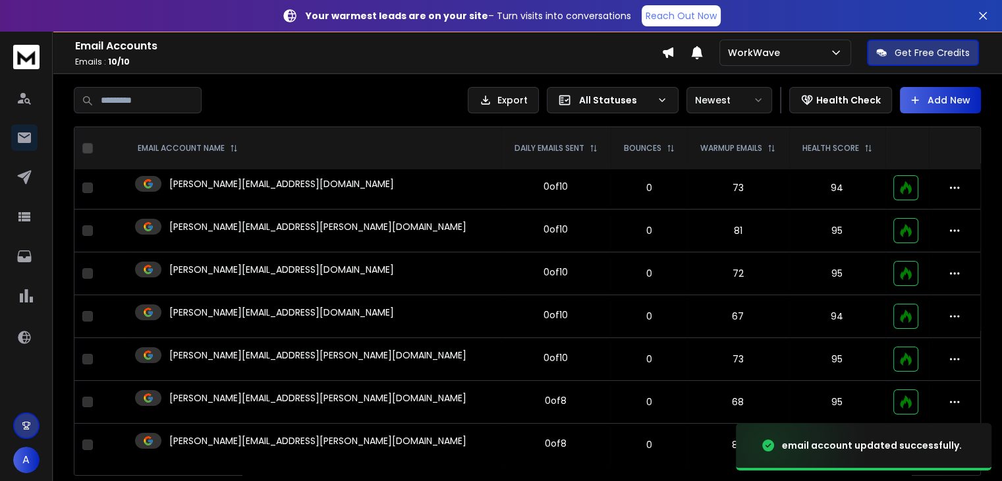
click at [501, 392] on td "0 of 8" at bounding box center [556, 398] width 110 height 34
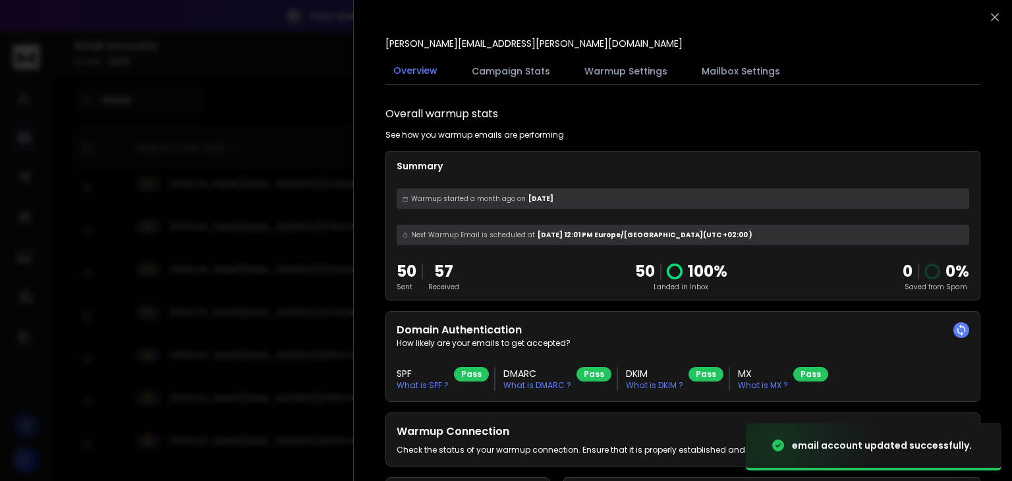
click at [767, 63] on button "Mailbox Settings" at bounding box center [741, 71] width 94 height 29
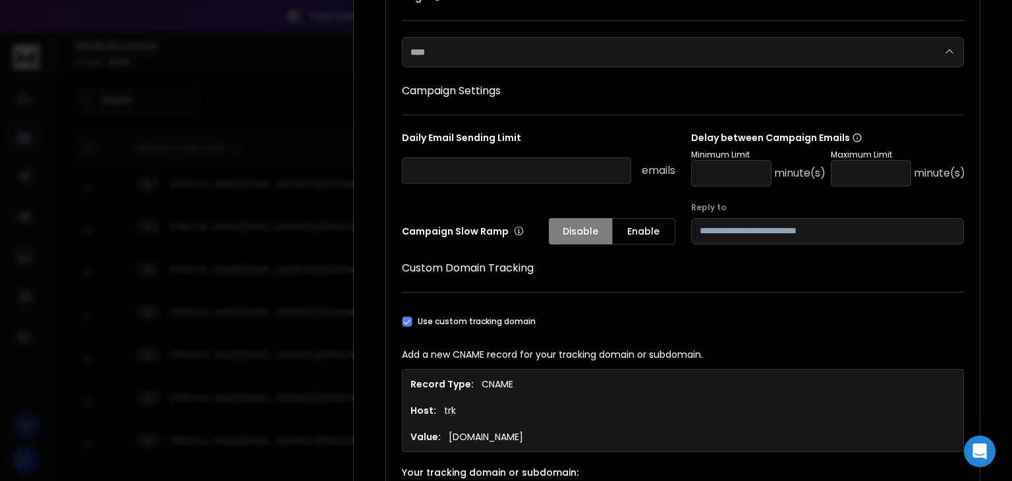
scroll to position [373, 0]
click at [447, 172] on input "*" at bounding box center [516, 172] width 229 height 26
type input "**"
click at [462, 206] on div "Campaign Slow Ramp Disable Enable" at bounding box center [538, 225] width 273 height 42
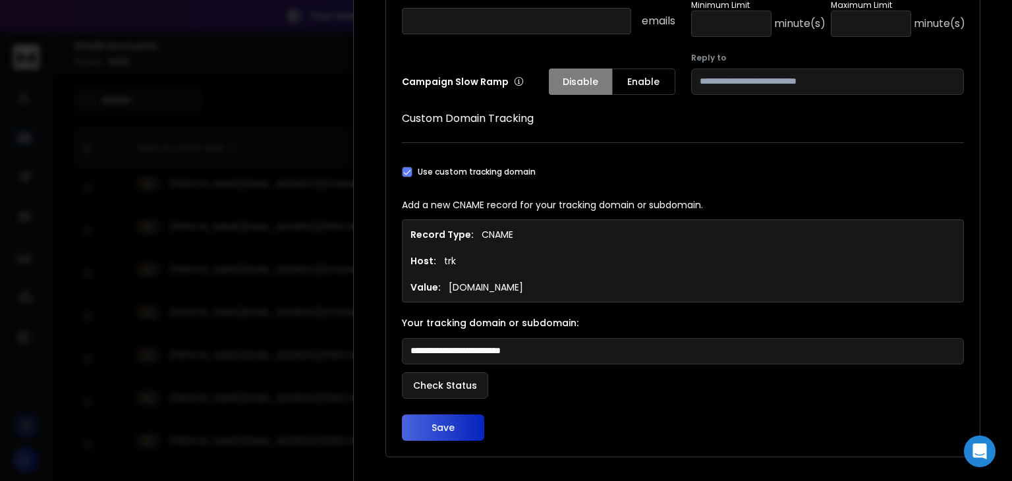
scroll to position [536, 0]
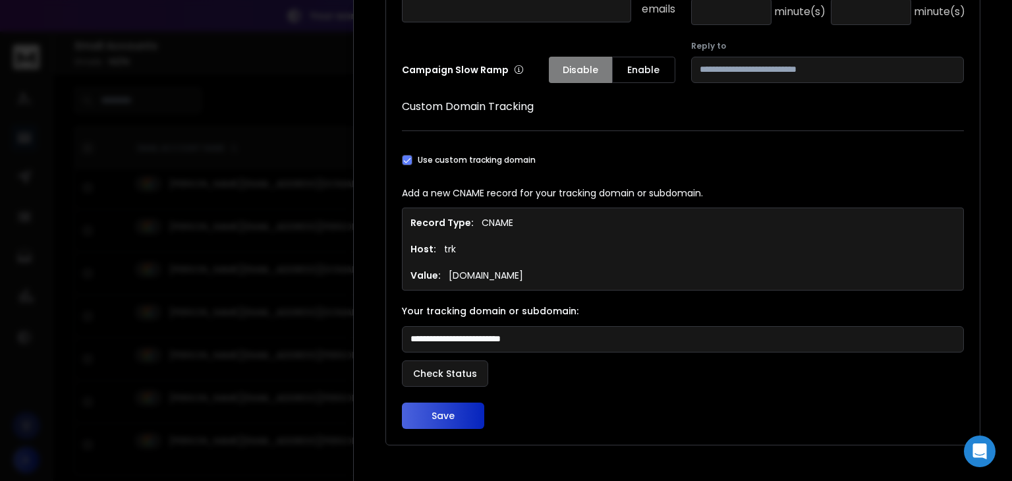
click at [424, 410] on button "Save" at bounding box center [443, 415] width 82 height 26
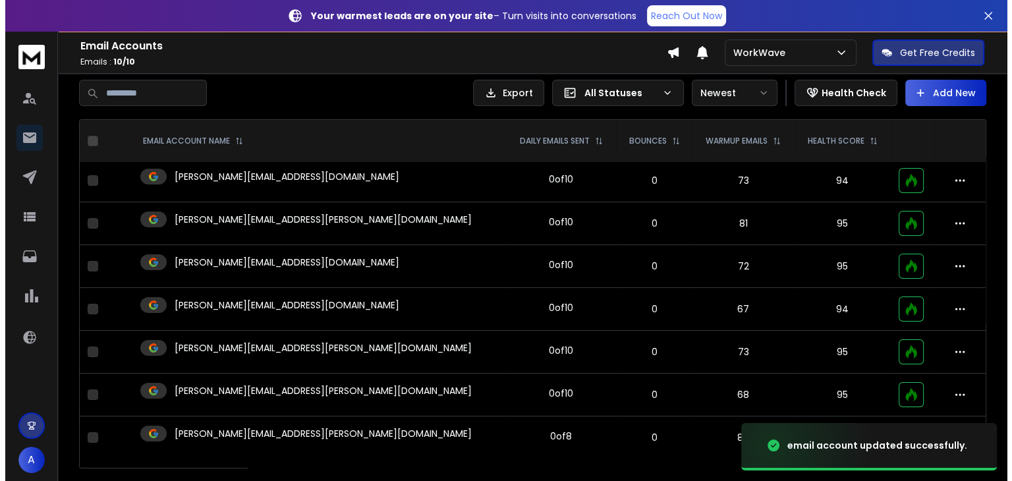
scroll to position [8, 0]
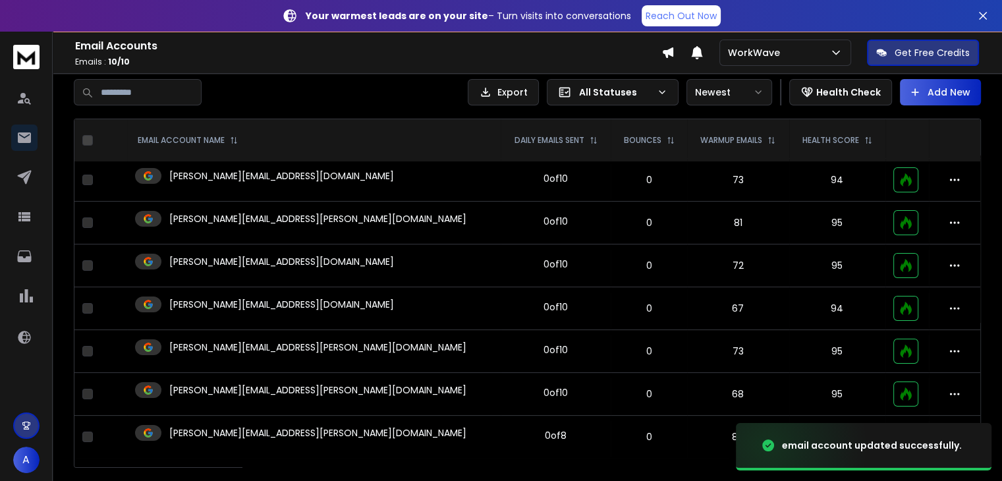
click at [412, 446] on td "ryan.bradley@workwaveteam.com" at bounding box center [313, 437] width 373 height 43
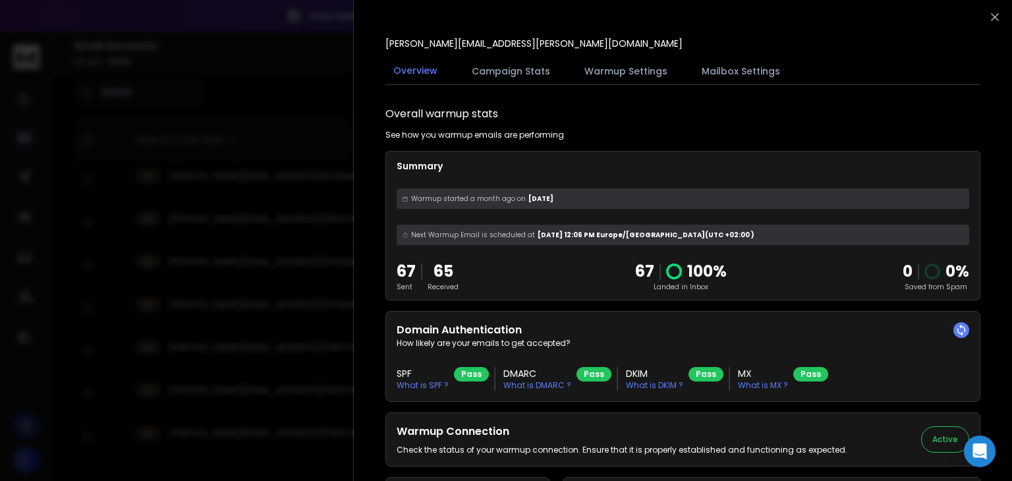
click at [725, 68] on button "Mailbox Settings" at bounding box center [741, 71] width 94 height 29
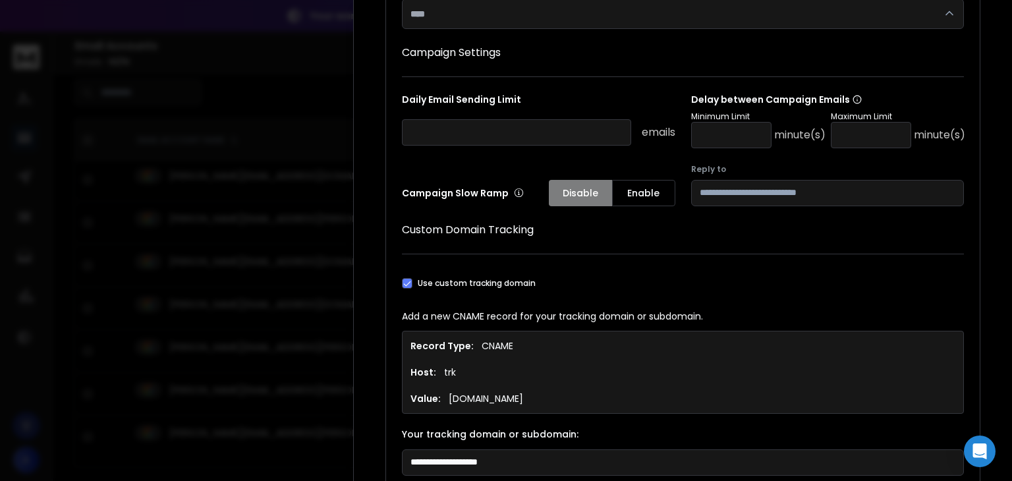
scroll to position [408, 0]
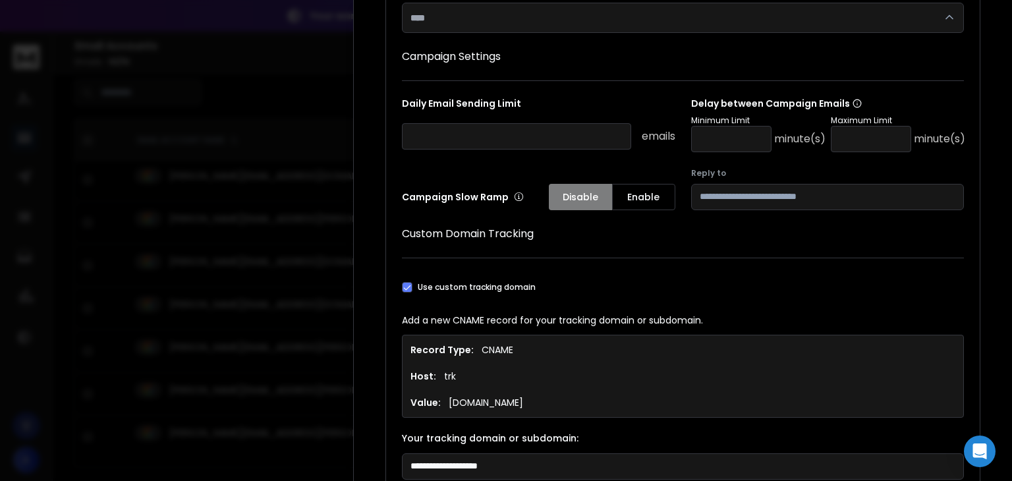
click at [488, 138] on input "*" at bounding box center [516, 136] width 229 height 26
type input "**"
click at [483, 165] on div "Daily Email Sending Limit ** emails Delay between Campaign Emails Minimum Limit…" at bounding box center [683, 153] width 562 height 113
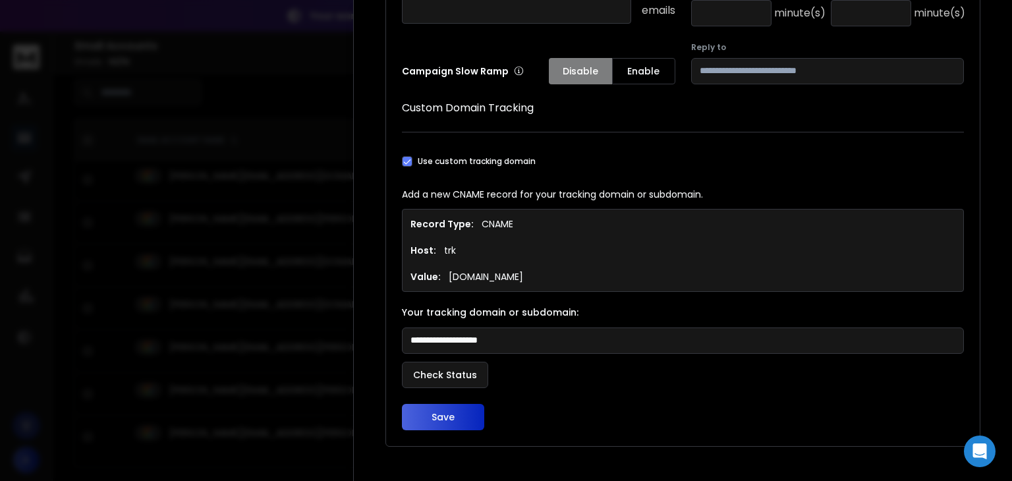
scroll to position [536, 0]
click at [449, 420] on button "Save" at bounding box center [443, 415] width 82 height 26
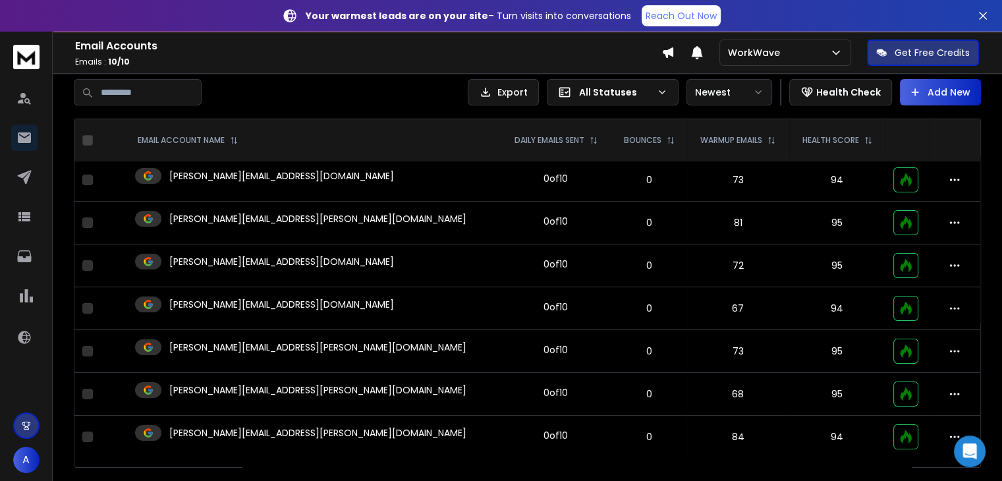
scroll to position [0, 0]
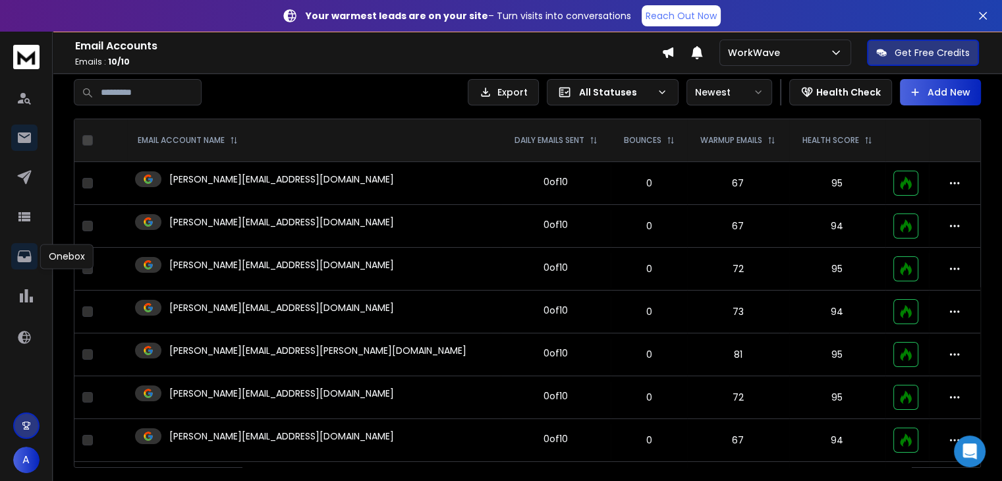
click at [18, 256] on icon at bounding box center [24, 256] width 14 height 12
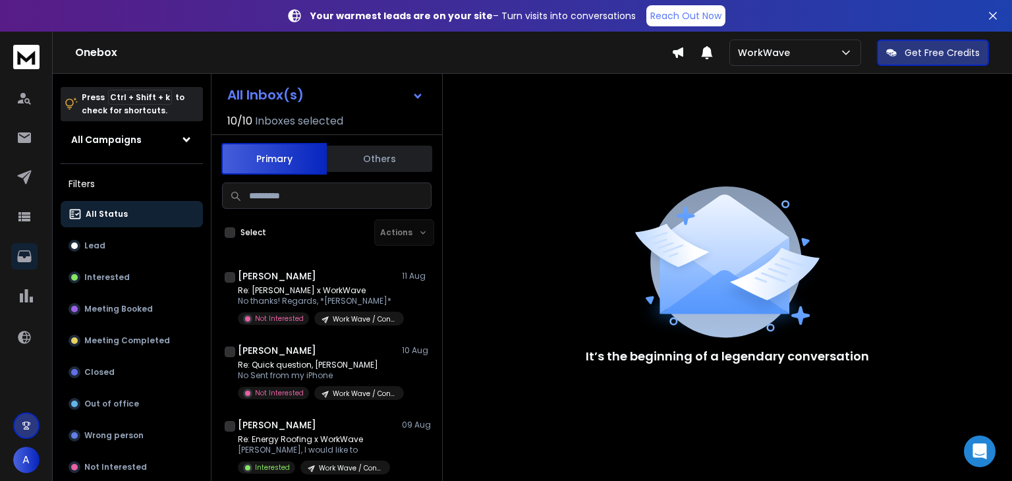
click at [626, 153] on div "It’s the beginning of a legendary conversation" at bounding box center [727, 278] width 569 height 409
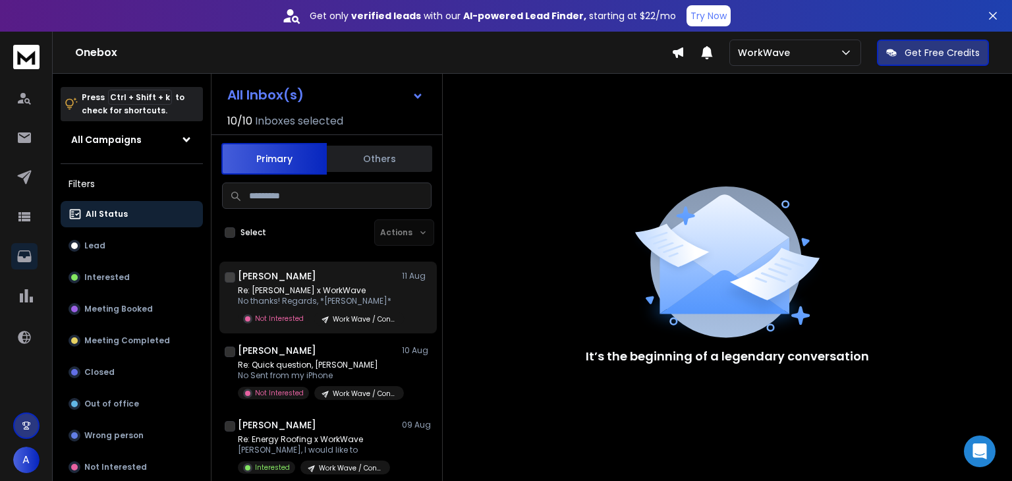
click at [304, 285] on div "[PERSON_NAME] [DATE] Re: [PERSON_NAME] x WorkWave No thanks! Regards, *[PERSON_…" at bounding box center [335, 297] width 194 height 56
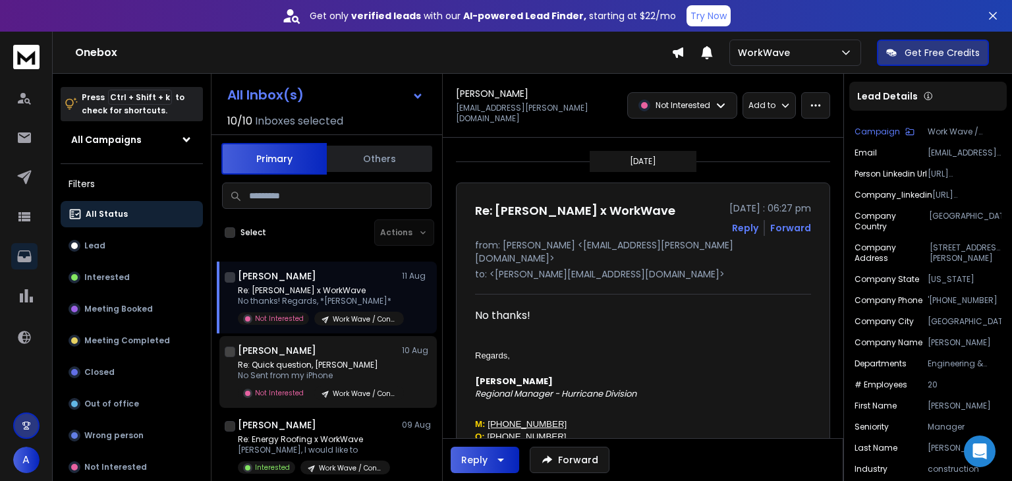
click at [344, 368] on p "Re: Quick question, [PERSON_NAME]" at bounding box center [317, 365] width 158 height 11
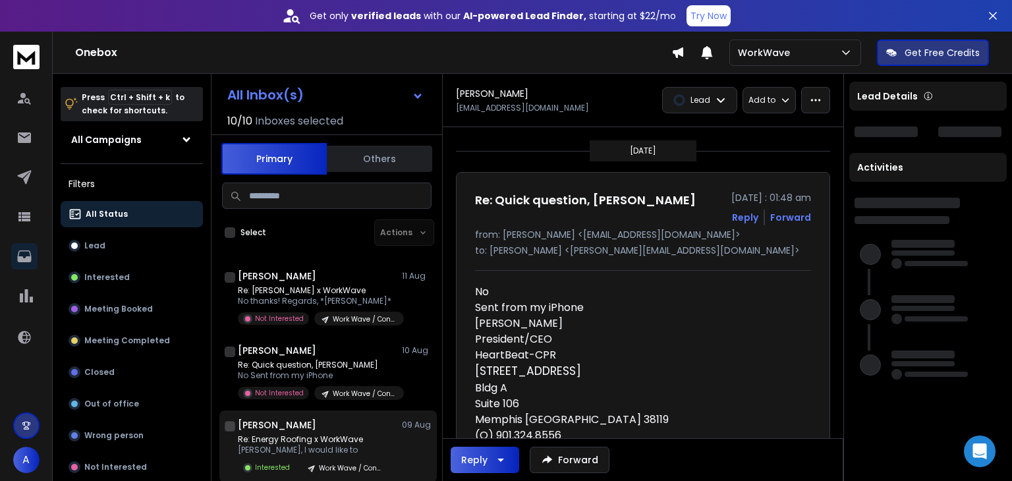
click at [315, 433] on div "[PERSON_NAME] [DATE] Re: Energy Roofing x WorkWave Tyler, I would like to Inter…" at bounding box center [335, 446] width 194 height 56
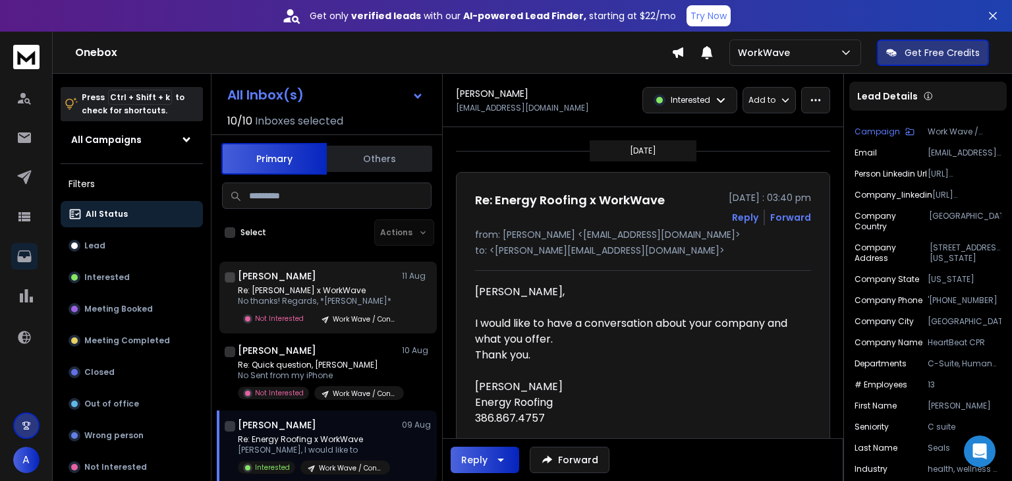
click at [354, 269] on div "[PERSON_NAME] [DATE]" at bounding box center [335, 275] width 194 height 13
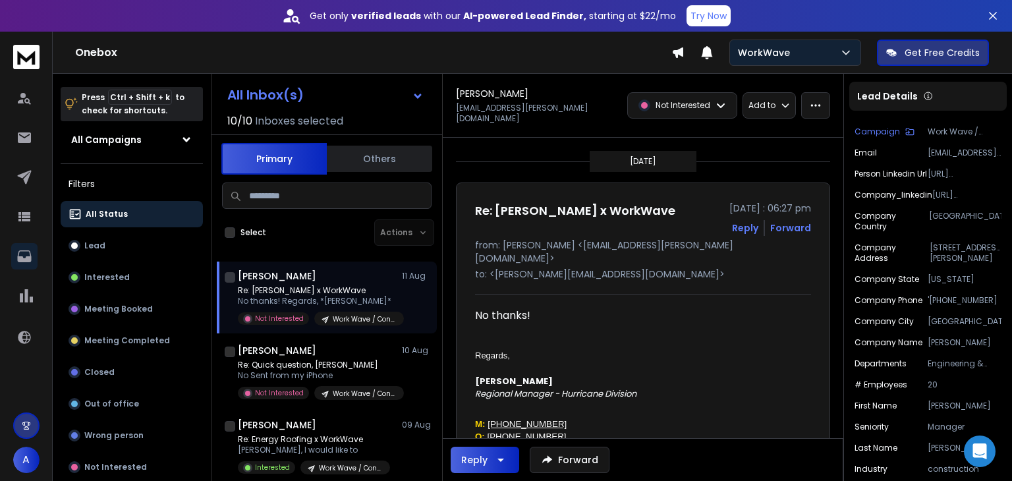
click at [778, 60] on button "WorkWave" at bounding box center [795, 53] width 132 height 26
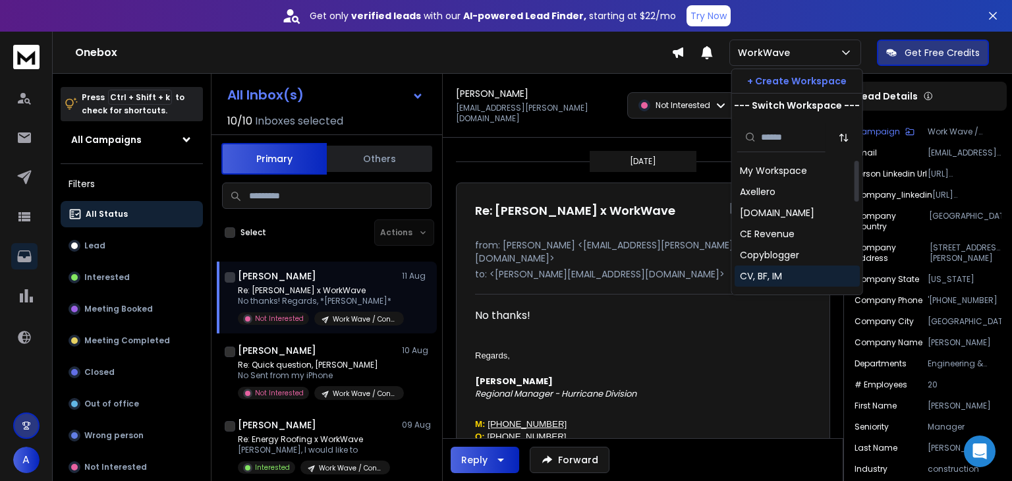
click at [793, 277] on div "CV, BF, IM" at bounding box center [796, 275] width 125 height 21
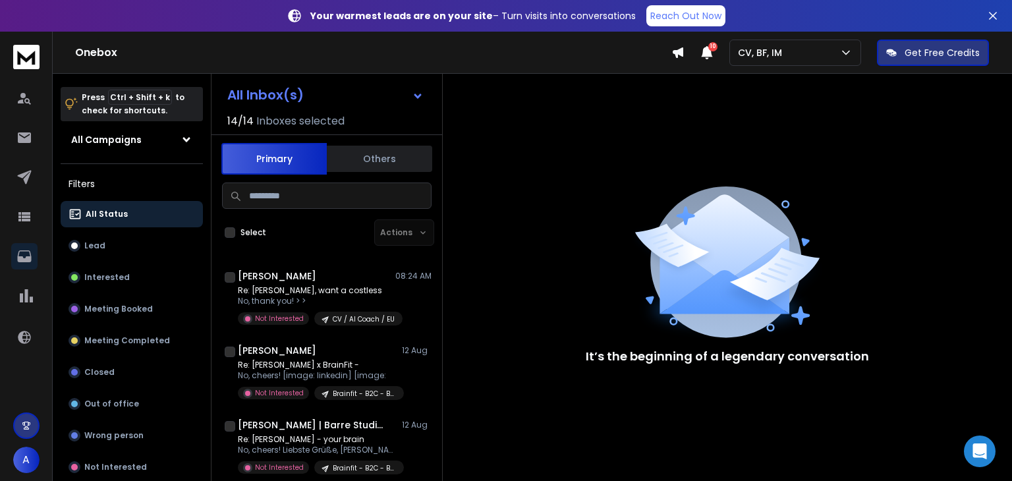
click at [20, 57] on img at bounding box center [26, 57] width 26 height 24
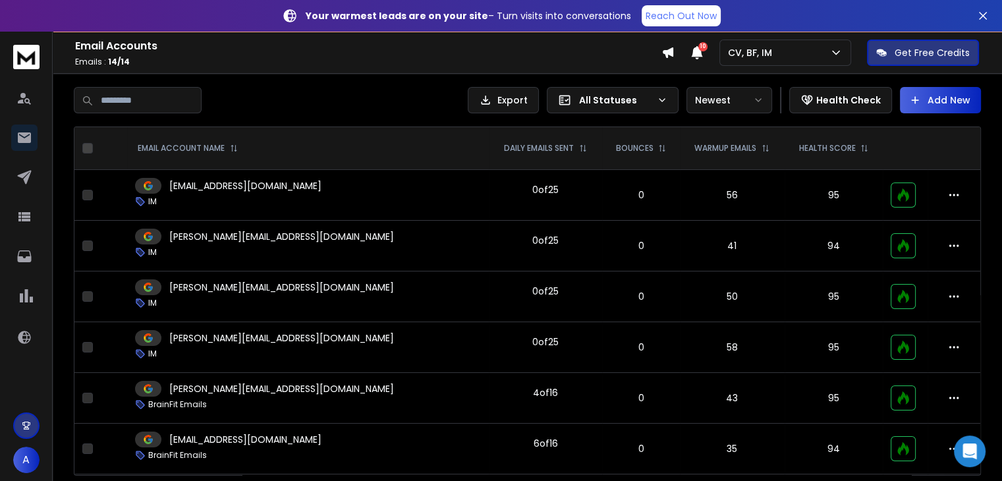
click at [7, 181] on div "A" at bounding box center [26, 259] width 53 height 455
click at [24, 179] on icon at bounding box center [24, 177] width 14 height 14
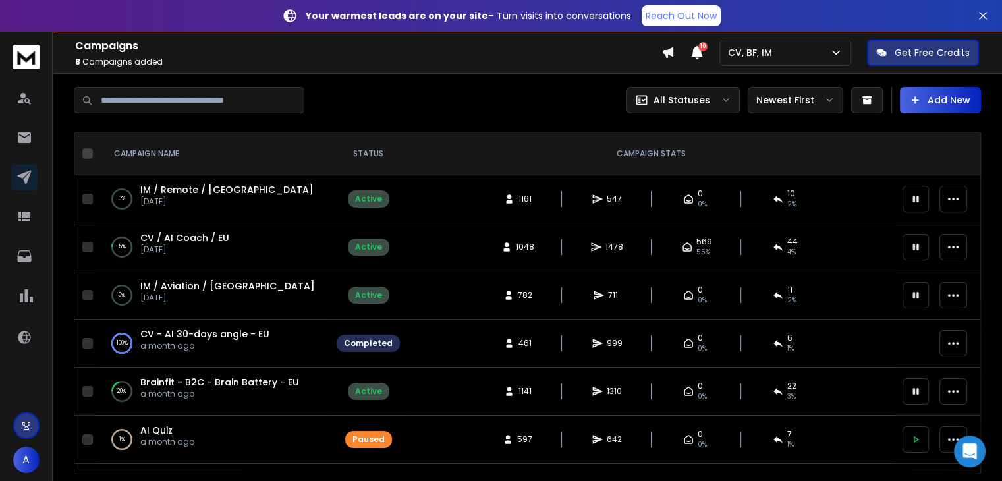
scroll to position [7, 0]
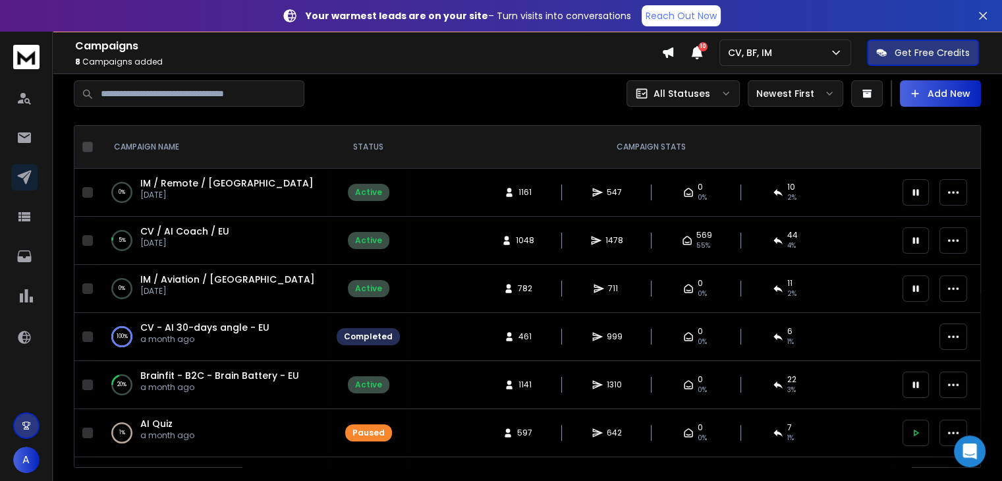
click at [244, 285] on div "0 % IM / Aviation / [GEOGRAPHIC_DATA] [DATE]" at bounding box center [213, 289] width 204 height 32
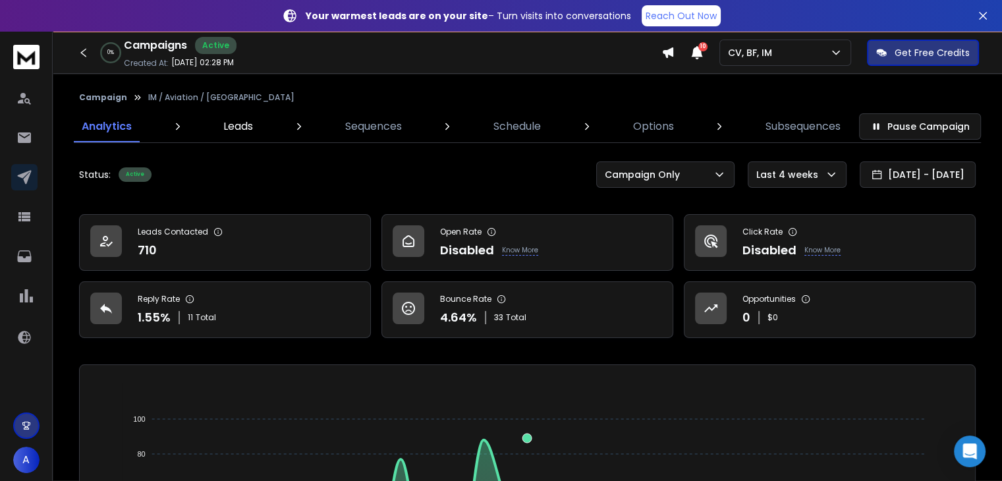
click at [245, 124] on p "Leads" at bounding box center [238, 127] width 30 height 16
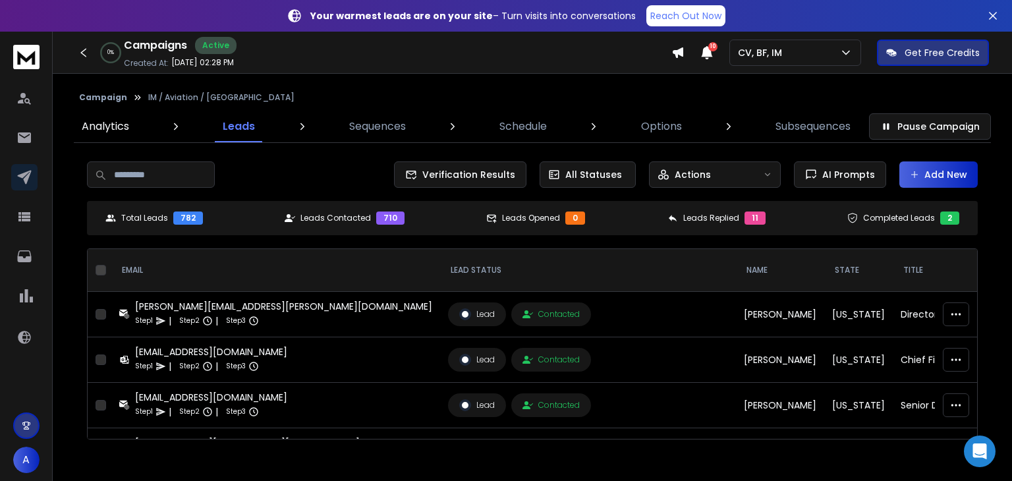
click at [129, 119] on link "Analytics" at bounding box center [105, 127] width 63 height 32
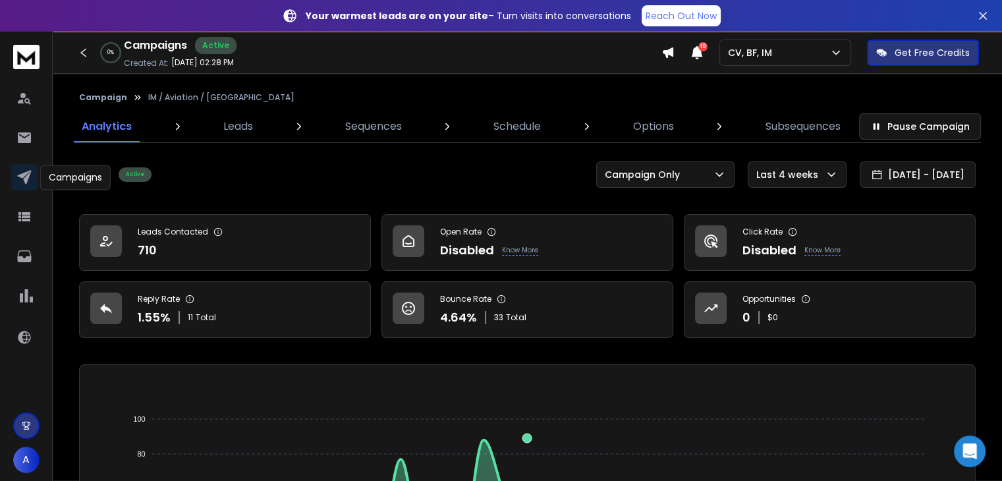
click at [24, 180] on icon at bounding box center [24, 177] width 14 height 14
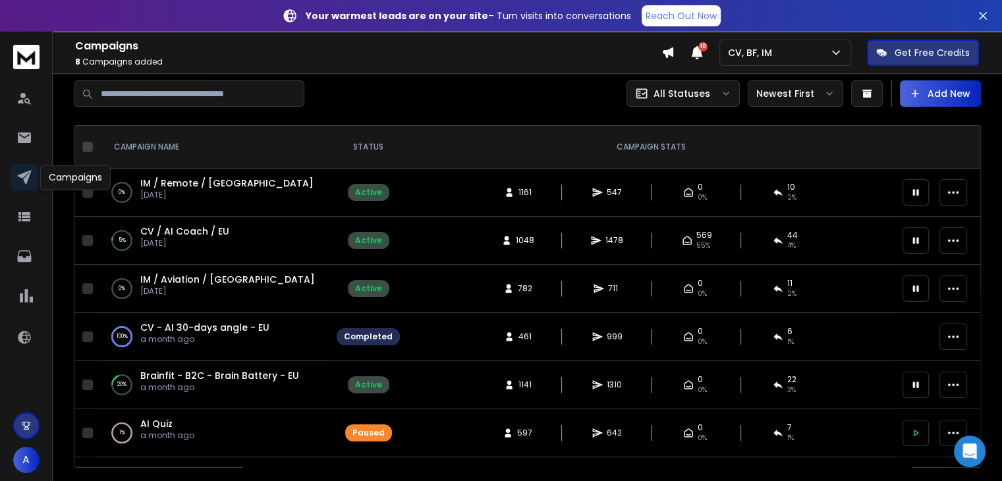
click at [213, 285] on link "IM / Aviation / [GEOGRAPHIC_DATA]" at bounding box center [227, 279] width 175 height 13
